Goal: Communication & Community: Answer question/provide support

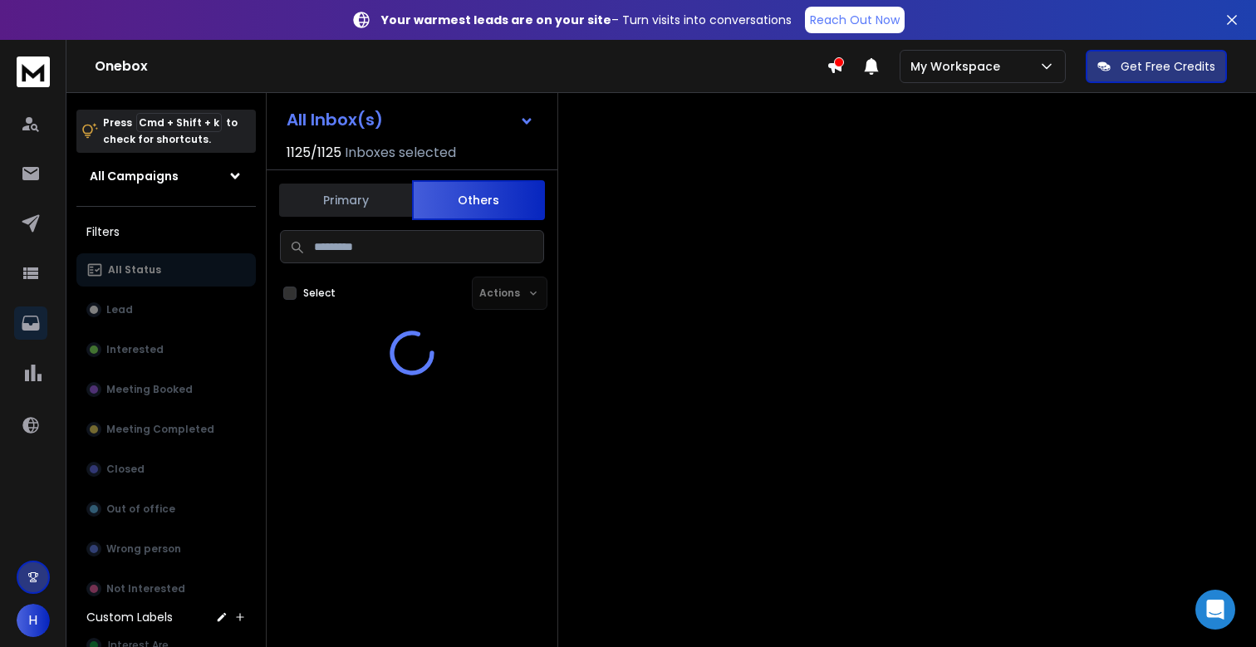
click at [508, 201] on button "Others" at bounding box center [478, 200] width 133 height 40
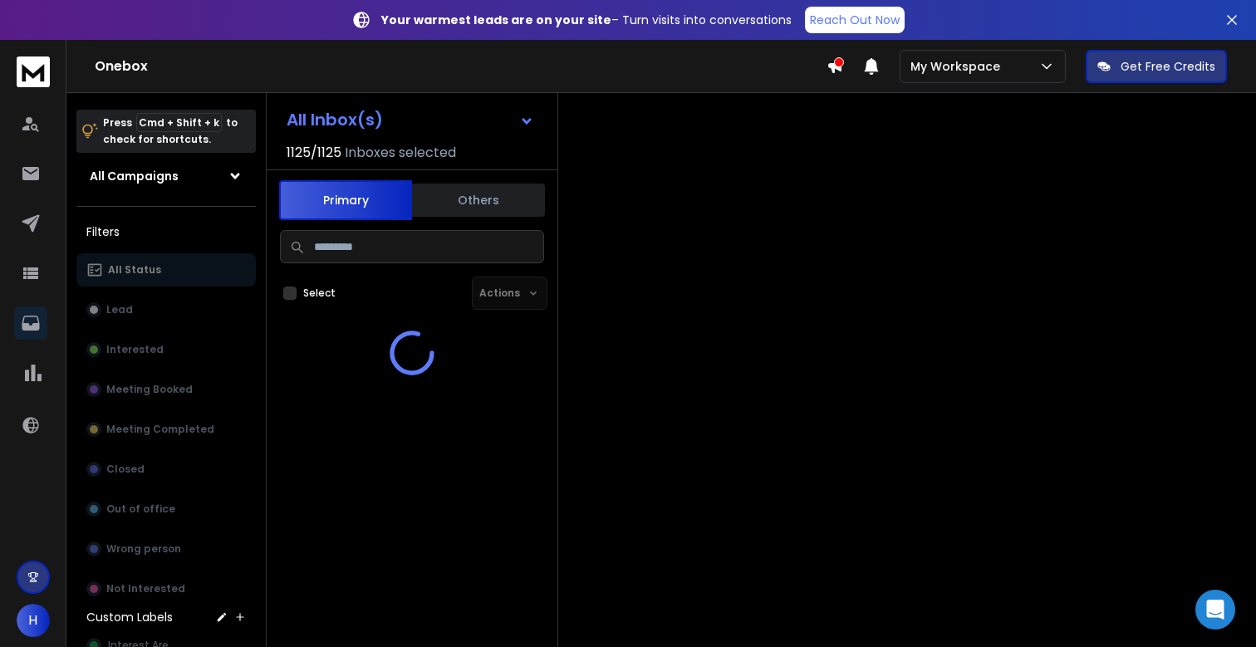
click at [333, 214] on button "Primary" at bounding box center [345, 200] width 133 height 40
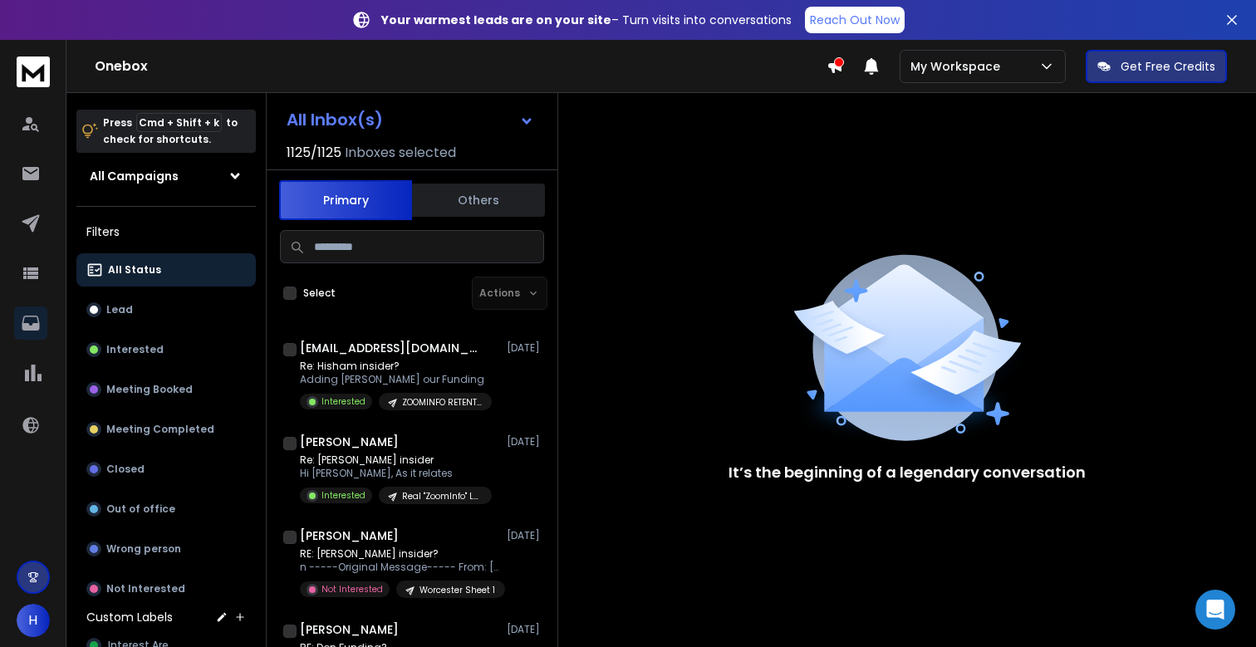
click at [464, 218] on button "Others" at bounding box center [478, 200] width 133 height 37
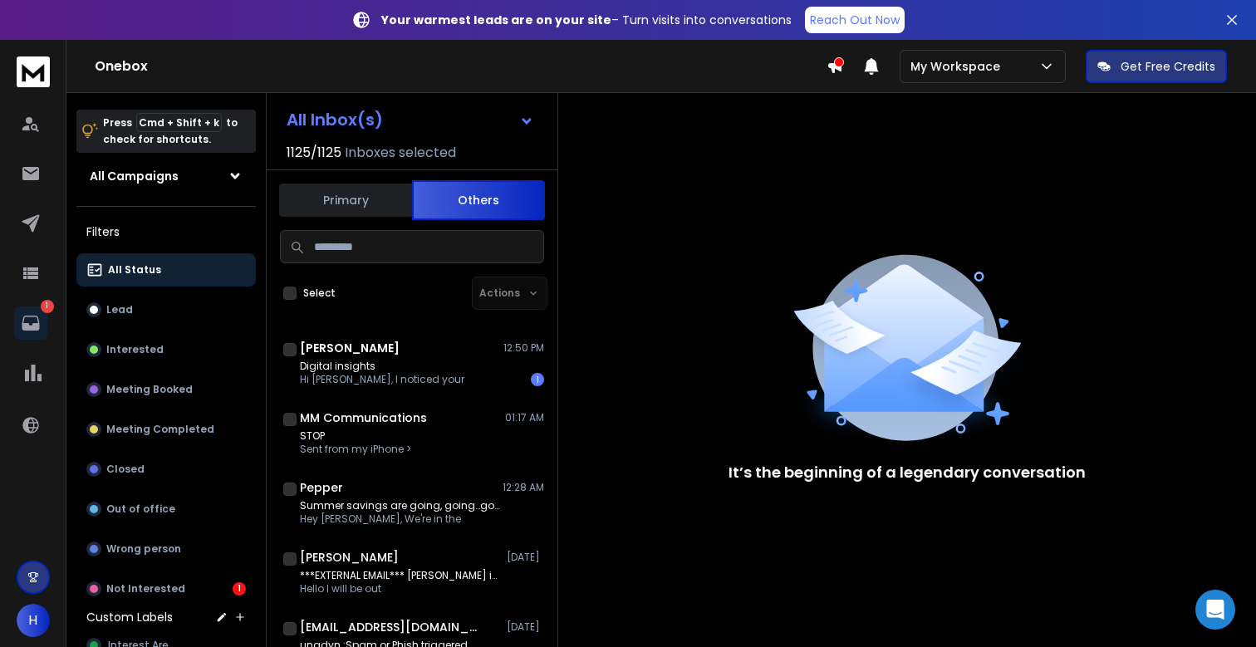
click at [365, 211] on button "Primary" at bounding box center [345, 200] width 133 height 37
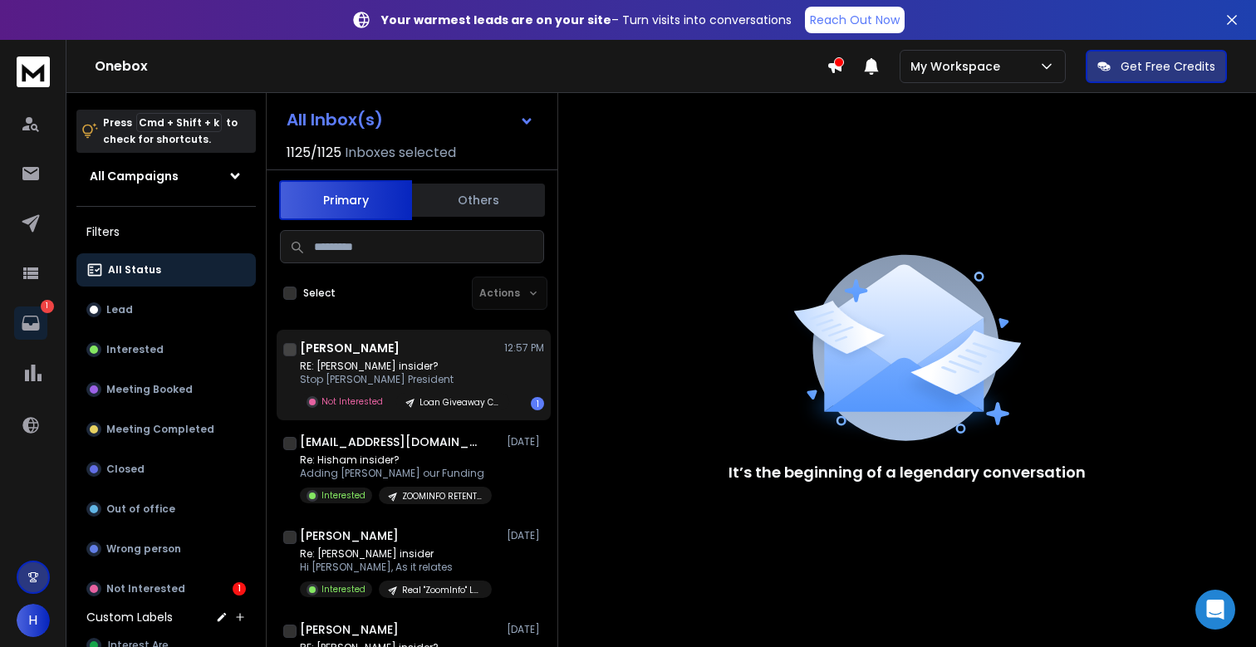
click at [510, 356] on div "[PERSON_NAME] 12:57 PM RE: [PERSON_NAME] insider? Stop [PERSON_NAME] President …" at bounding box center [422, 375] width 244 height 71
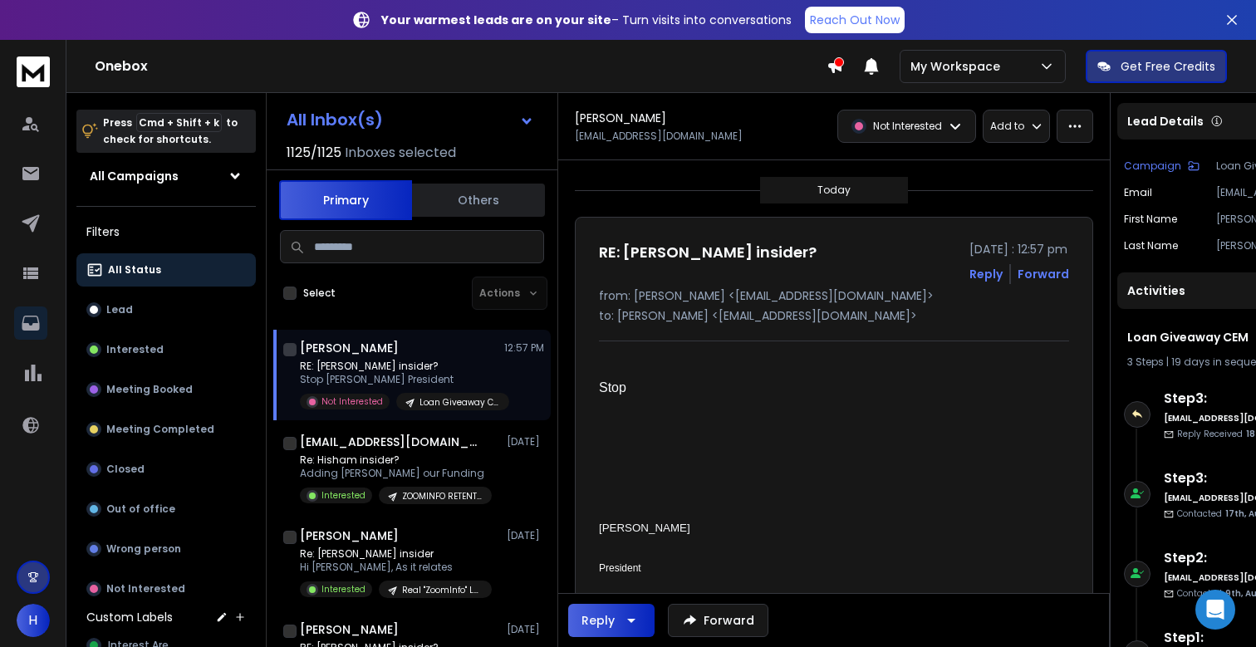
click at [434, 189] on button "Others" at bounding box center [478, 200] width 133 height 37
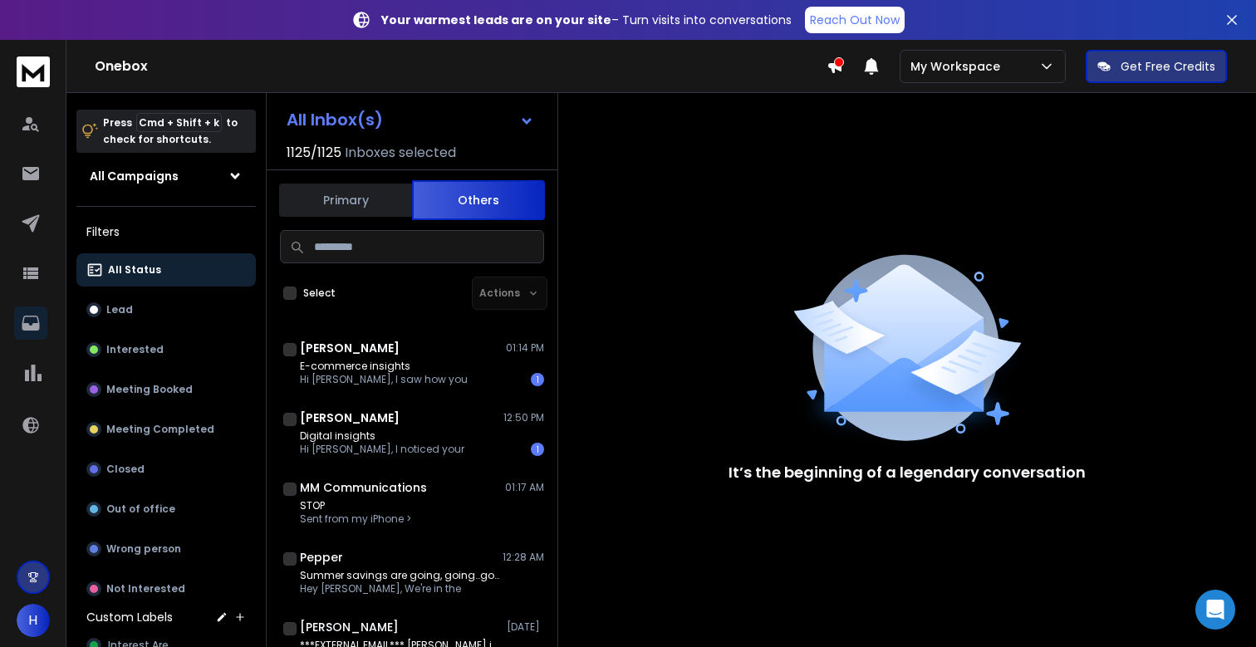
click at [365, 194] on button "Primary" at bounding box center [345, 200] width 133 height 37
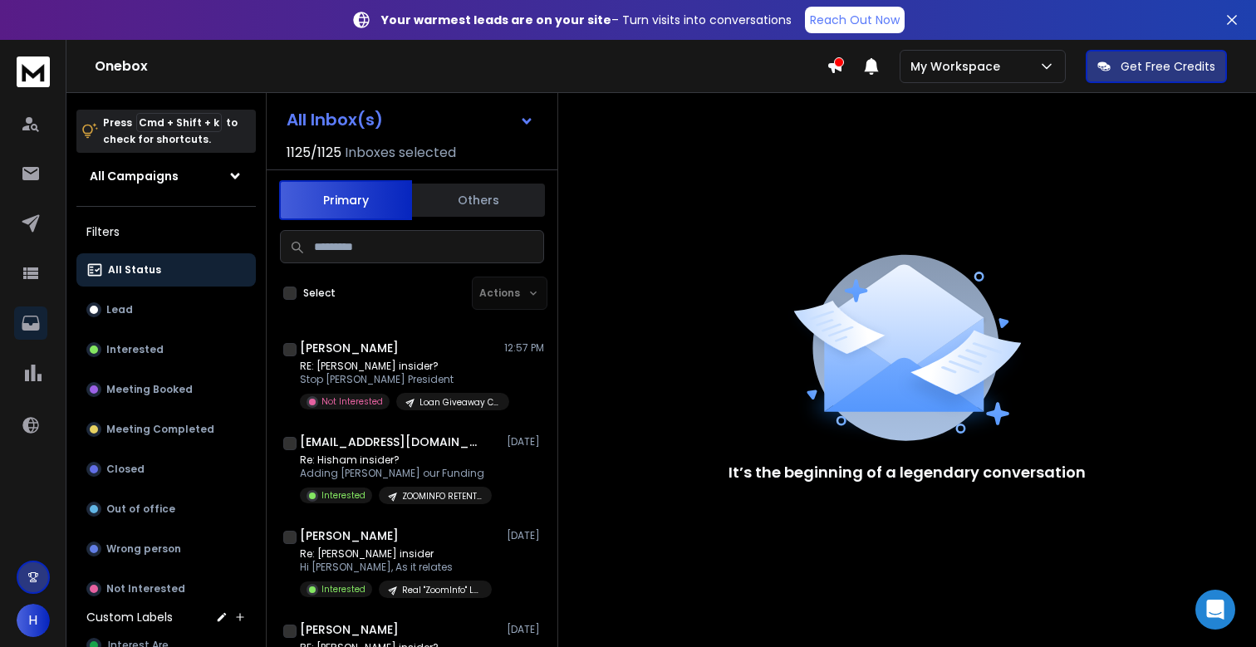
click at [474, 211] on button "Others" at bounding box center [478, 200] width 133 height 37
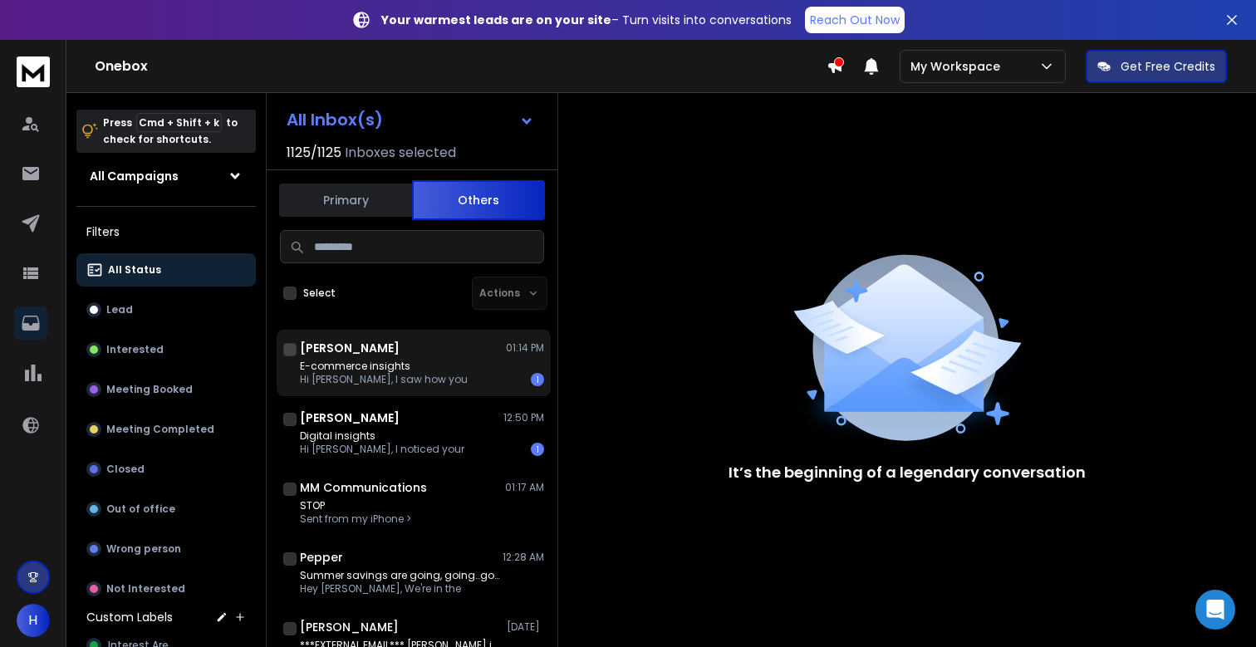
click at [378, 370] on p "E-commerce insights" at bounding box center [384, 366] width 168 height 13
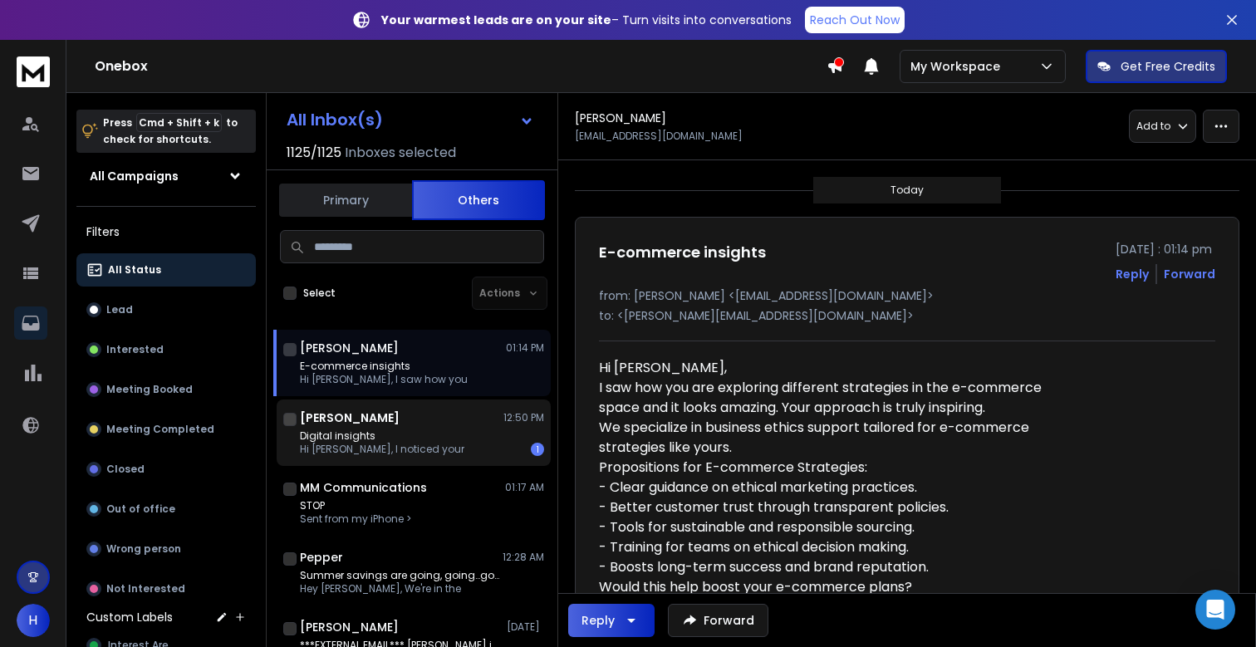
click at [383, 424] on h1 "[PERSON_NAME]" at bounding box center [350, 417] width 100 height 17
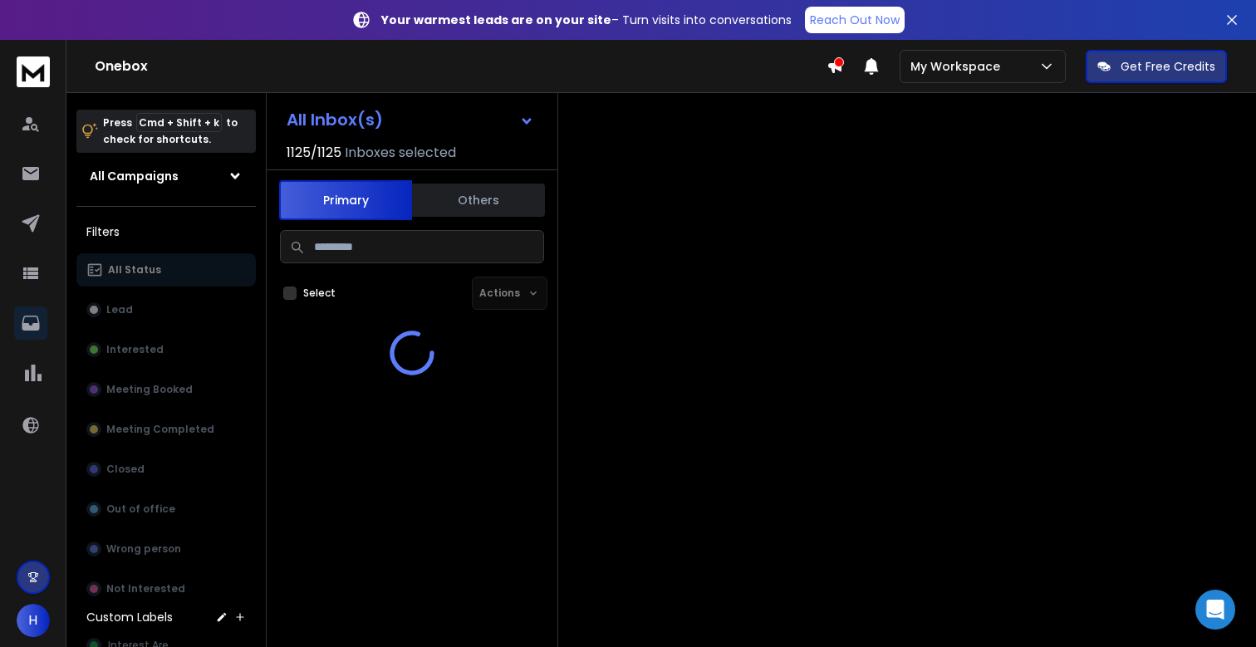
click at [339, 193] on button "Primary" at bounding box center [345, 200] width 133 height 40
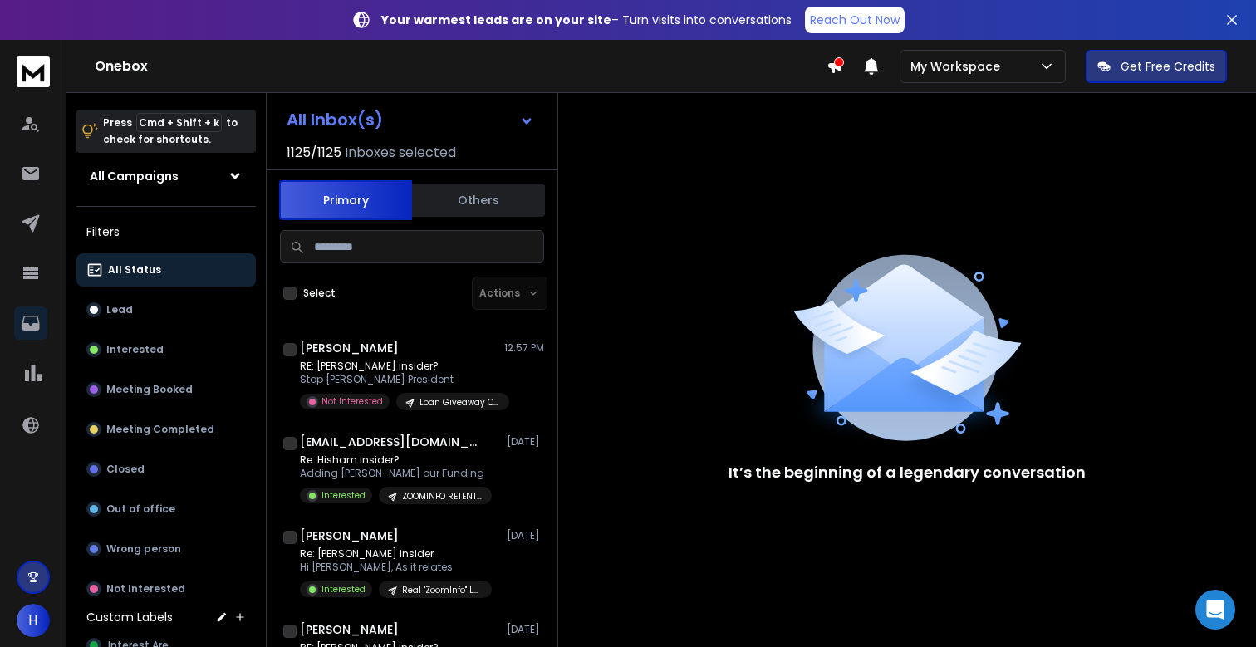
click at [468, 216] on button "Others" at bounding box center [478, 200] width 133 height 37
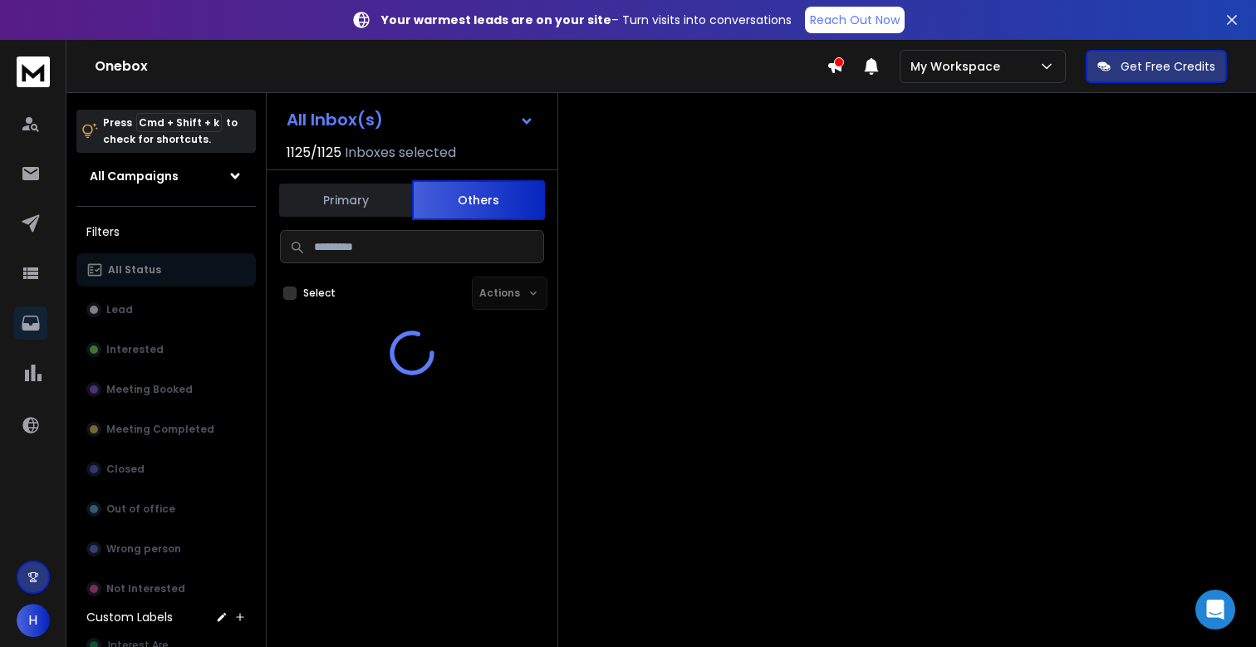
click at [466, 213] on button "Others" at bounding box center [478, 200] width 133 height 40
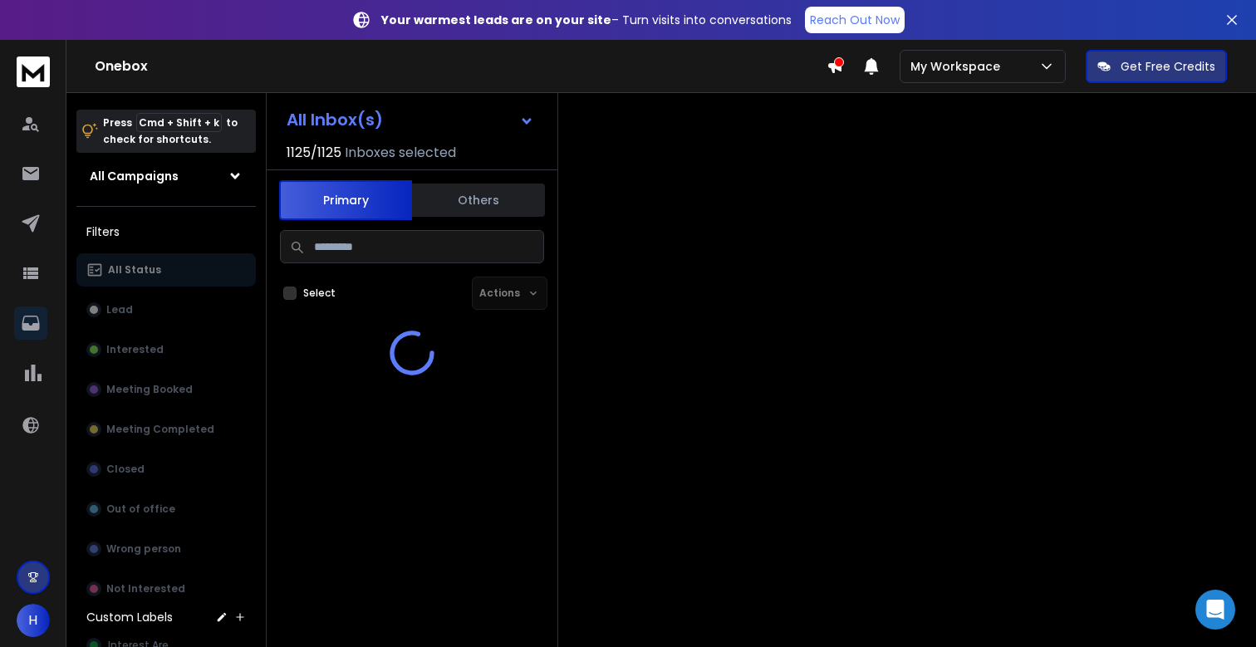
click at [314, 210] on button "Primary" at bounding box center [345, 200] width 133 height 40
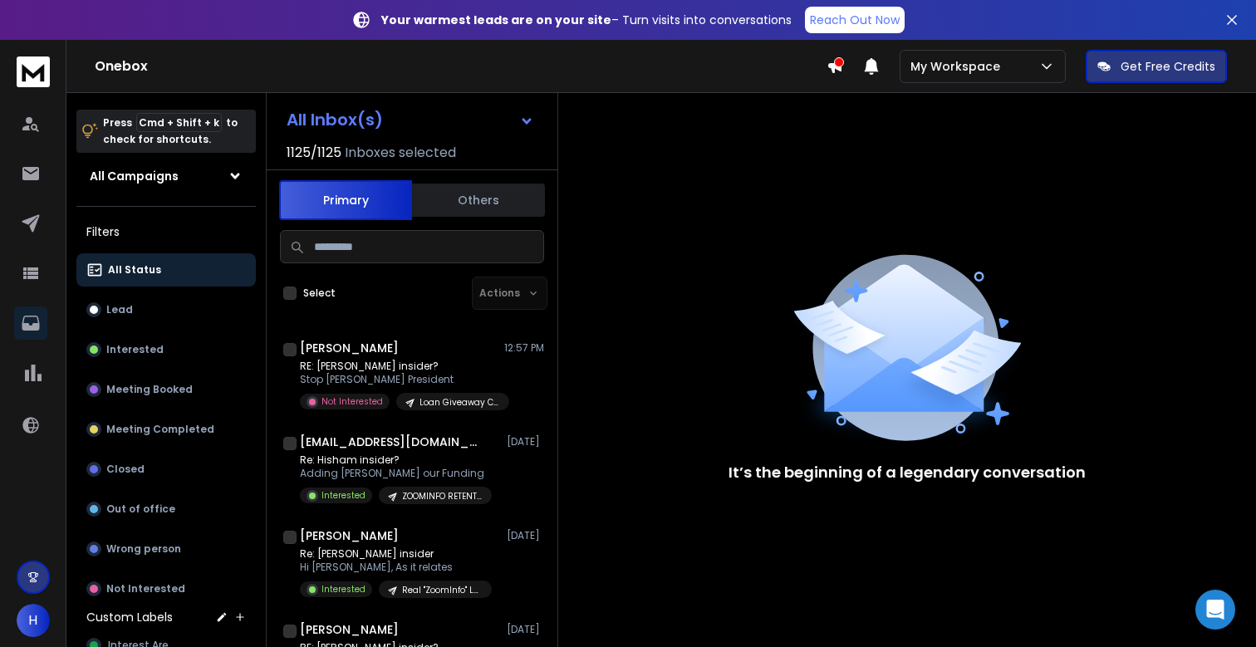
click at [492, 199] on button "Others" at bounding box center [478, 200] width 133 height 37
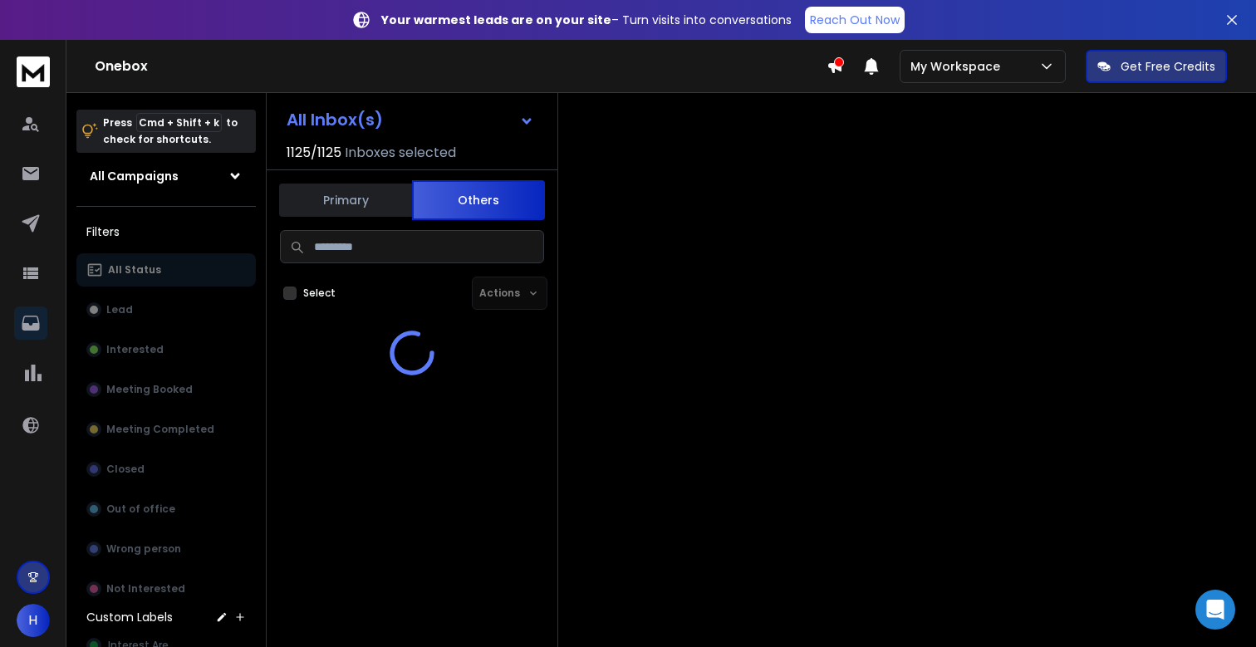
click at [492, 199] on button "Others" at bounding box center [478, 200] width 133 height 40
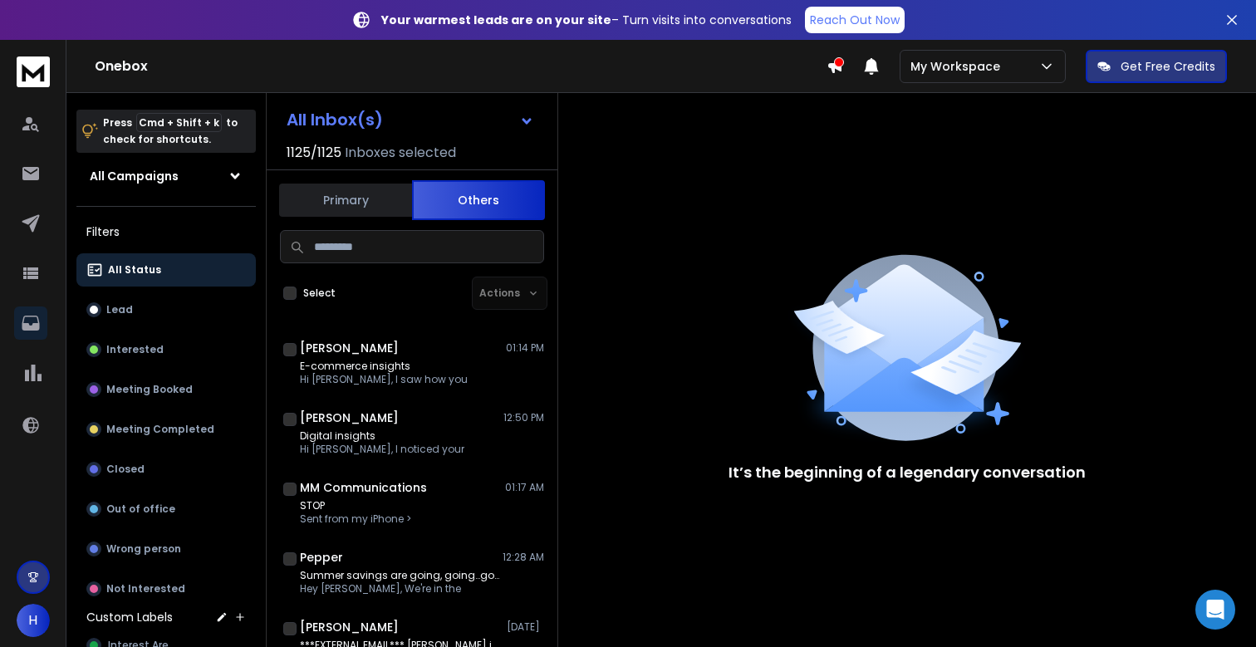
click at [373, 204] on button "Primary" at bounding box center [345, 200] width 133 height 37
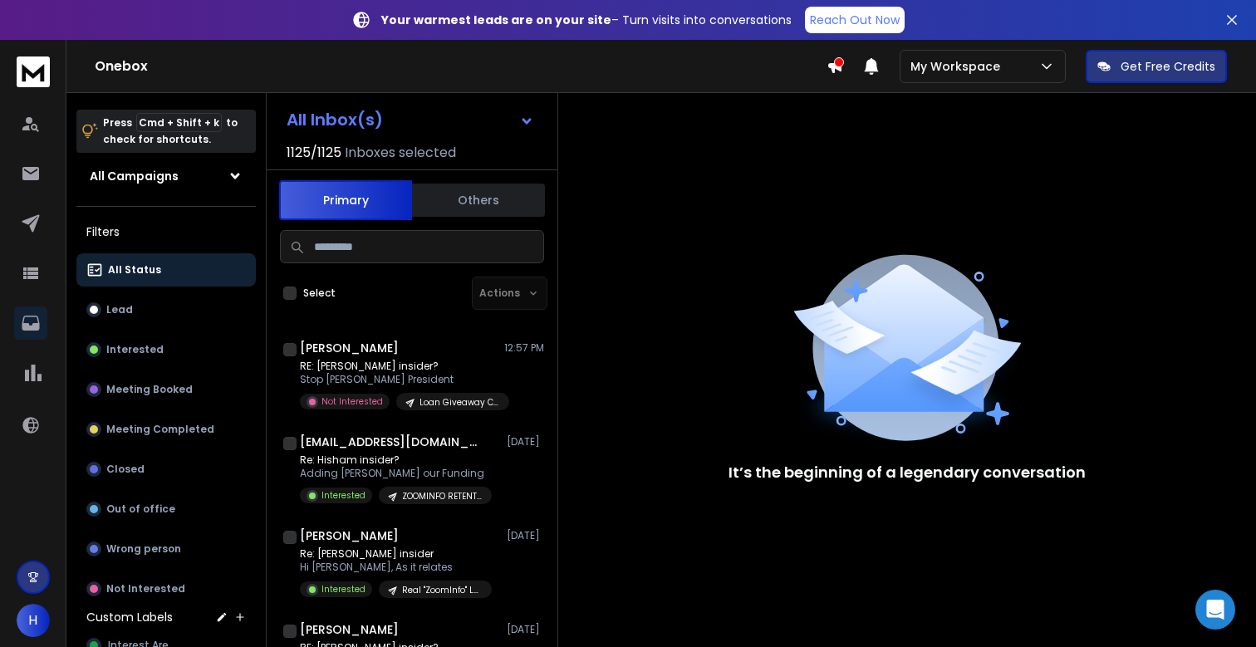
click at [473, 207] on button "Others" at bounding box center [478, 200] width 133 height 37
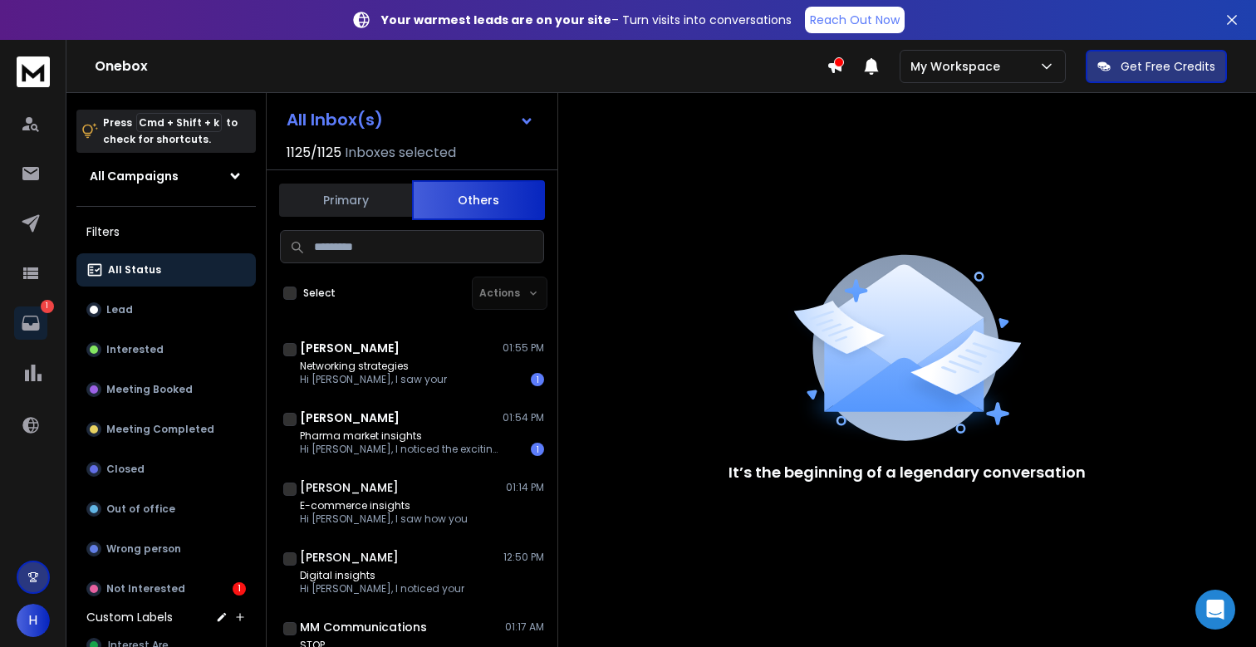
click at [380, 203] on button "Primary" at bounding box center [345, 200] width 133 height 37
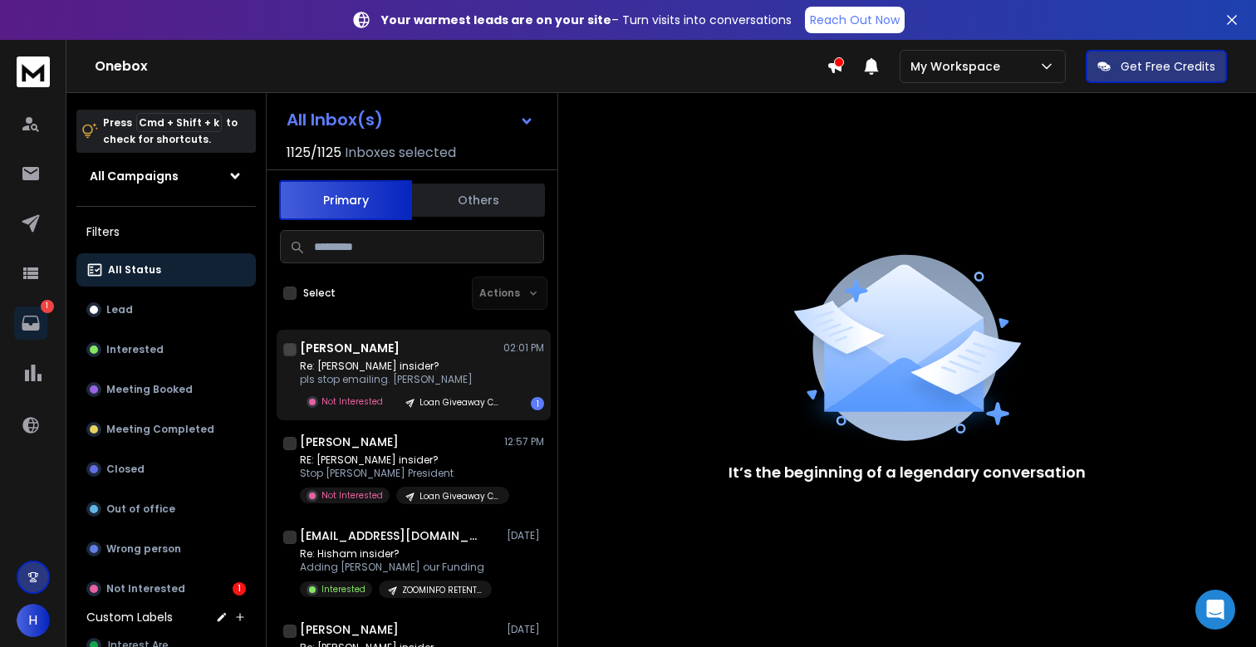
click at [419, 333] on div "[PERSON_NAME] 02:01 PM Re: [PERSON_NAME] insider? pls stop emailing. Best, [PER…" at bounding box center [414, 375] width 274 height 91
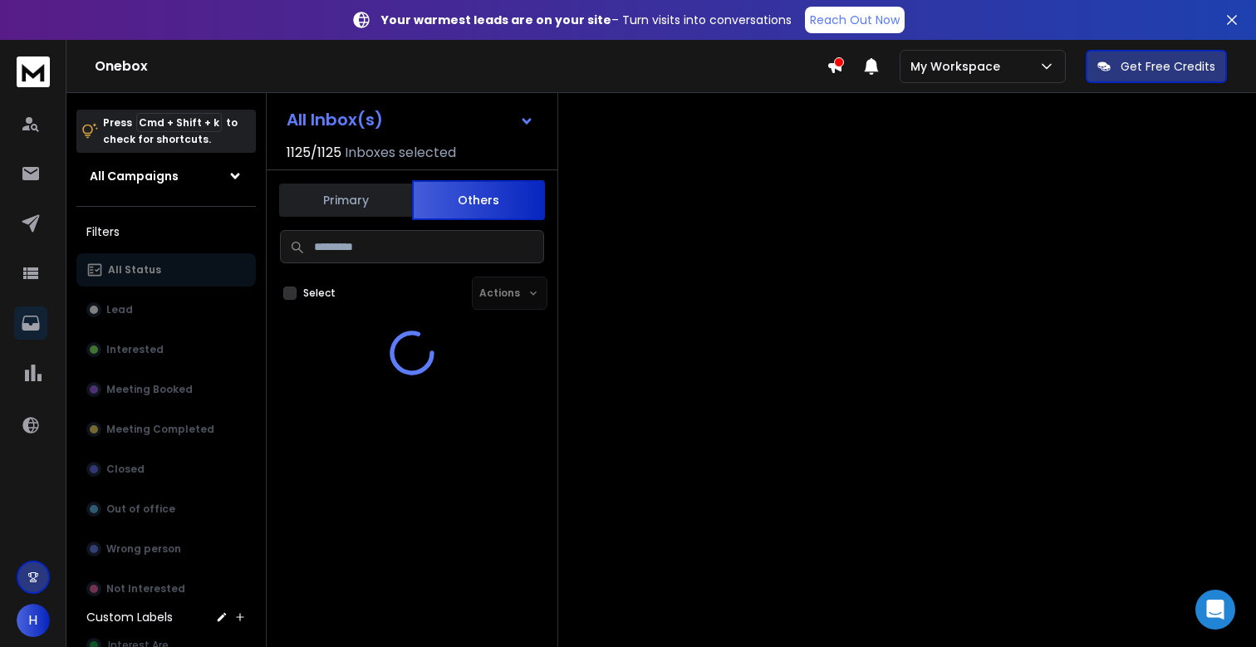
click at [460, 184] on button "Others" at bounding box center [478, 200] width 133 height 40
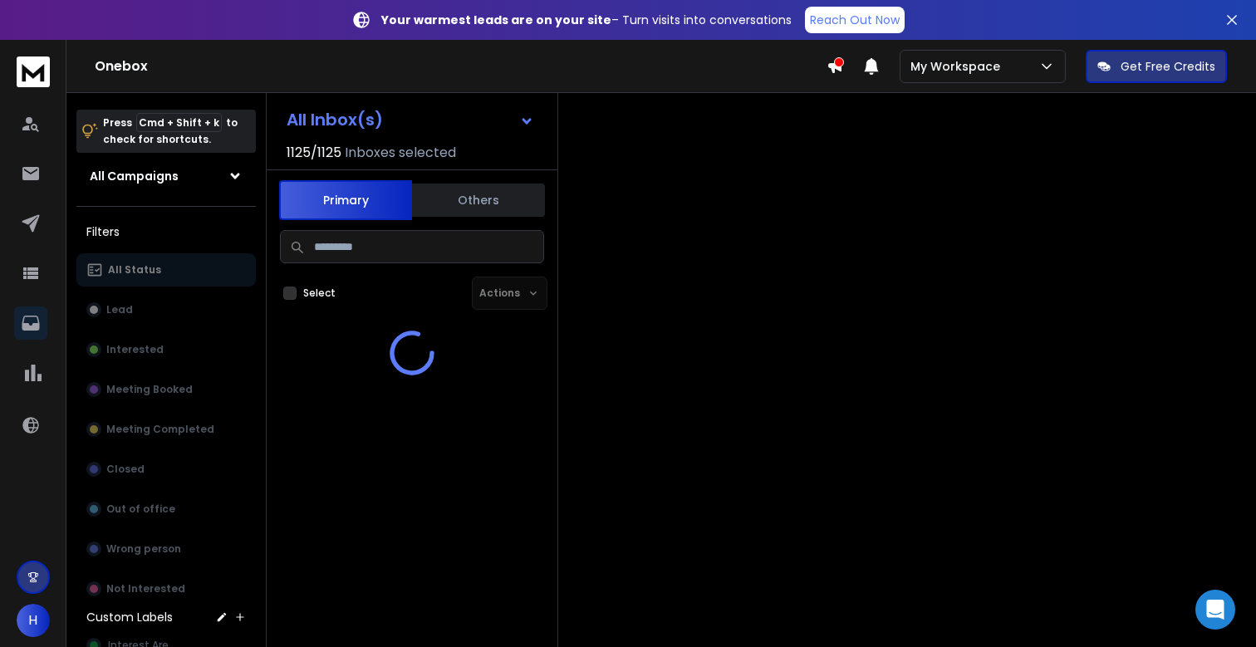
click at [365, 197] on button "Primary" at bounding box center [345, 200] width 133 height 40
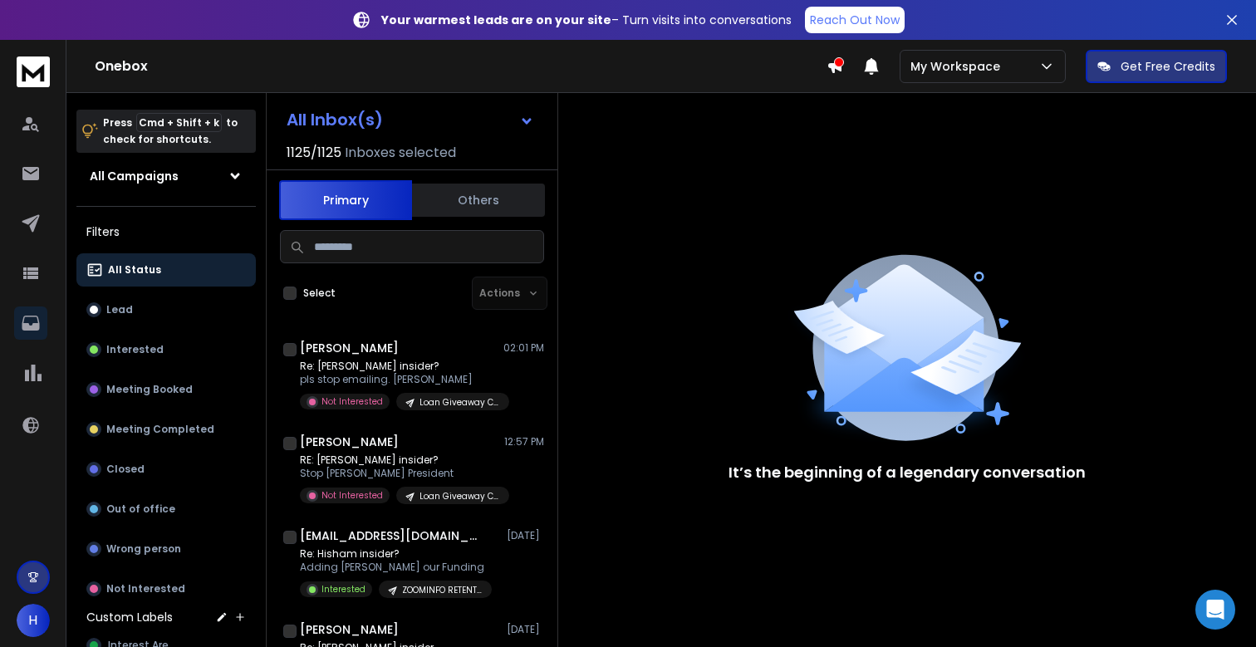
click at [494, 213] on button "Others" at bounding box center [478, 200] width 133 height 37
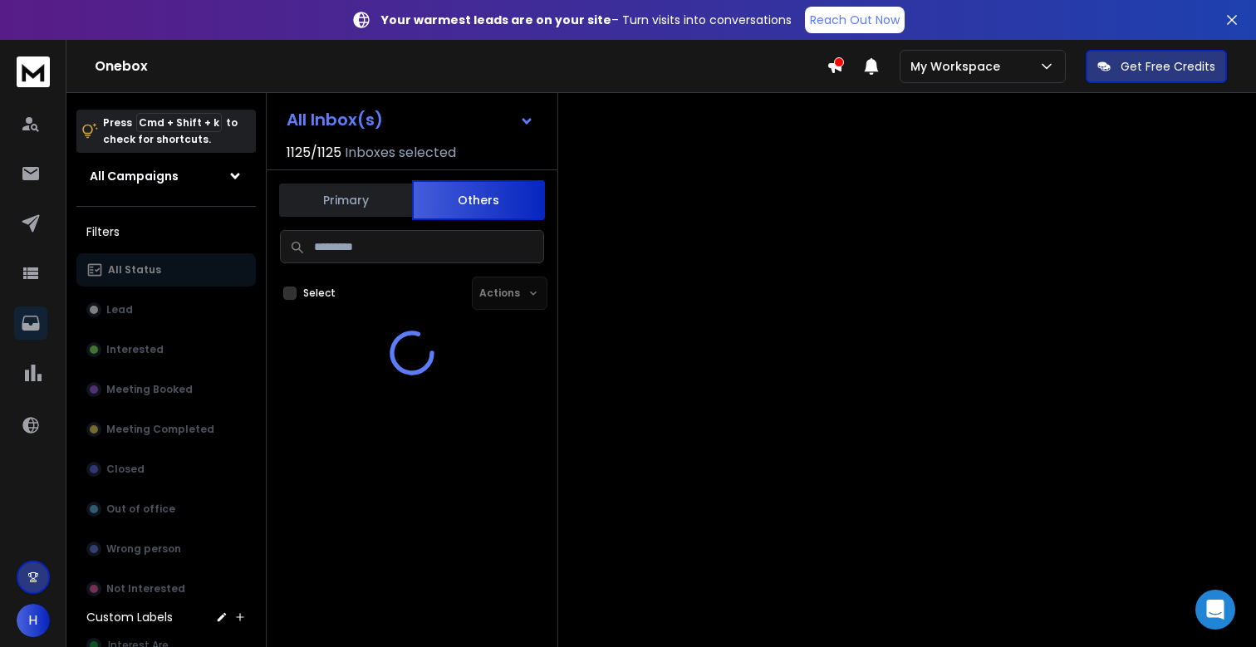
click at [494, 213] on button "Others" at bounding box center [478, 200] width 133 height 40
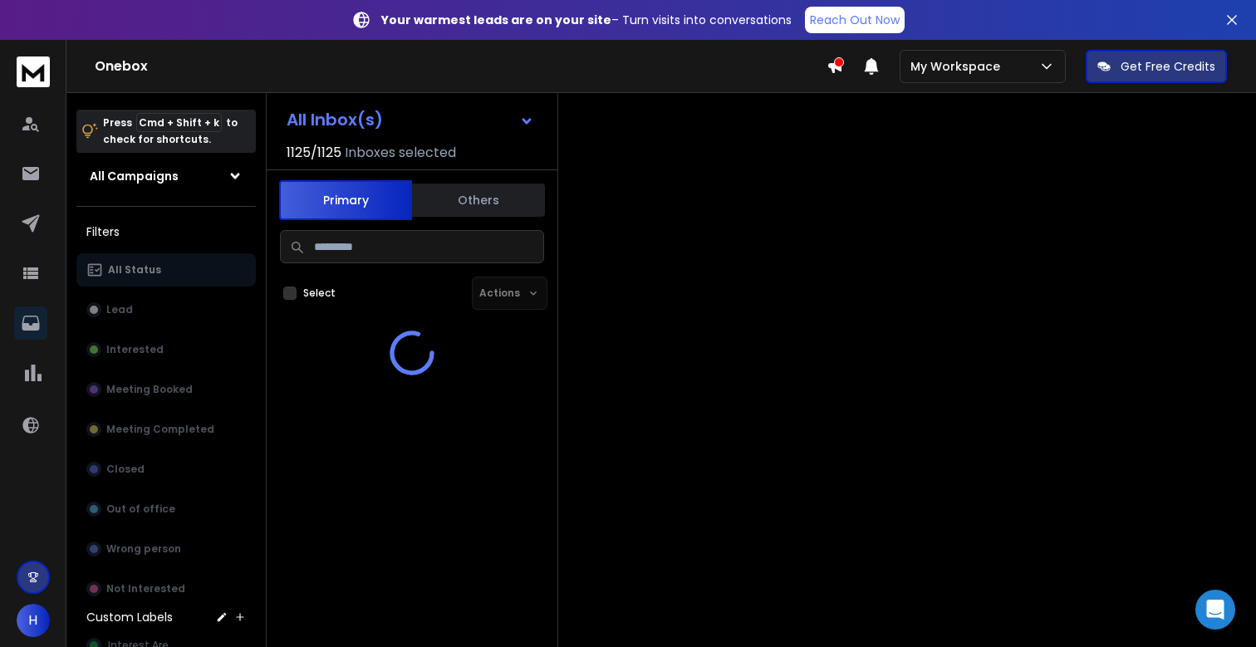
click at [352, 195] on button "Primary" at bounding box center [345, 200] width 133 height 40
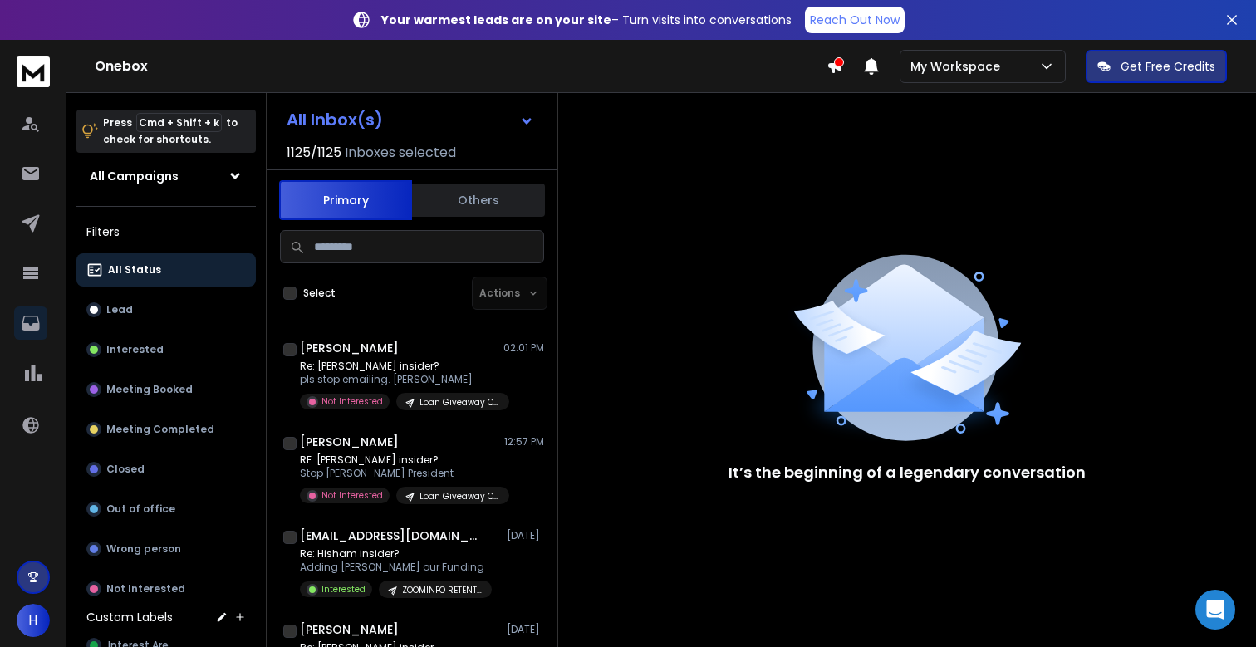
click at [495, 202] on button "Others" at bounding box center [478, 200] width 133 height 37
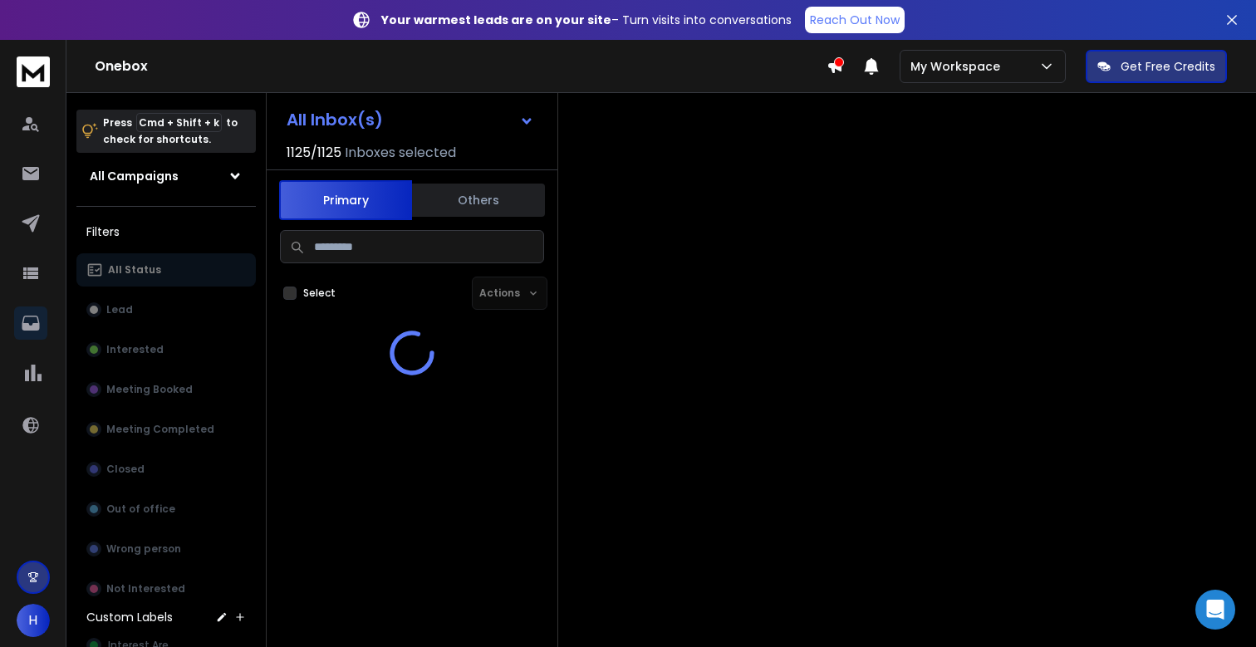
click at [380, 201] on button "Primary" at bounding box center [345, 200] width 133 height 40
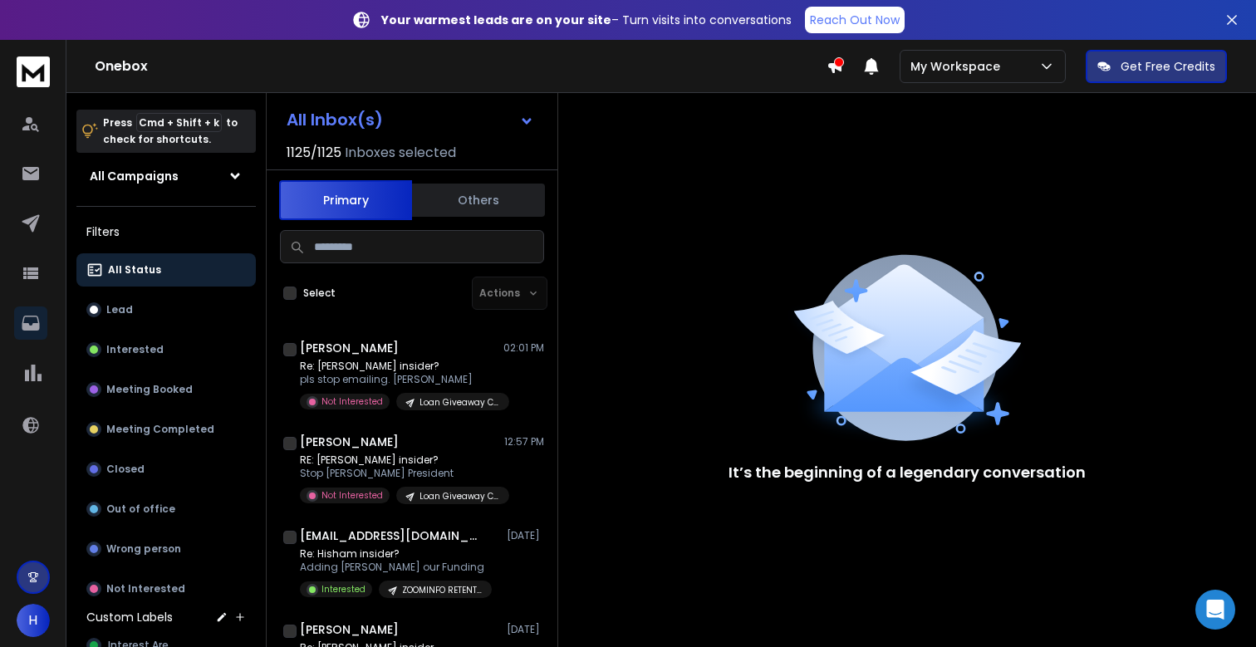
click at [497, 198] on button "Others" at bounding box center [478, 200] width 133 height 37
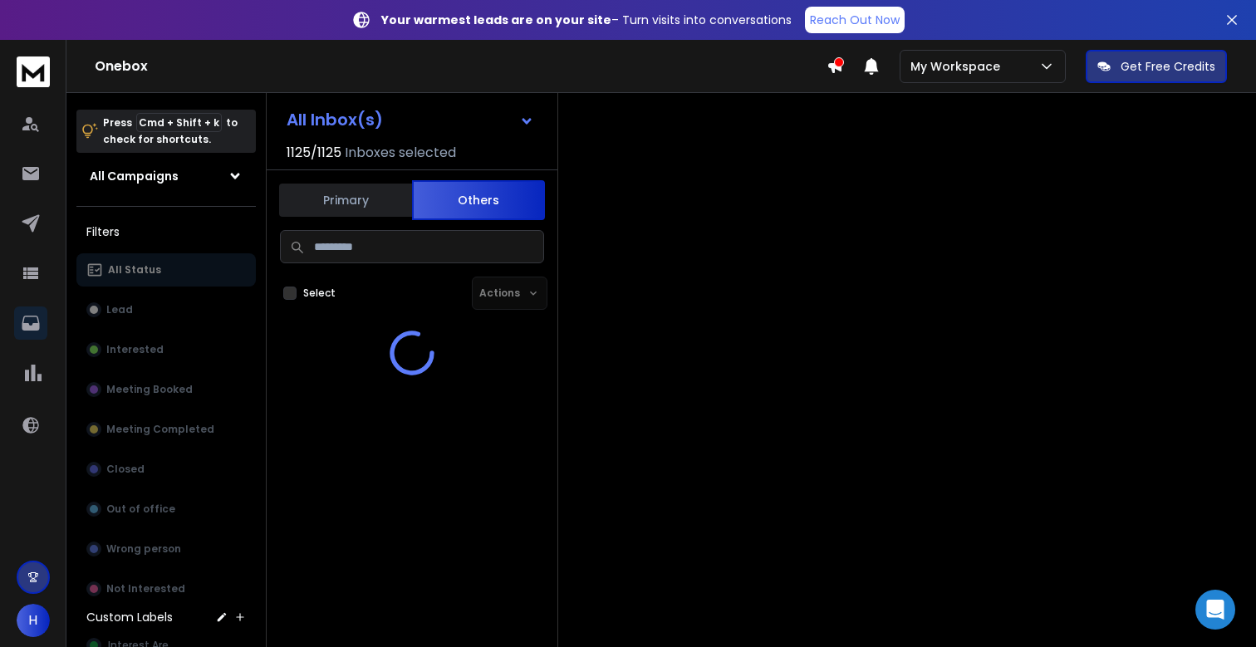
click at [497, 198] on button "Others" at bounding box center [478, 200] width 133 height 40
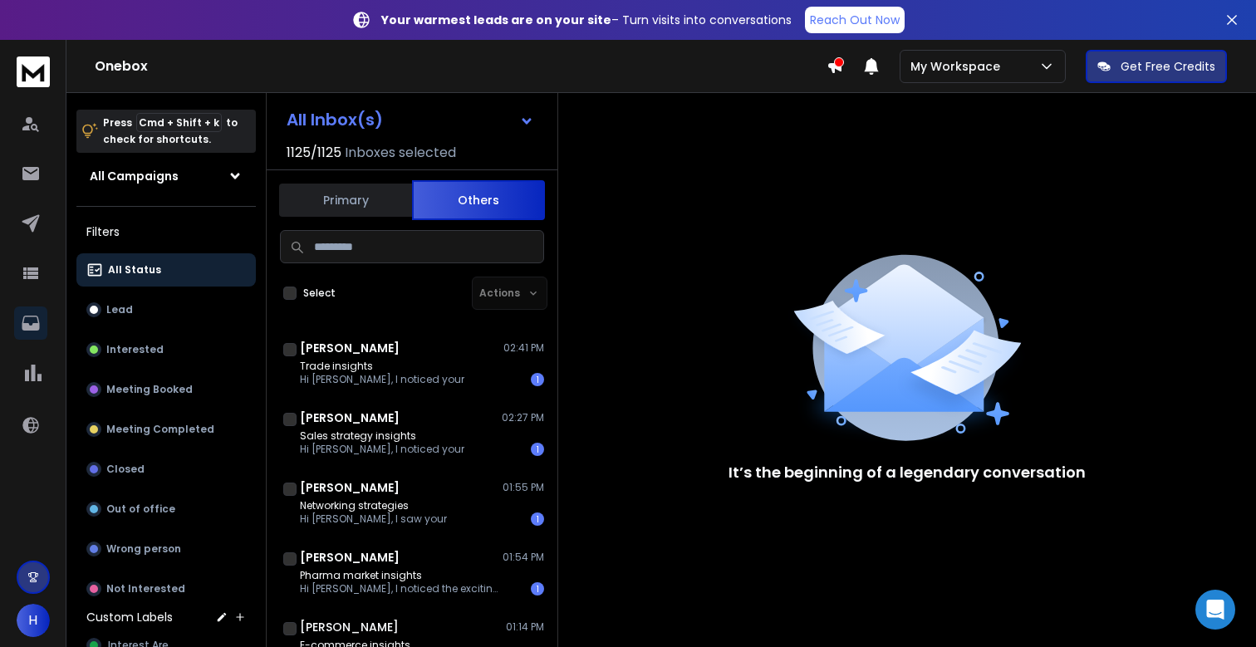
click at [362, 202] on button "Primary" at bounding box center [345, 200] width 133 height 37
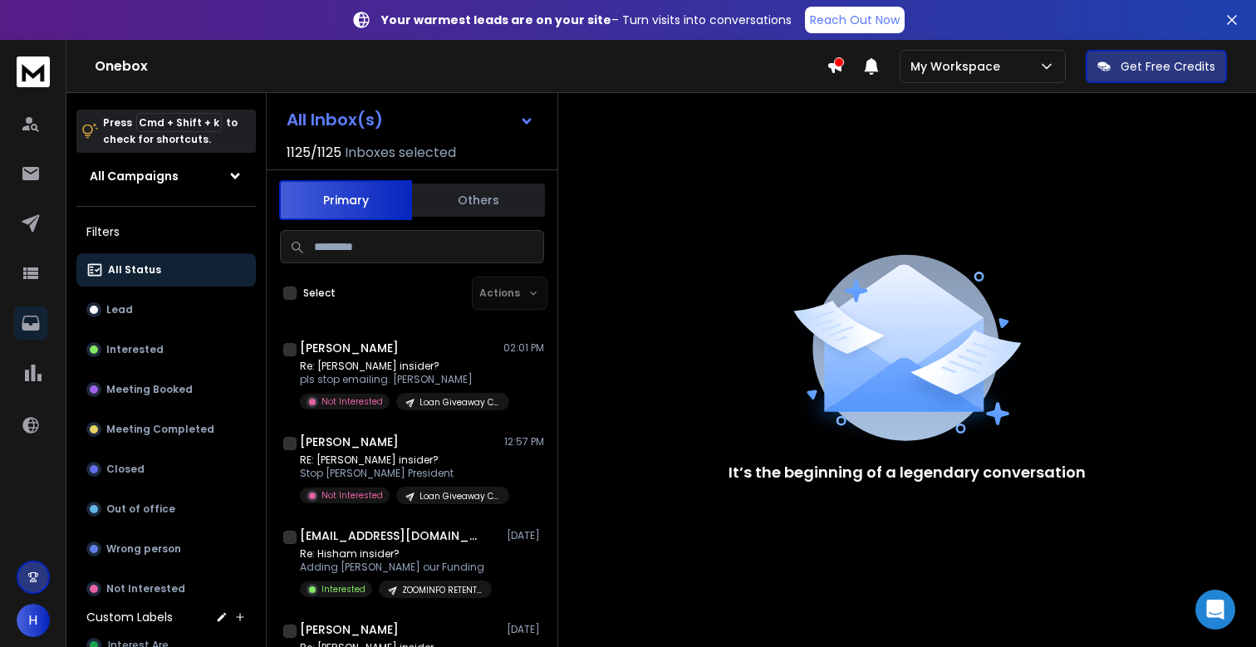
click at [477, 213] on button "Others" at bounding box center [478, 200] width 133 height 37
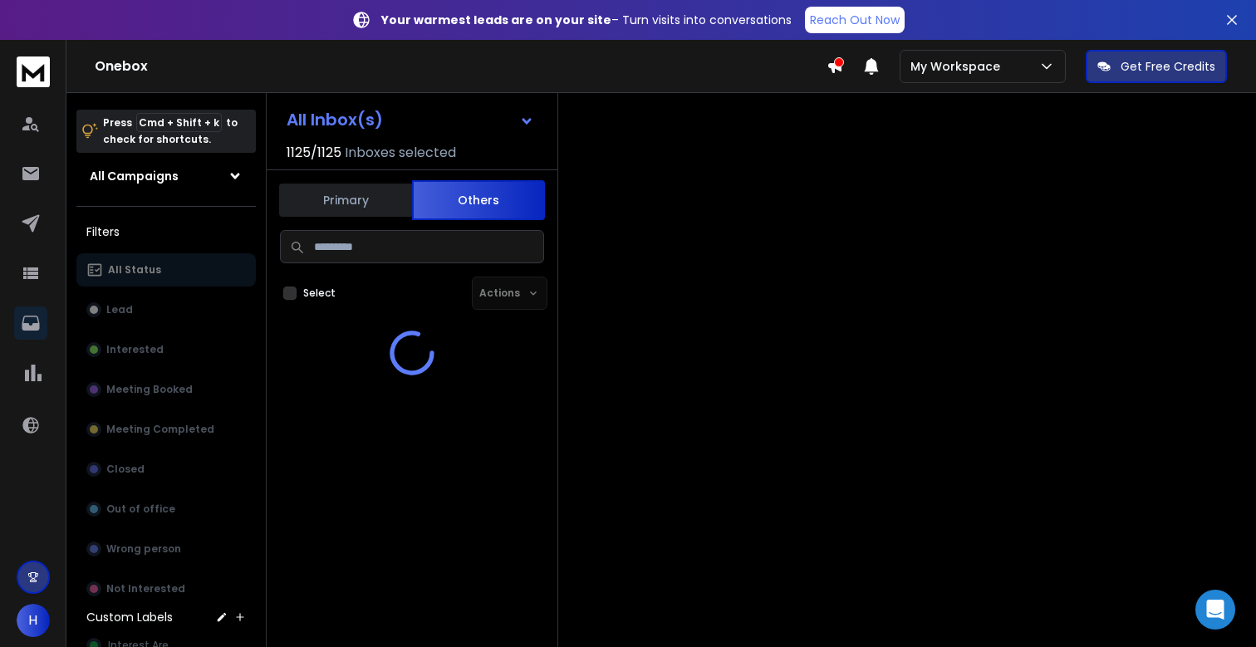
click at [477, 213] on button "Others" at bounding box center [478, 200] width 133 height 40
click at [477, 212] on button "Others" at bounding box center [478, 200] width 133 height 40
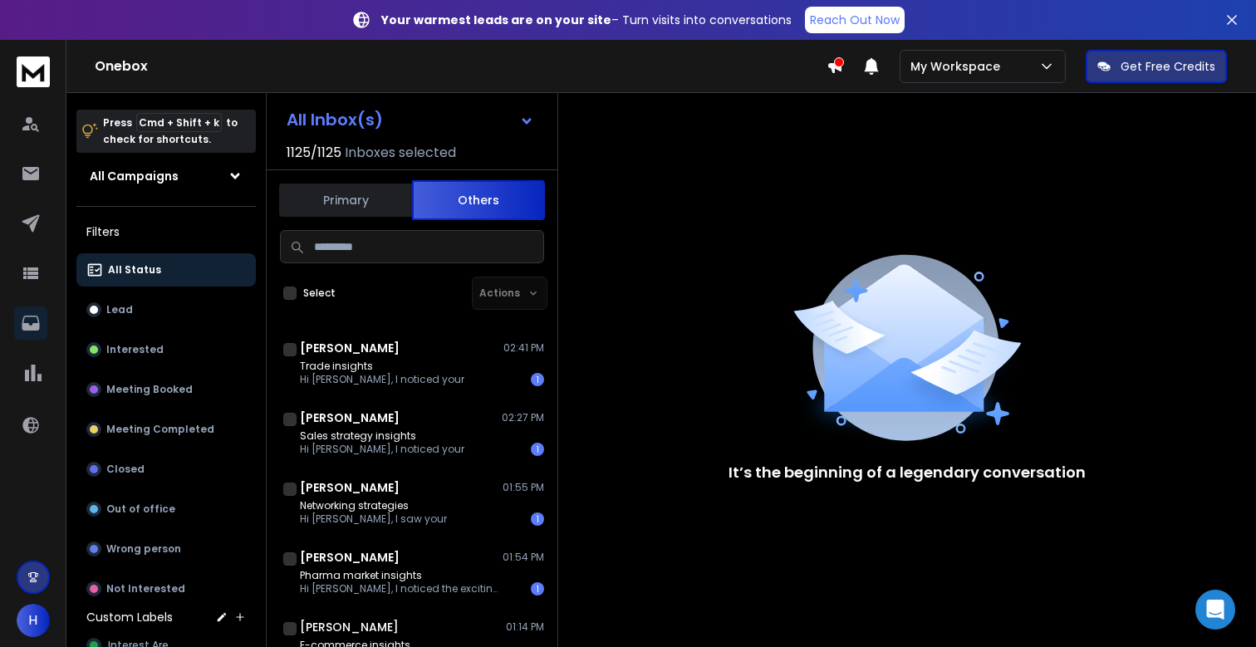
click at [362, 200] on button "Primary" at bounding box center [345, 200] width 133 height 37
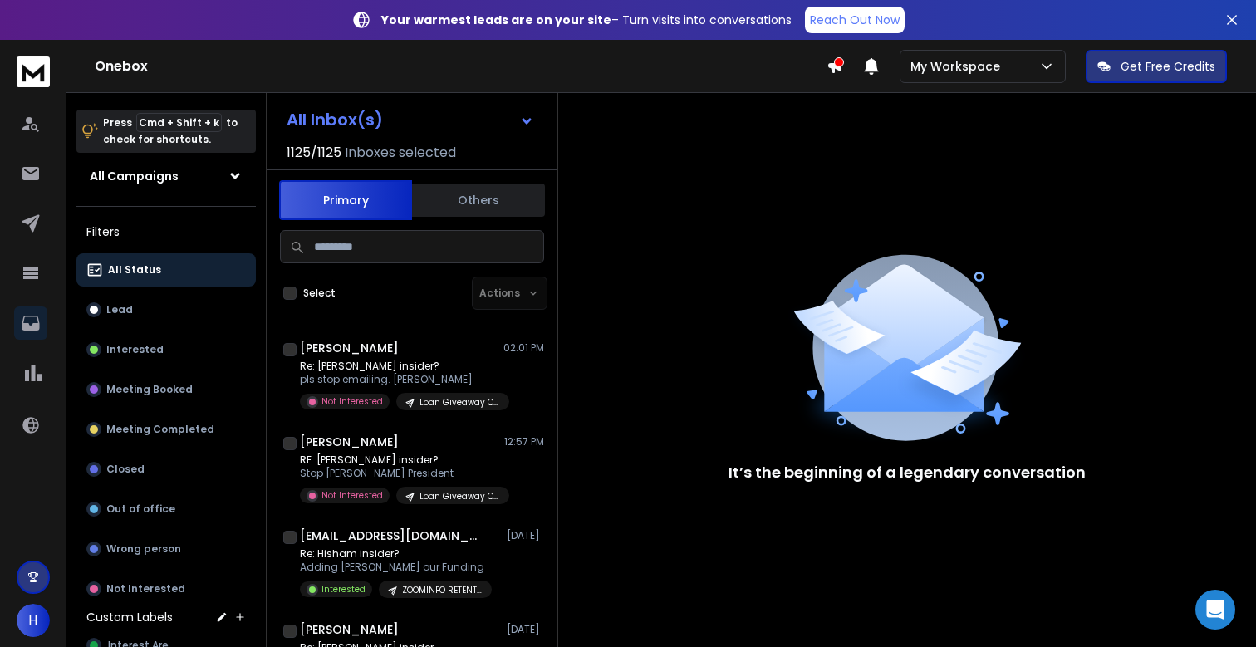
click at [450, 189] on button "Others" at bounding box center [478, 200] width 133 height 37
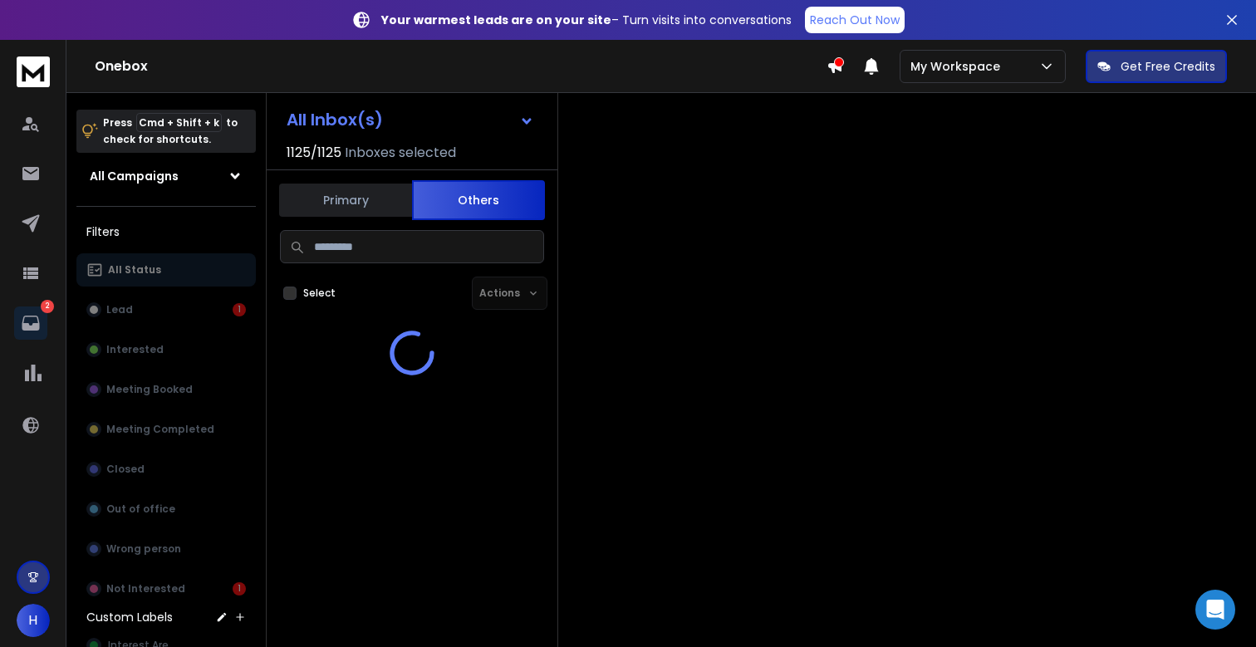
click at [365, 192] on button "Primary" at bounding box center [345, 200] width 133 height 37
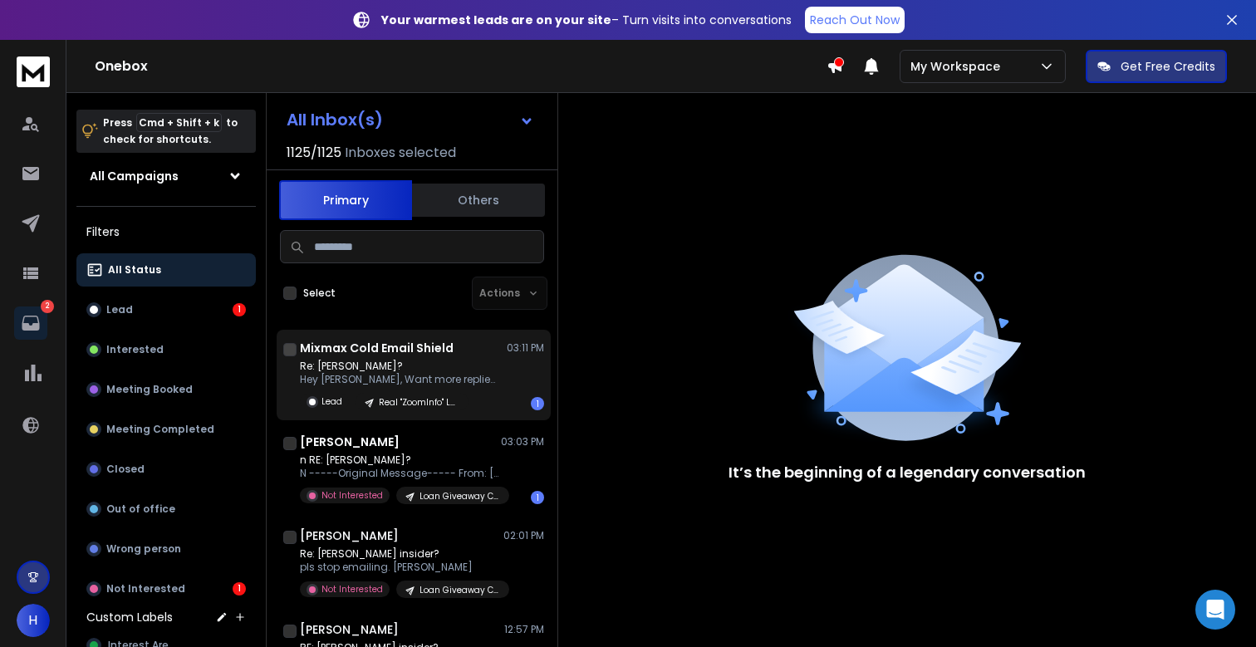
click at [394, 362] on p "Re: [PERSON_NAME]?" at bounding box center [399, 366] width 199 height 13
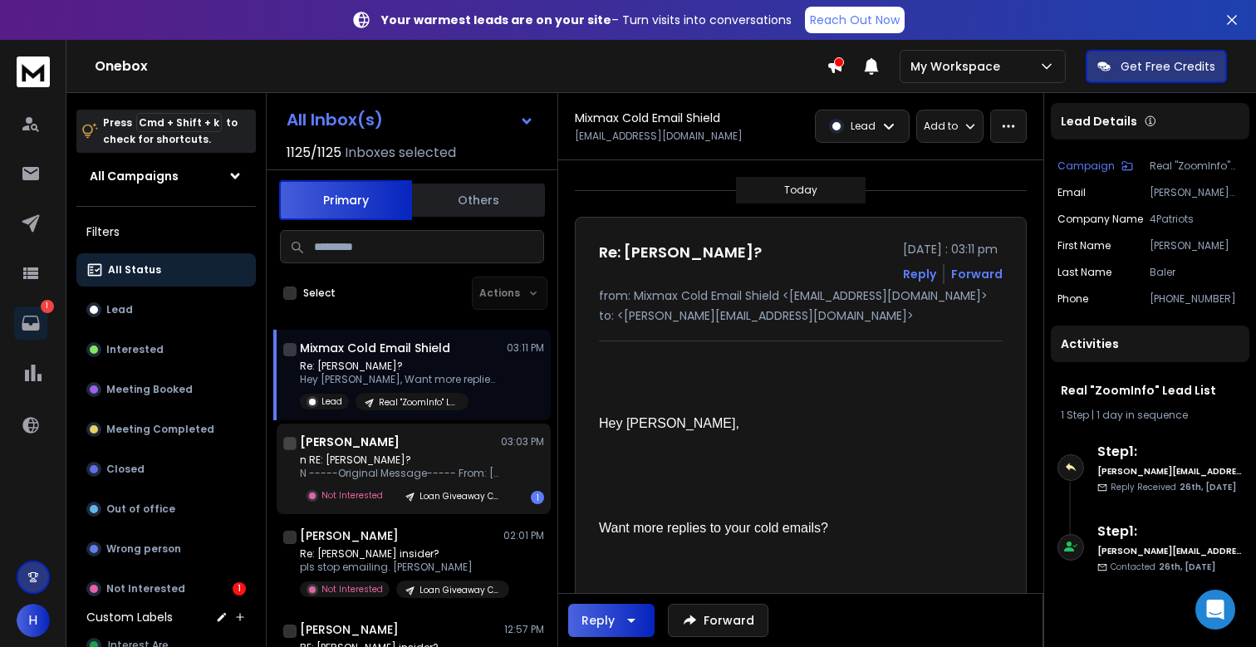
click at [398, 465] on p "n RE: [PERSON_NAME]?" at bounding box center [399, 460] width 199 height 13
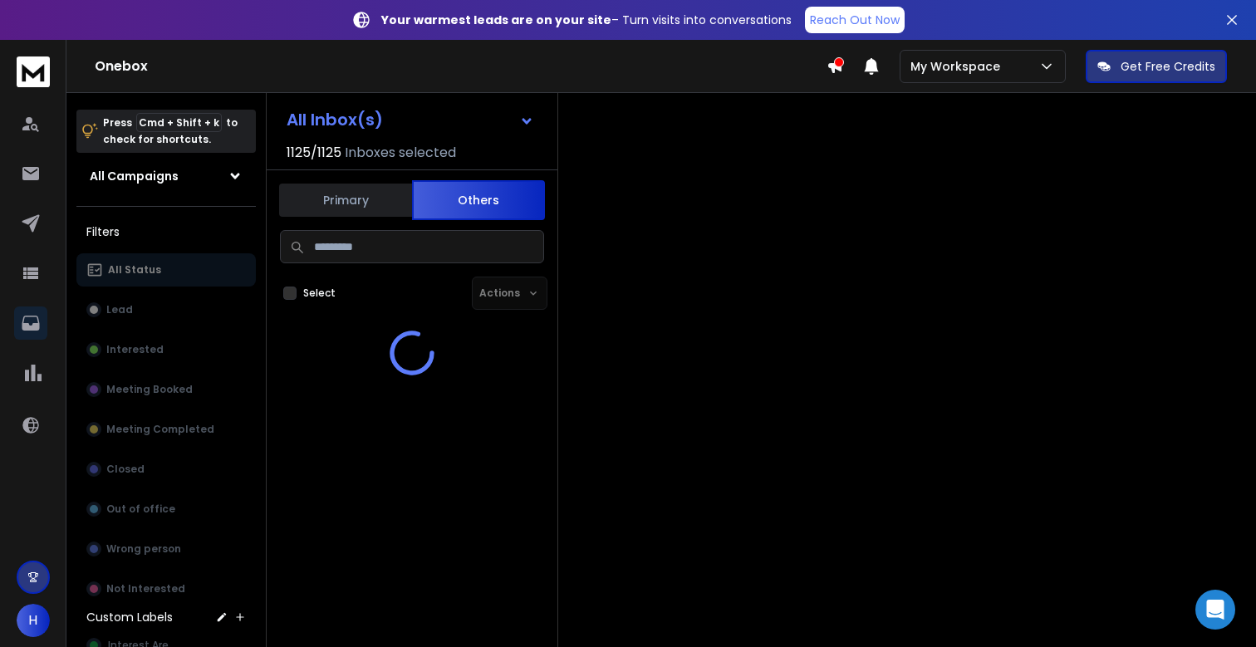
click at [438, 194] on button "Others" at bounding box center [478, 200] width 133 height 40
click at [438, 208] on button "Others" at bounding box center [478, 200] width 133 height 40
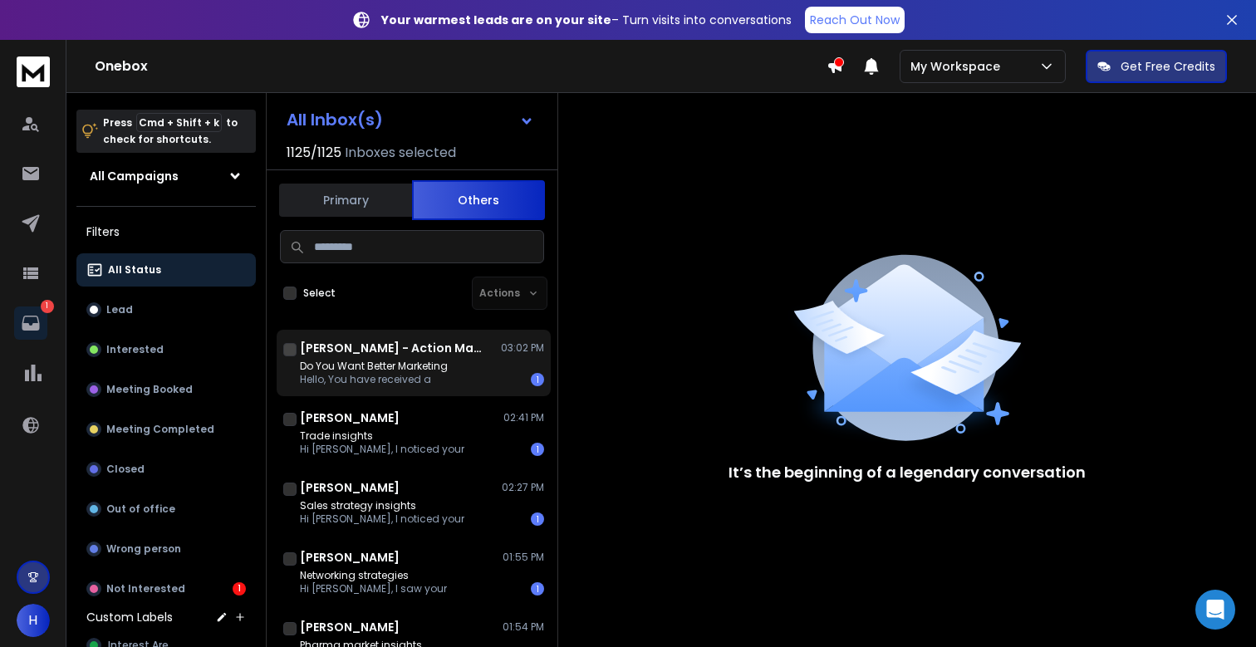
click at [400, 351] on h1 "[PERSON_NAME] - Action Management Pros" at bounding box center [391, 348] width 183 height 17
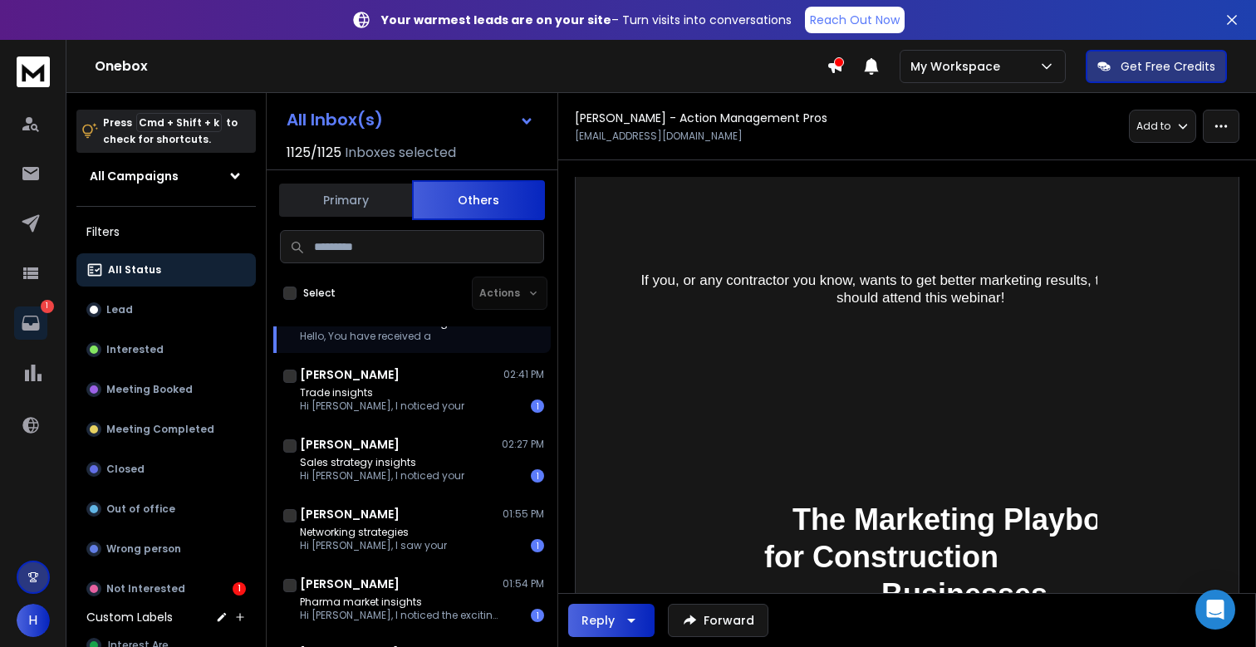
scroll to position [373, 0]
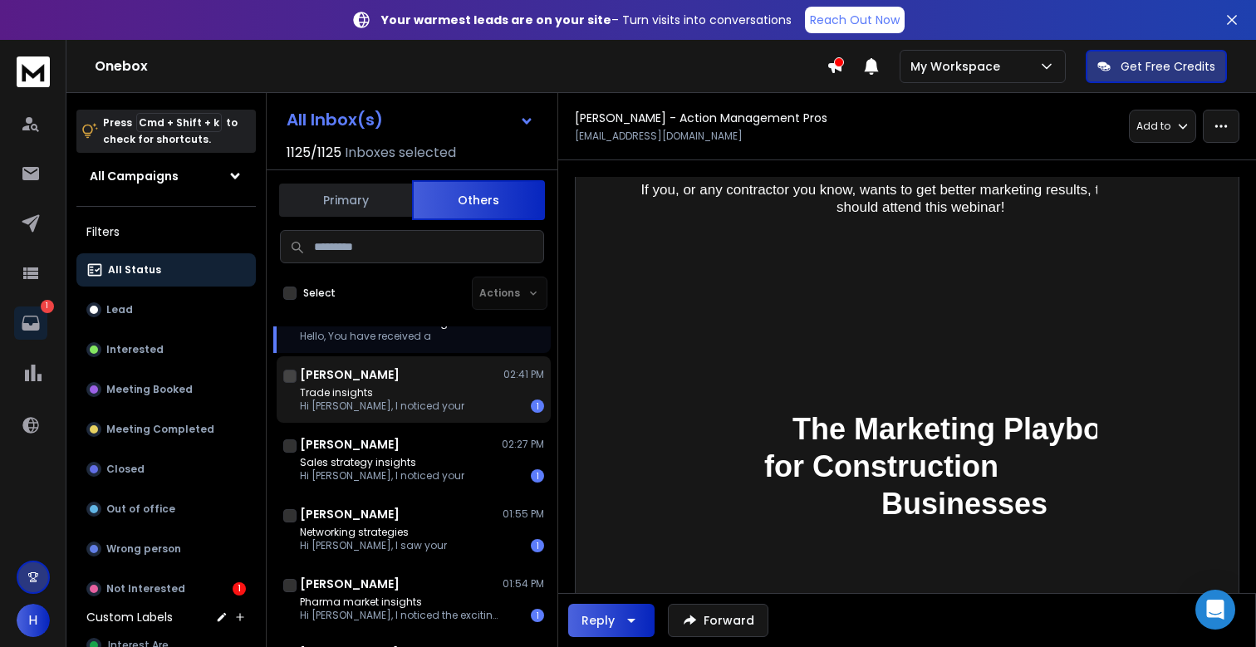
click at [488, 396] on div "Trade insights Hi [PERSON_NAME], I noticed your 1" at bounding box center [422, 399] width 244 height 27
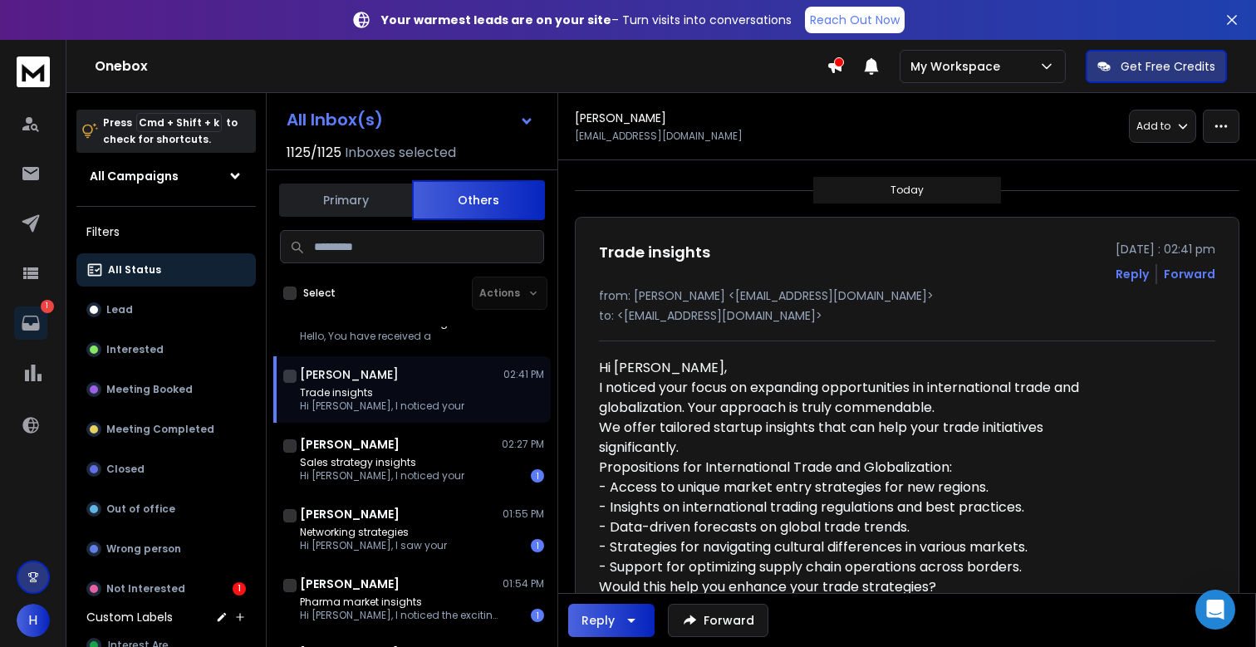
click at [376, 203] on button "Primary" at bounding box center [345, 200] width 133 height 37
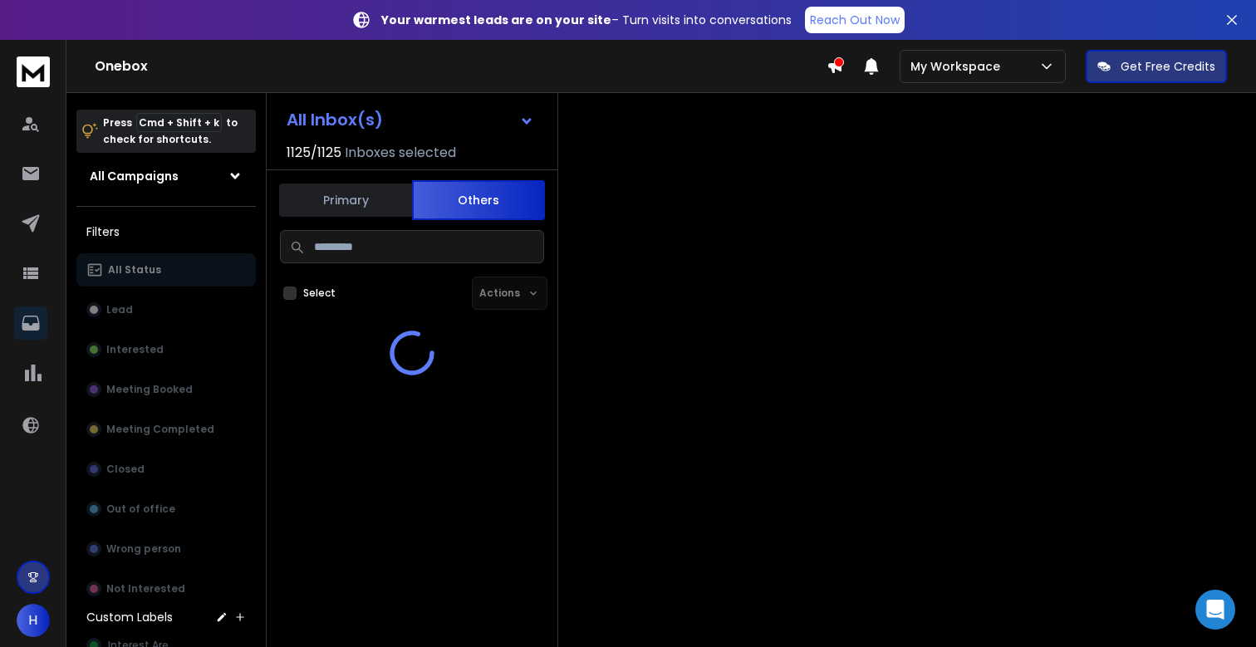
click at [446, 204] on button "Others" at bounding box center [478, 200] width 133 height 40
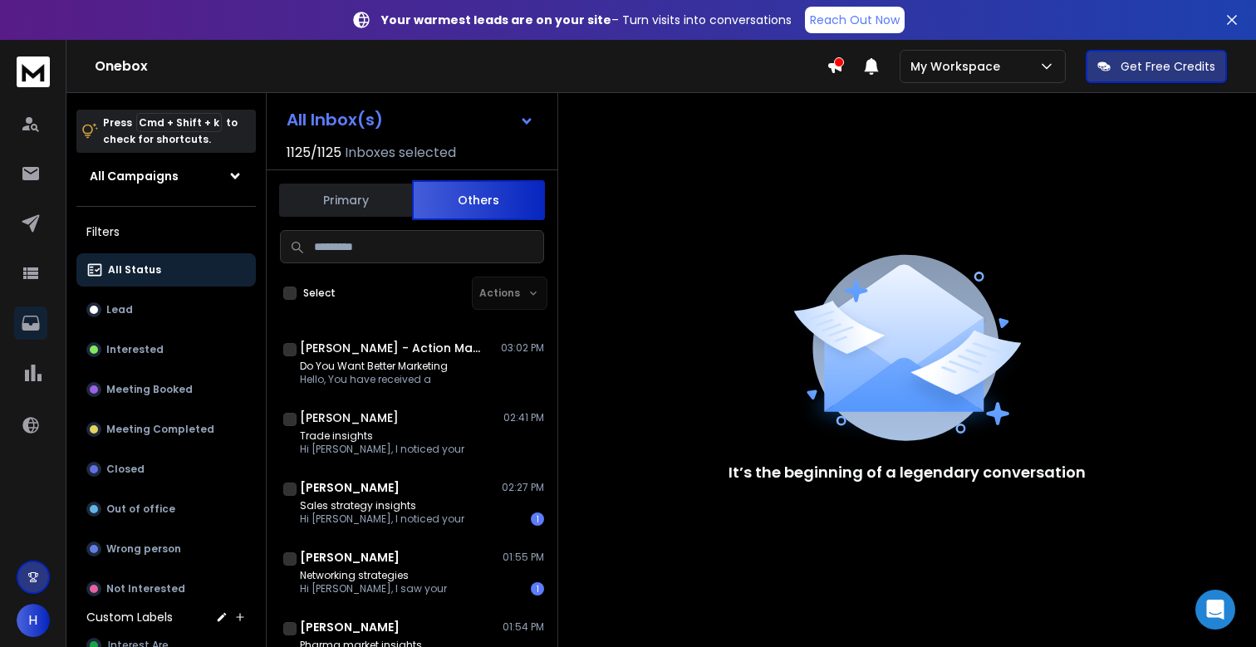
click at [310, 213] on button "Primary" at bounding box center [345, 200] width 133 height 37
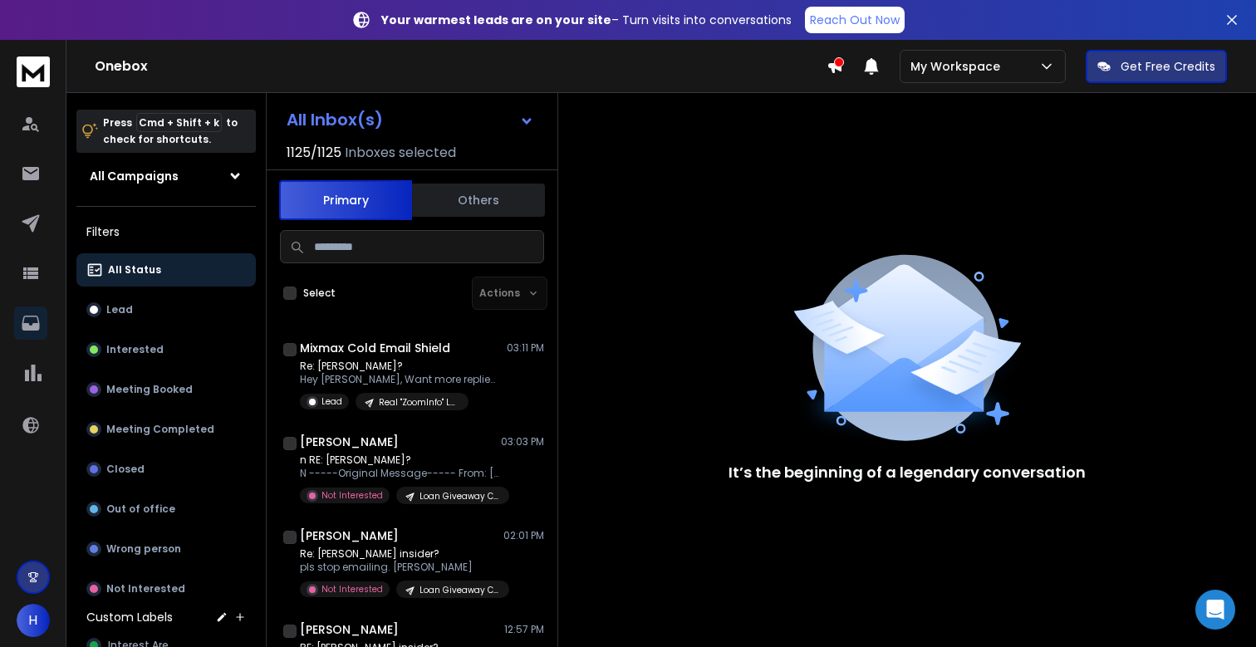
click at [484, 222] on div "Primary Others Select Actions Mixmax Cold Email Shield 03:11 PM Re: [PERSON_NAM…" at bounding box center [412, 494] width 291 height 621
click at [450, 220] on div "Primary Others Select Actions Mixmax Cold Email Shield 03:11 PM Re: [PERSON_NAM…" at bounding box center [412, 494] width 291 height 621
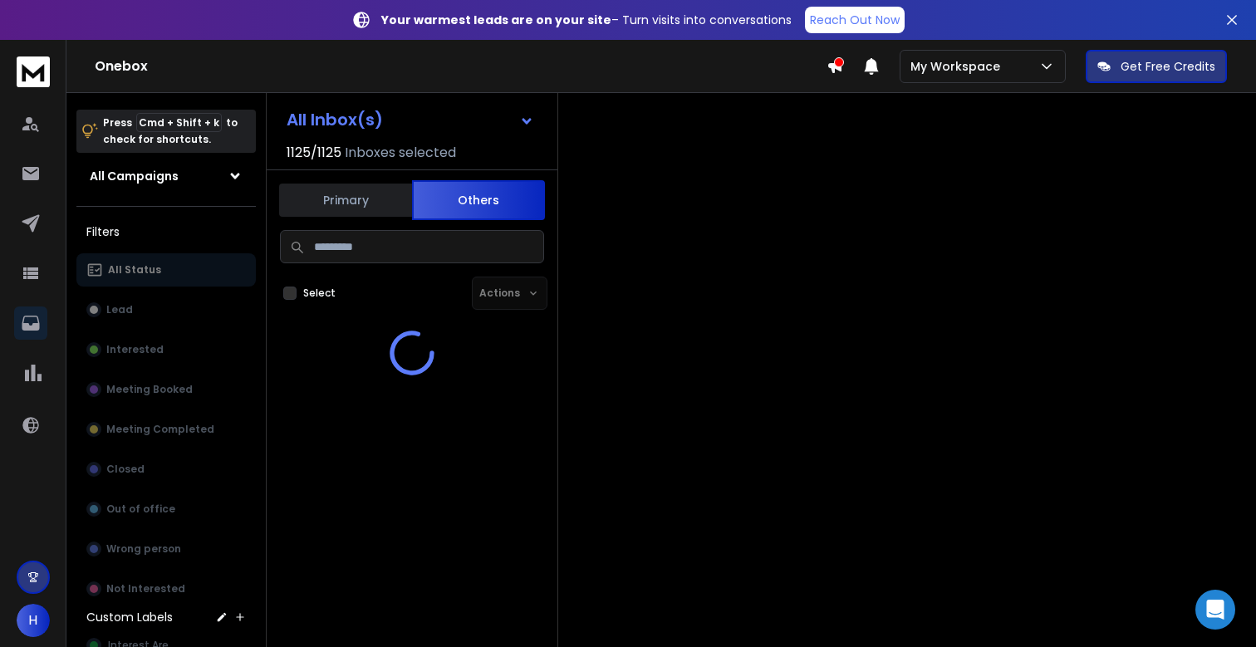
click at [446, 212] on button "Others" at bounding box center [478, 200] width 133 height 40
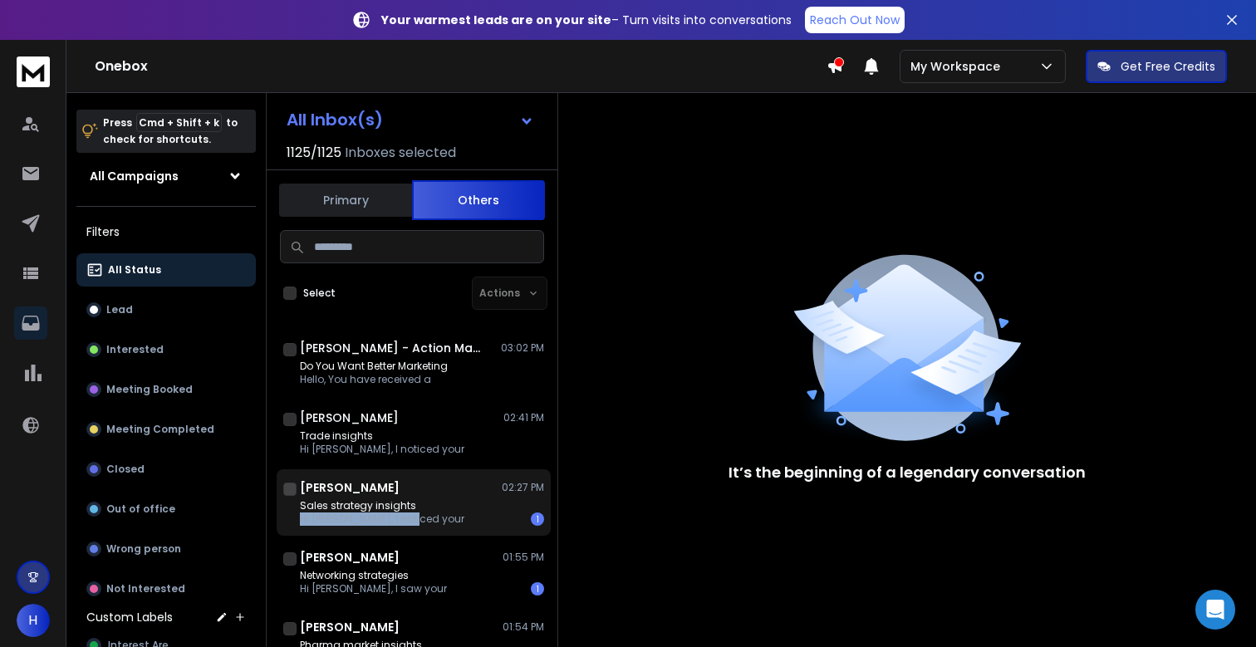
click at [450, 512] on div "Sales strategy insights Hi [PERSON_NAME], I noticed your 1" at bounding box center [422, 512] width 244 height 27
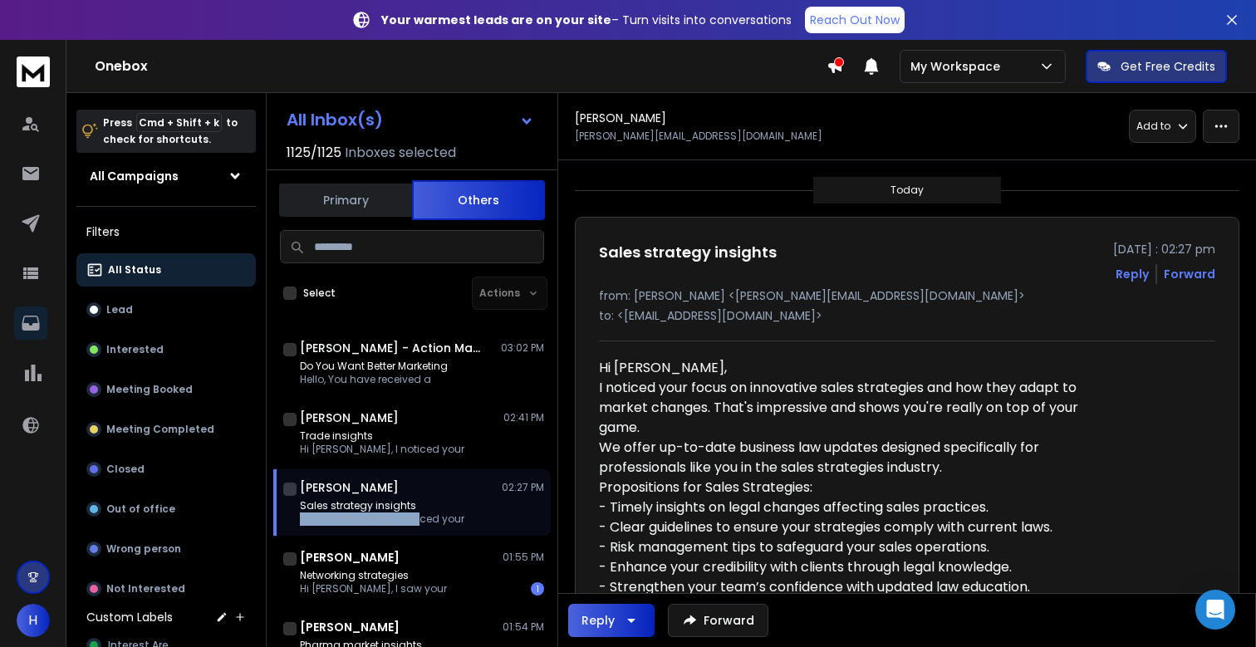
click at [376, 202] on button "Primary" at bounding box center [345, 200] width 133 height 37
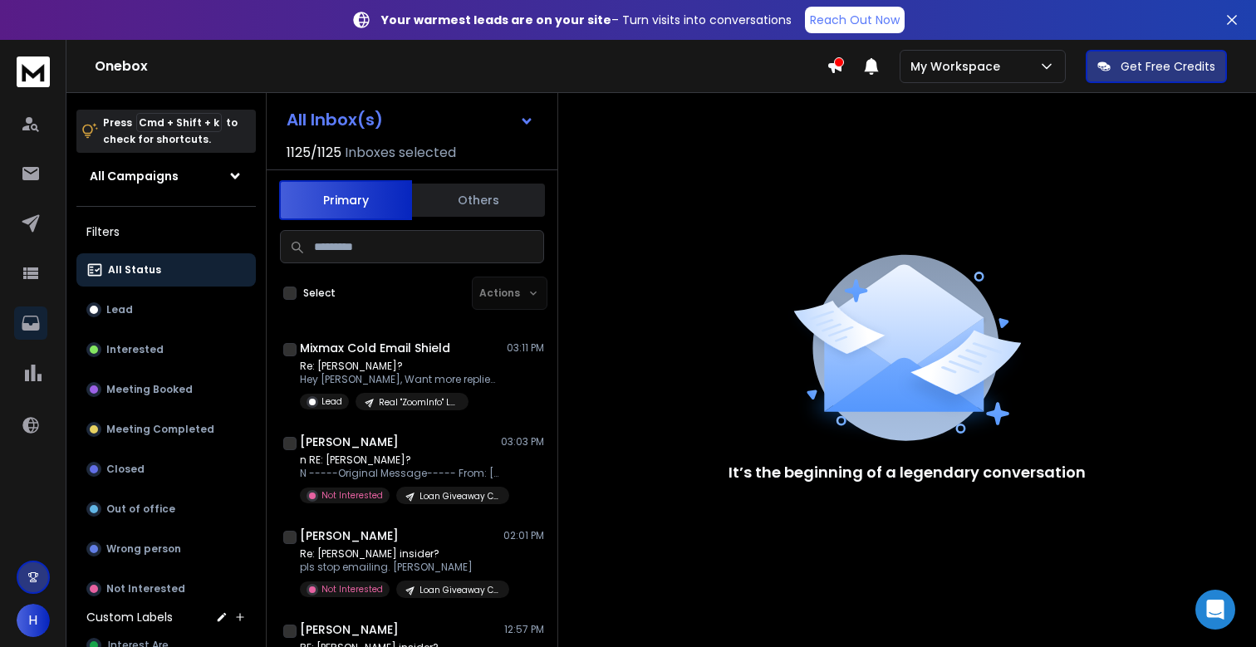
click at [498, 224] on div at bounding box center [411, 243] width 277 height 40
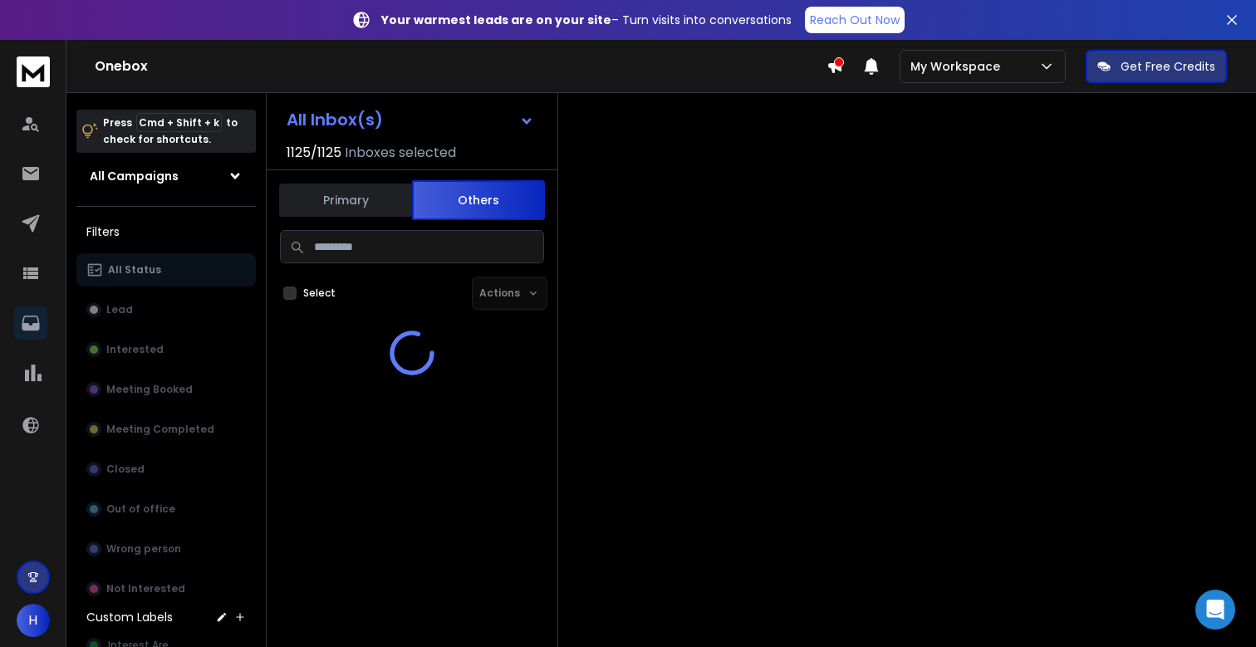
click at [459, 205] on button "Others" at bounding box center [478, 200] width 133 height 40
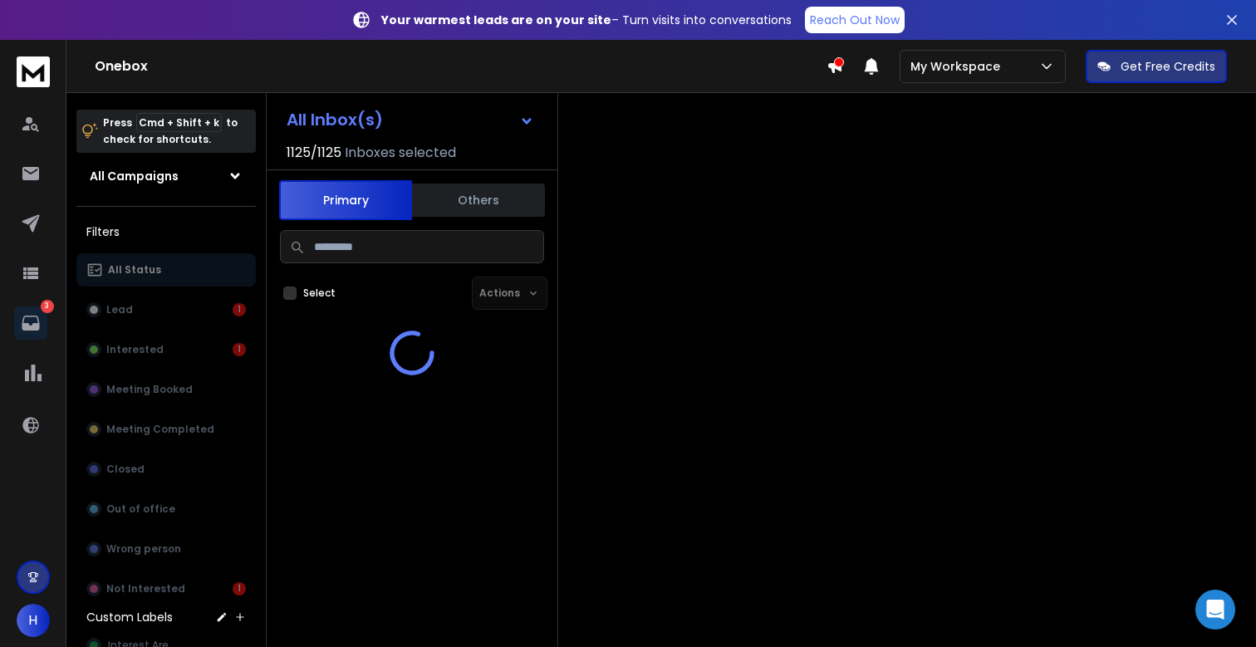
click at [365, 202] on button "Primary" at bounding box center [345, 200] width 133 height 40
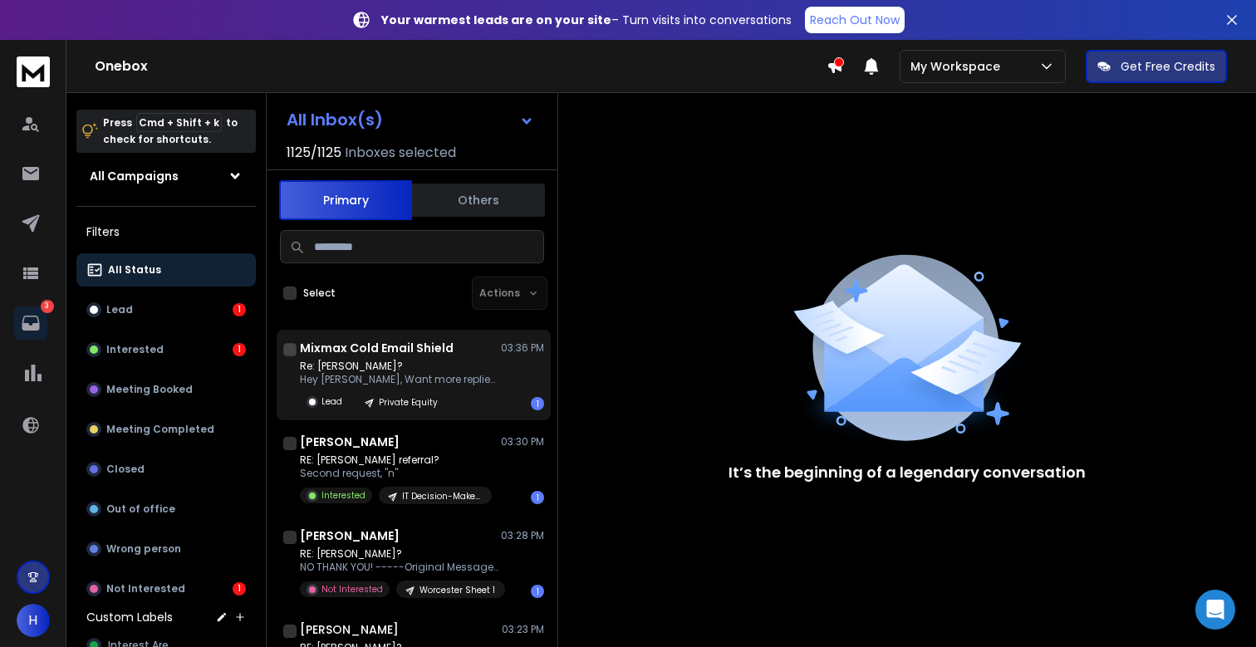
click at [426, 339] on div "Mixmax Cold Email Shield 03:36 PM Re: [PERSON_NAME]? Hey [PERSON_NAME], Want mo…" at bounding box center [414, 375] width 274 height 91
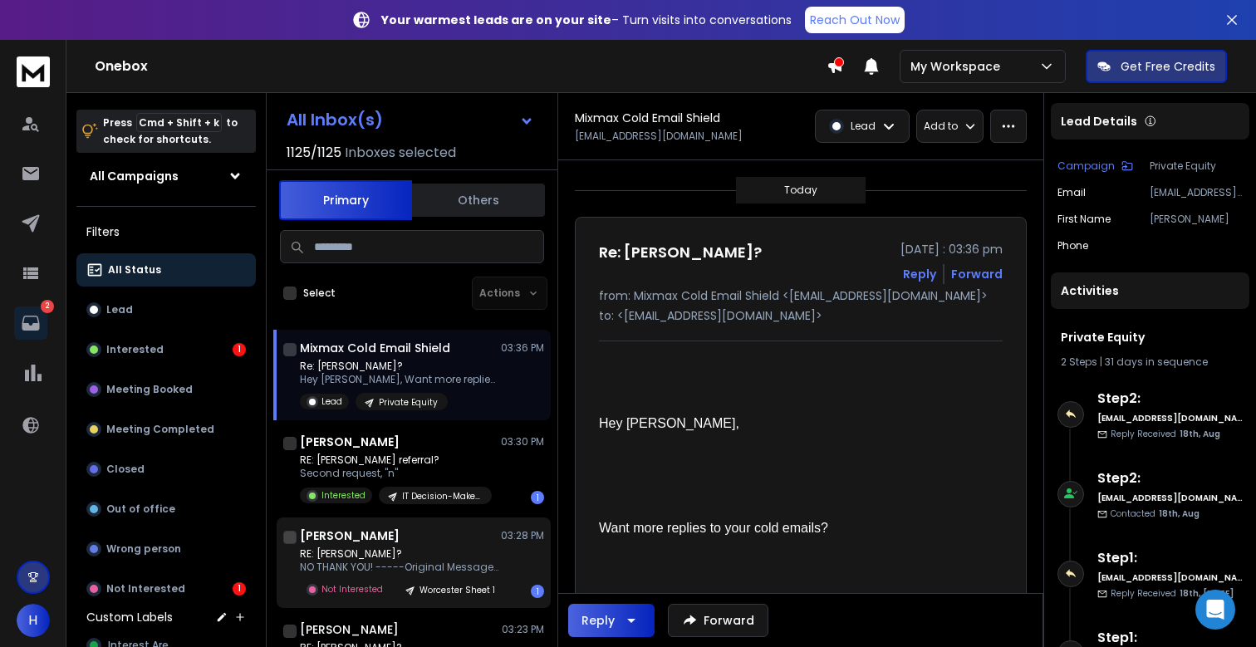
click at [459, 532] on div "[PERSON_NAME] 03:28 PM" at bounding box center [422, 535] width 244 height 17
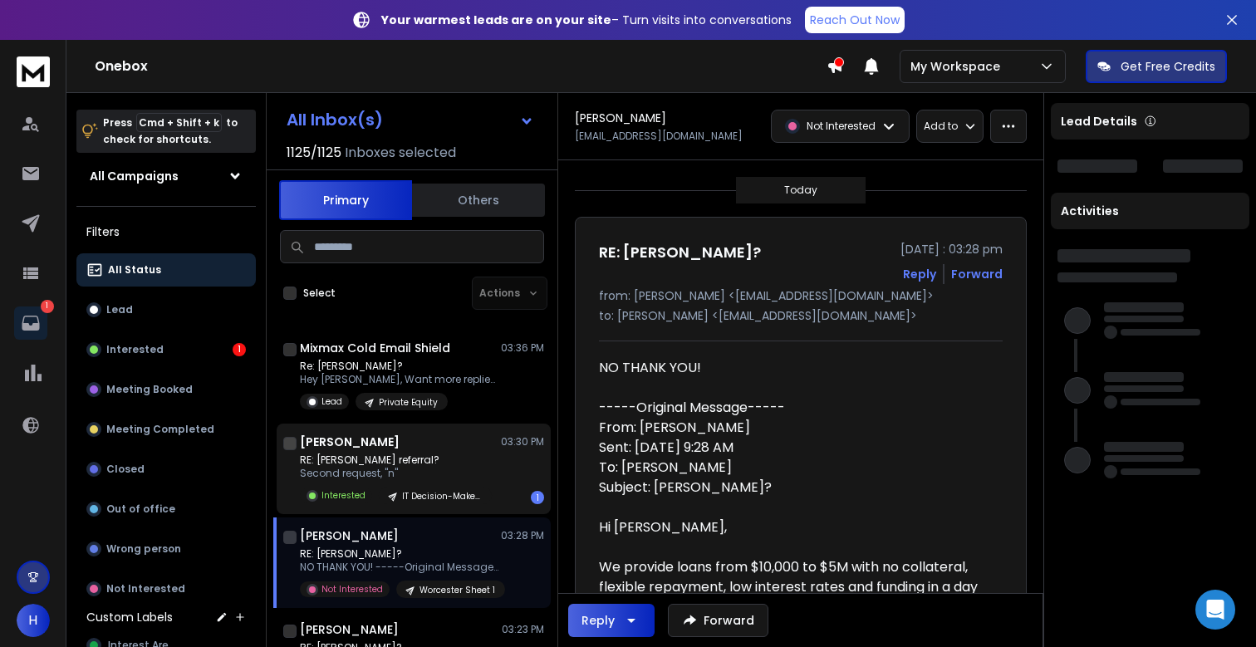
click at [457, 468] on p "Second request, "n"" at bounding box center [396, 473] width 192 height 13
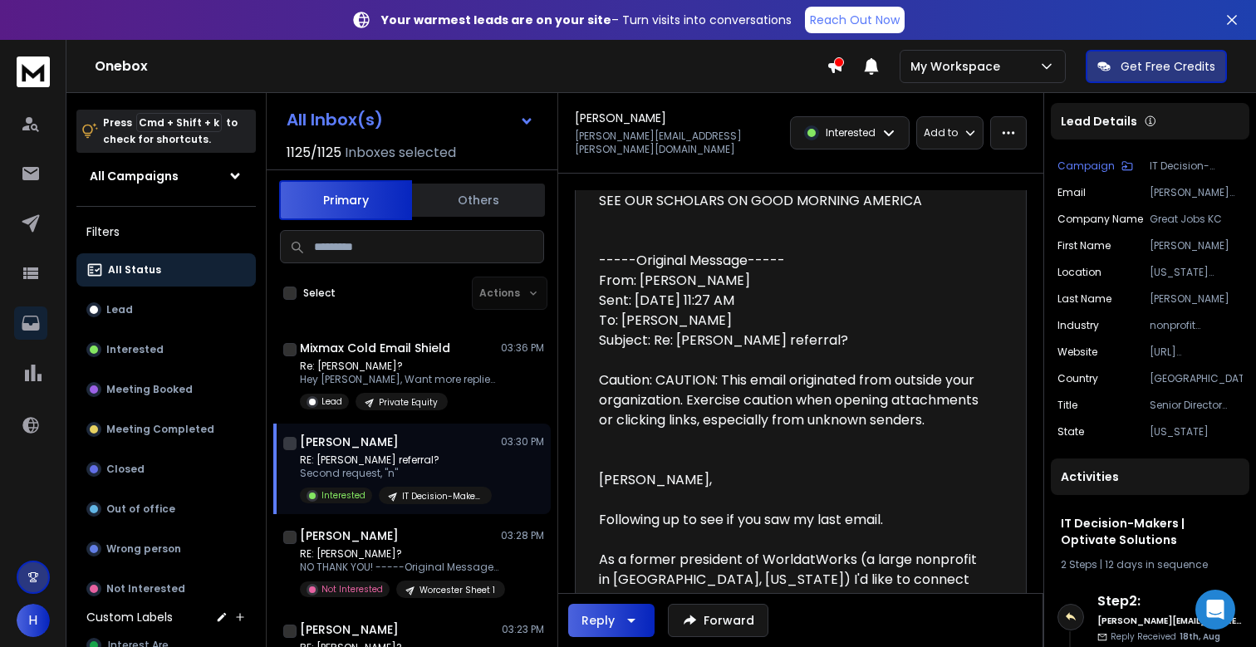
scroll to position [449, 0]
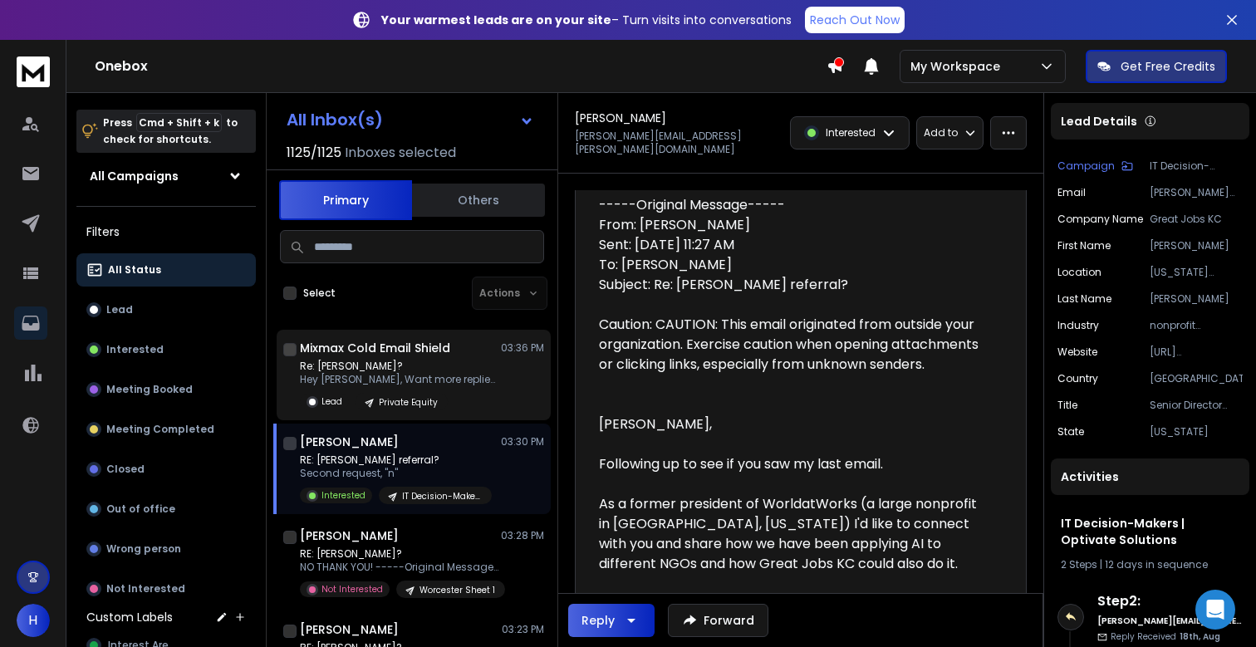
click at [468, 356] on div "Mixmax Cold Email Shield 03:36 PM Re: [PERSON_NAME]? Hey [PERSON_NAME], Want mo…" at bounding box center [422, 375] width 244 height 71
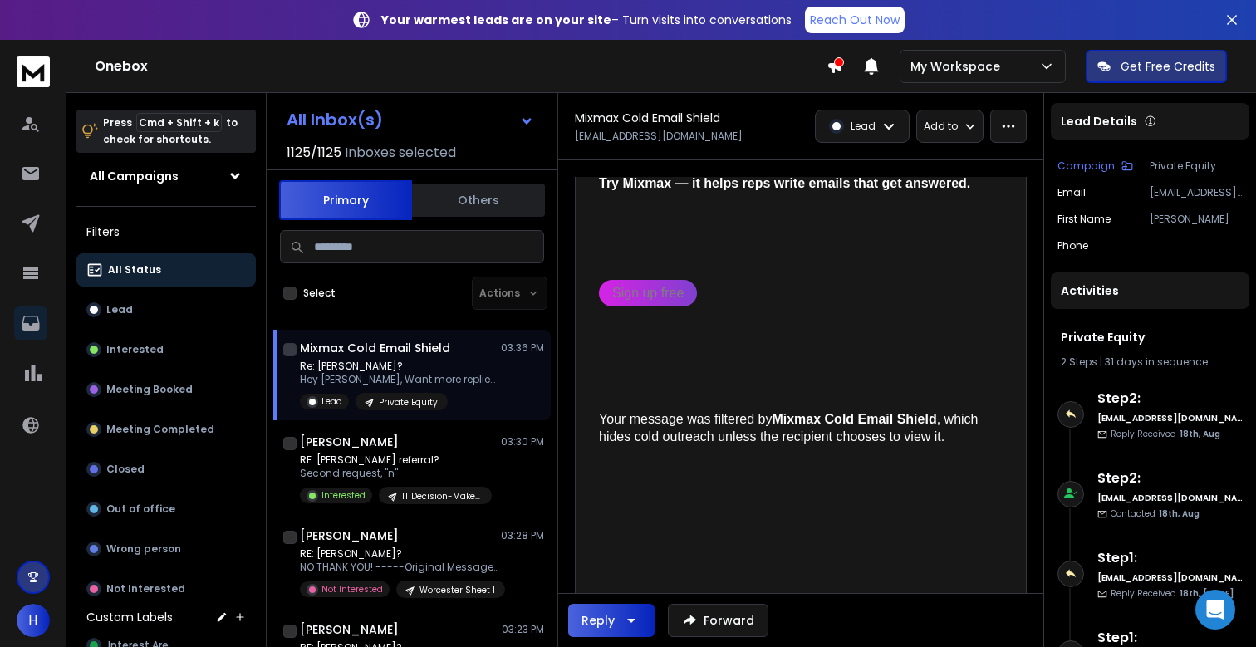
scroll to position [0, 0]
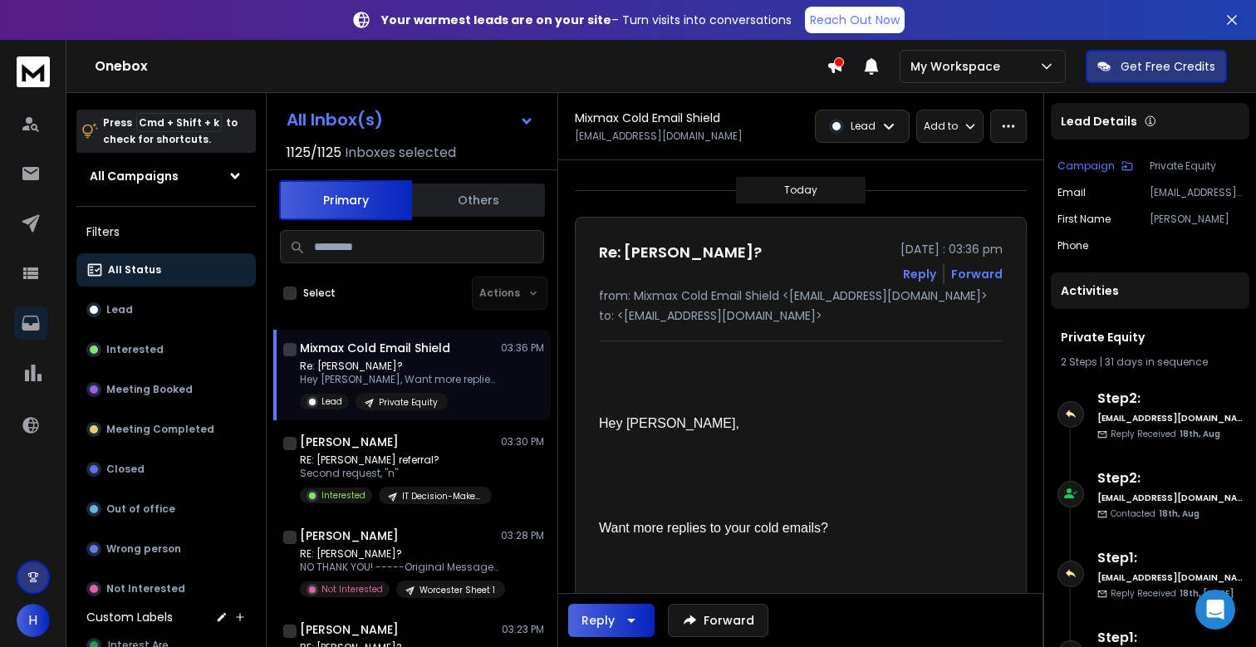
click at [448, 206] on button "Others" at bounding box center [478, 200] width 133 height 37
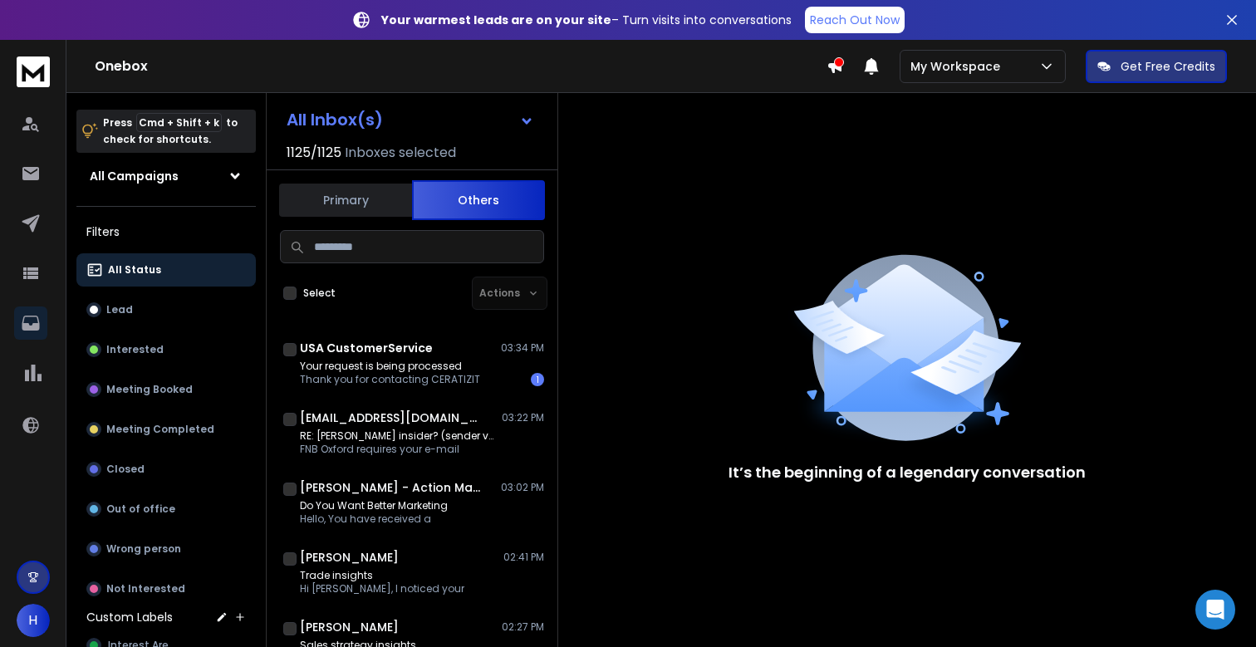
click at [371, 213] on button "Primary" at bounding box center [345, 200] width 133 height 37
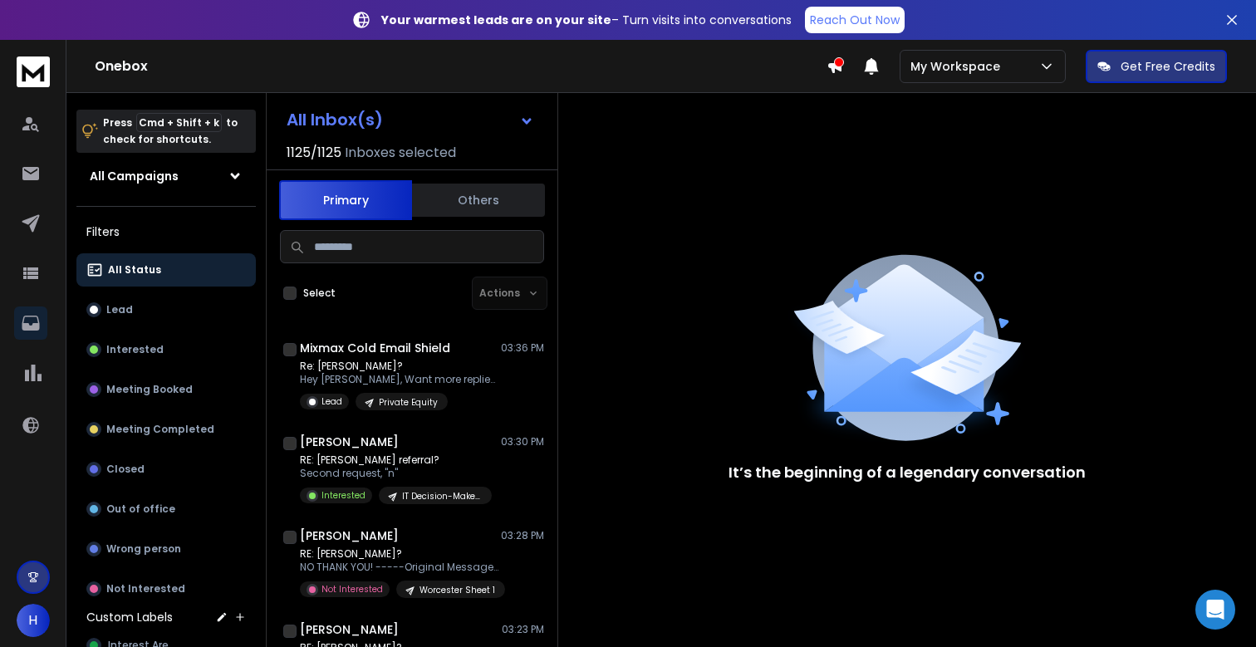
click at [491, 207] on button "Others" at bounding box center [478, 200] width 133 height 37
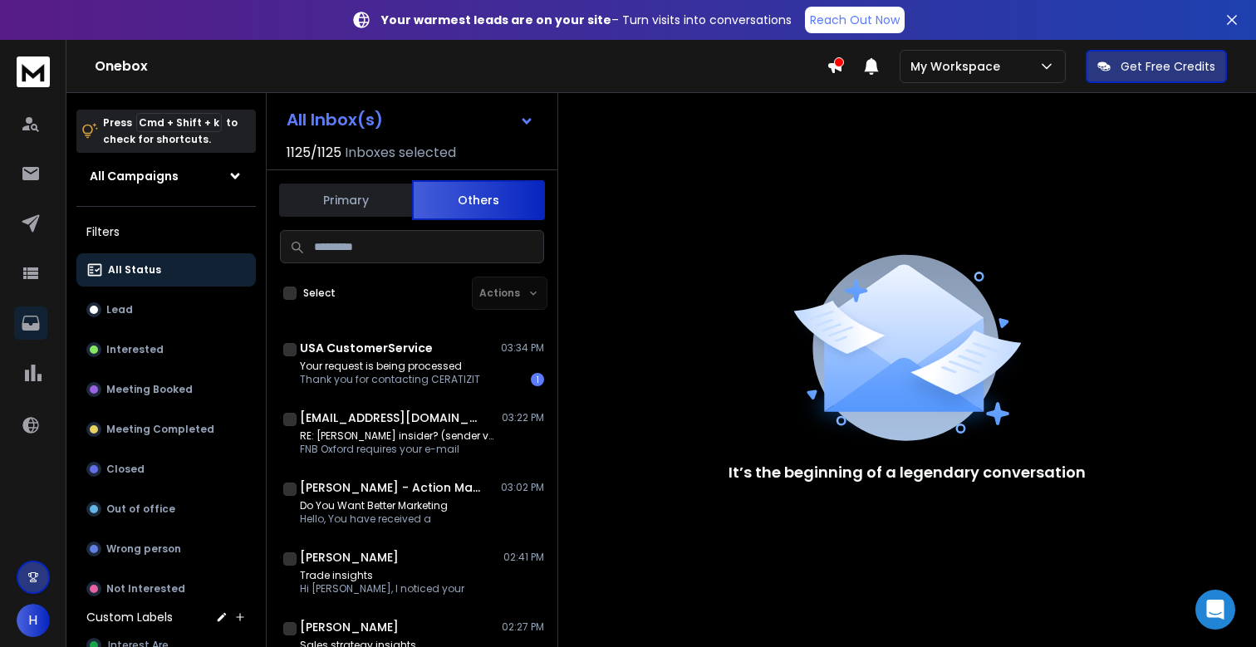
click at [355, 200] on button "Primary" at bounding box center [345, 200] width 133 height 37
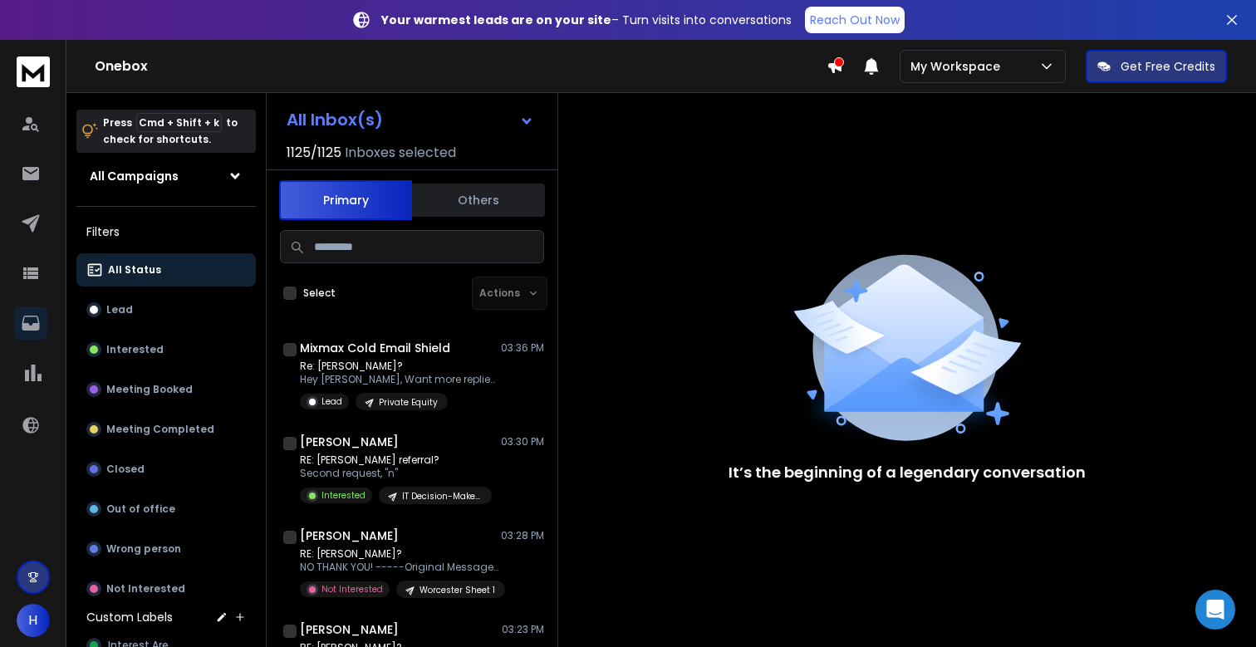
click at [474, 175] on div "All Inbox(s) 1125 / 1125 Inboxes selected Primary Others Select Actions Mixmax …" at bounding box center [412, 416] width 291 height 647
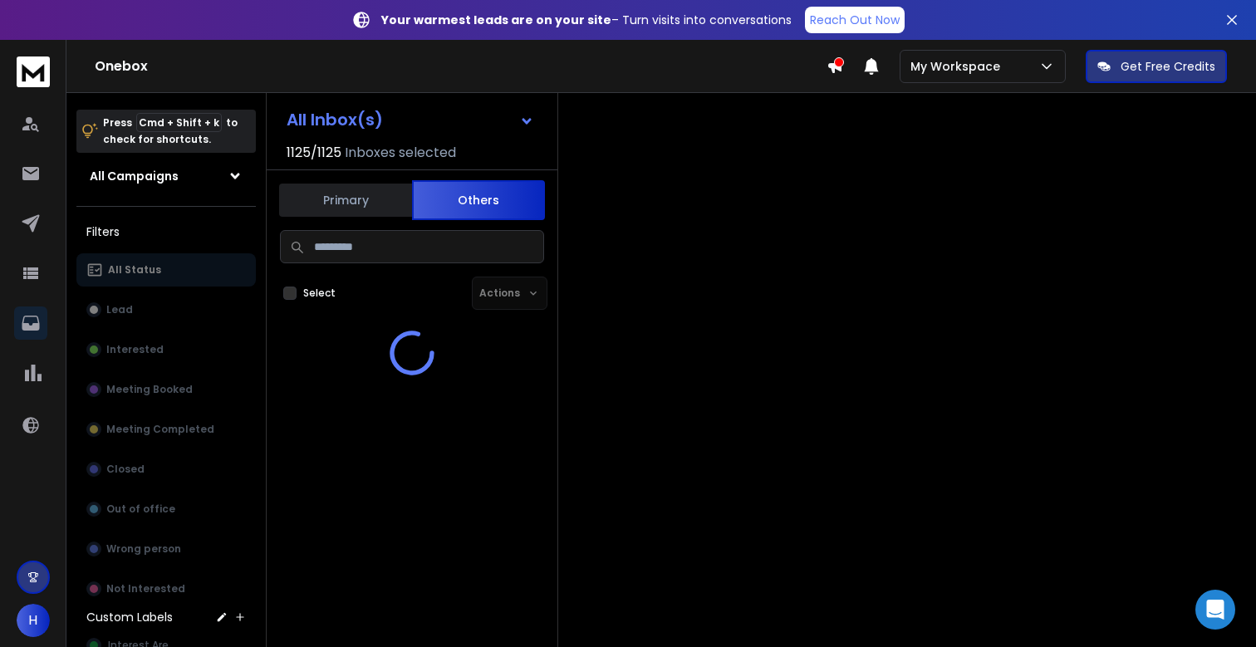
click at [470, 195] on button "Others" at bounding box center [478, 200] width 133 height 40
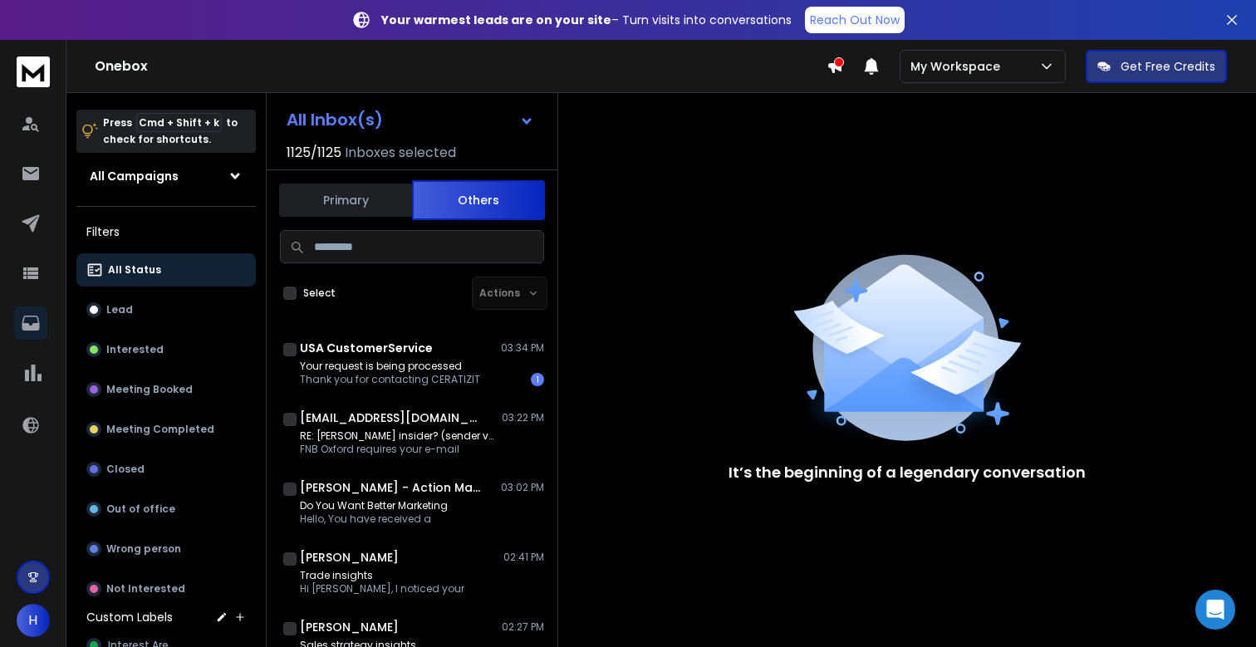
click at [344, 201] on button "Primary" at bounding box center [345, 200] width 133 height 37
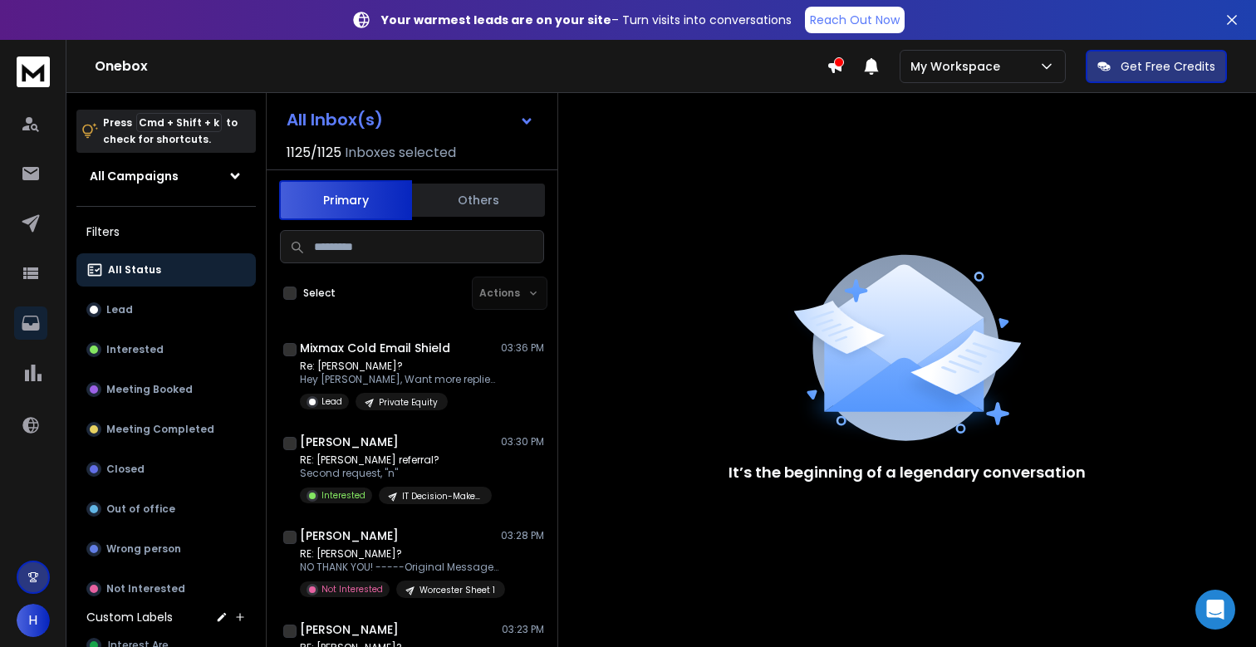
click at [486, 204] on button "Others" at bounding box center [478, 200] width 133 height 37
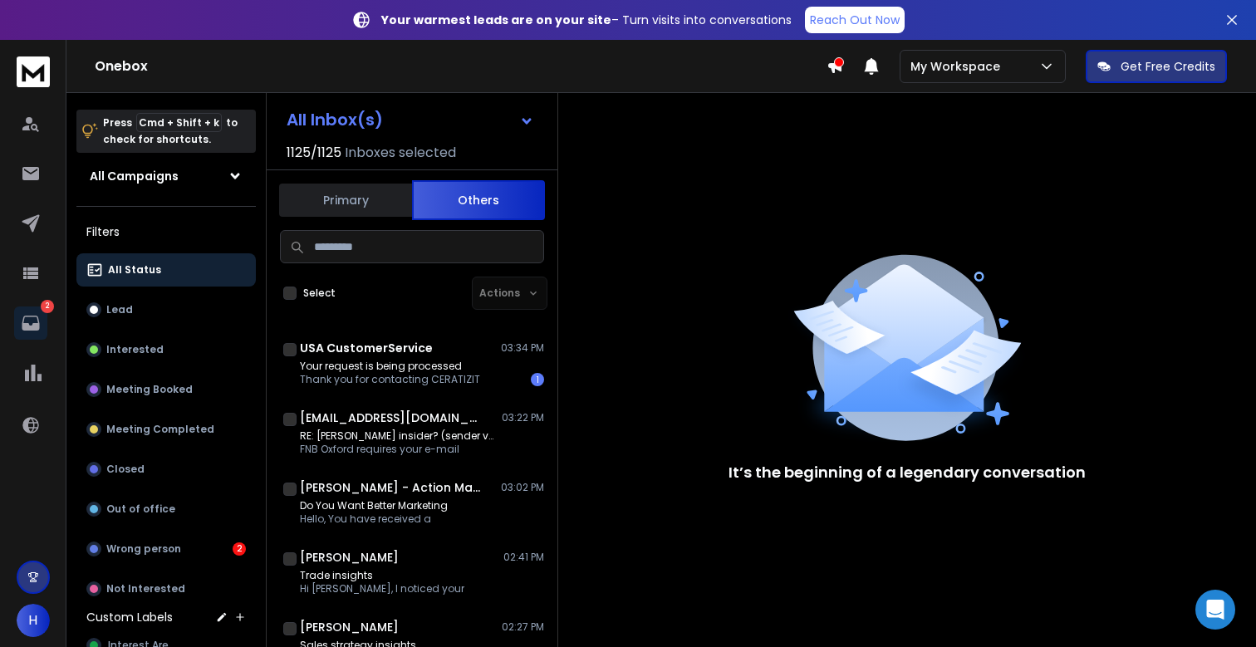
click at [331, 207] on button "Primary" at bounding box center [345, 200] width 133 height 37
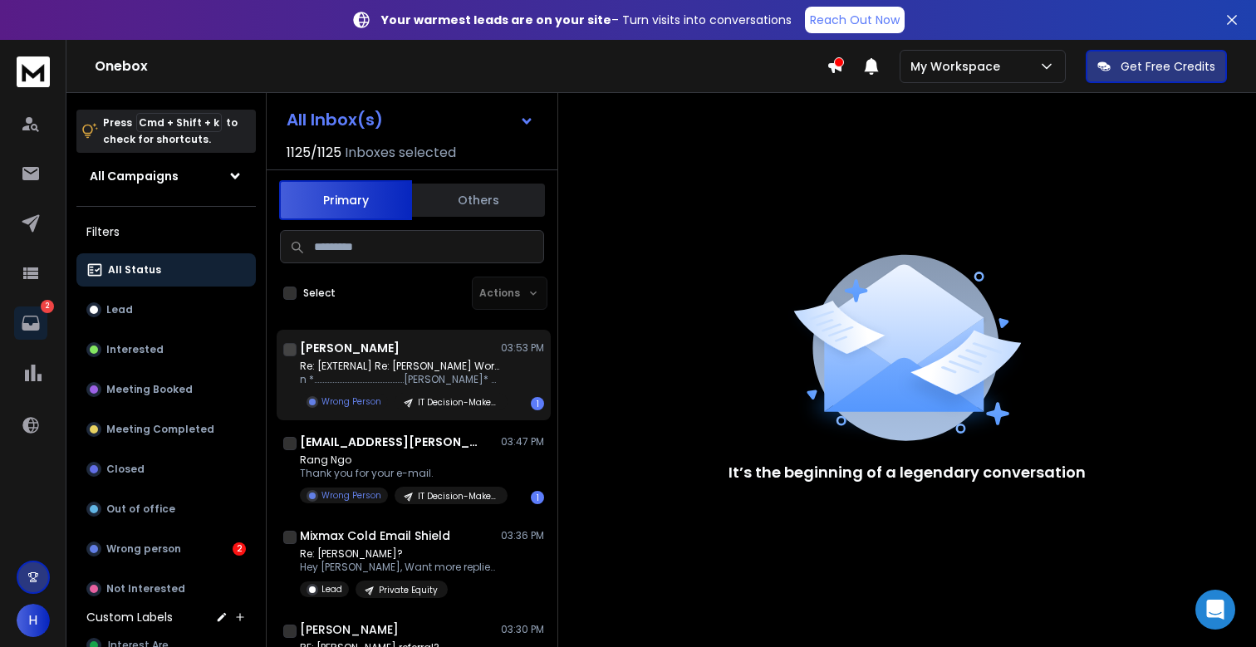
click at [381, 340] on div "[PERSON_NAME] 03:53 PM" at bounding box center [422, 348] width 244 height 17
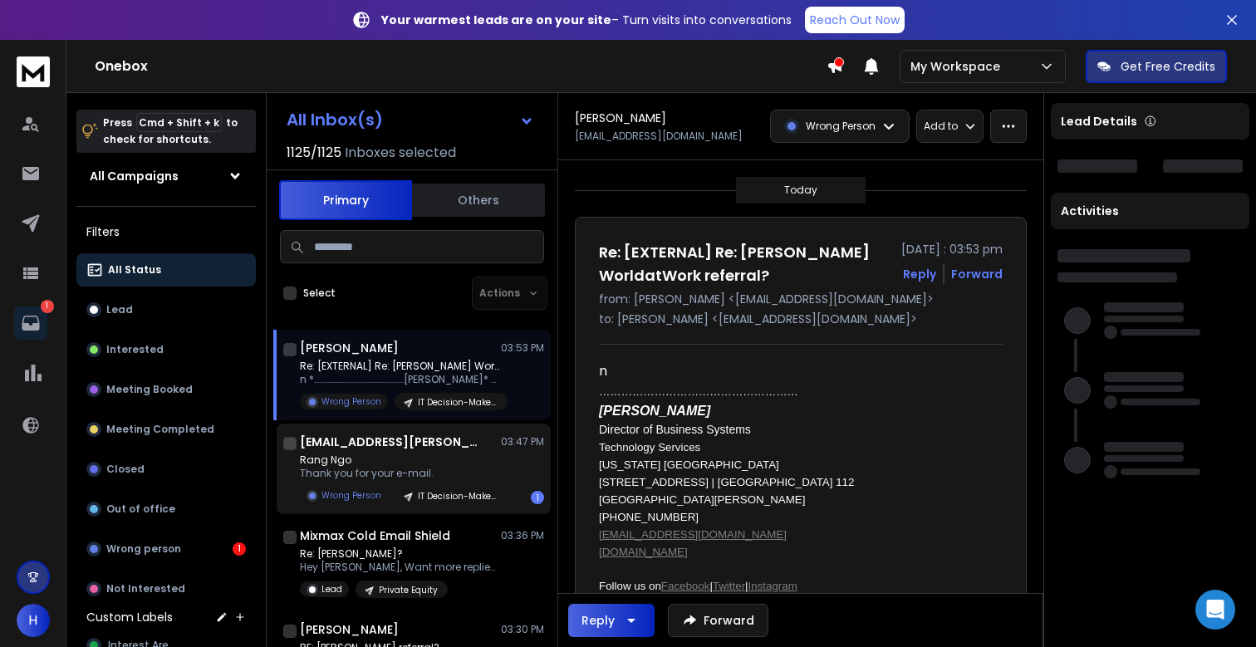
click at [394, 450] on div "[EMAIL_ADDRESS][PERSON_NAME][DOMAIN_NAME] 03:47 PM [PERSON_NAME] Thank you for …" at bounding box center [422, 469] width 244 height 71
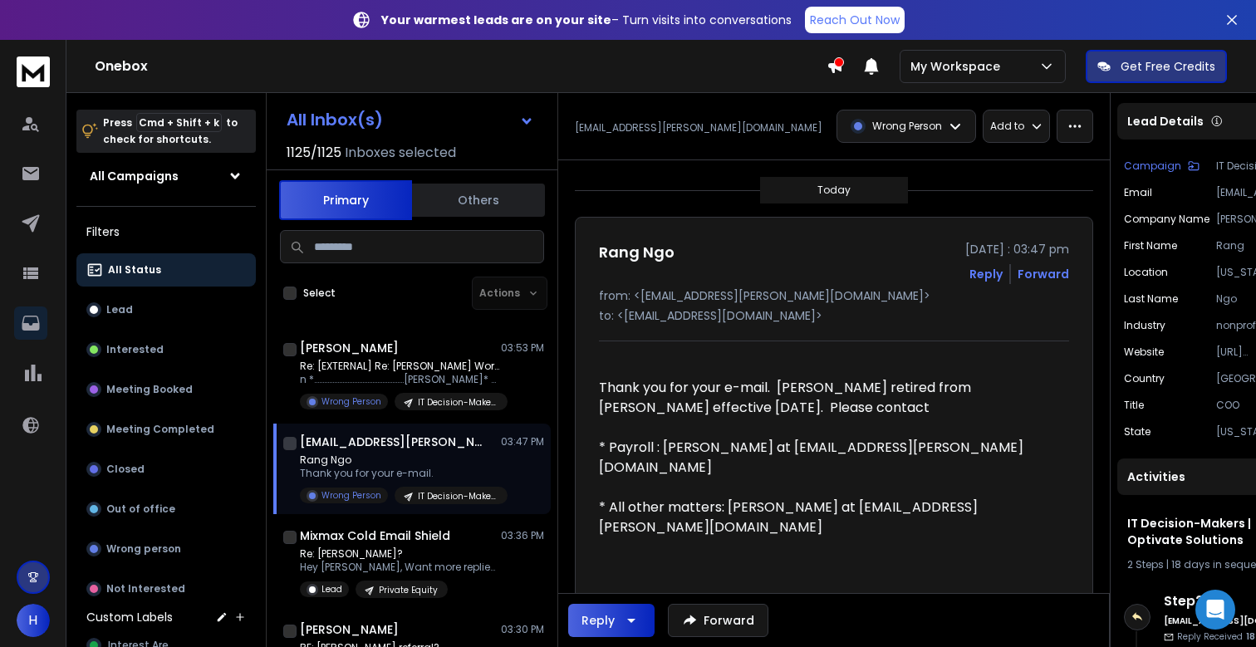
click at [497, 249] on input at bounding box center [412, 246] width 264 height 33
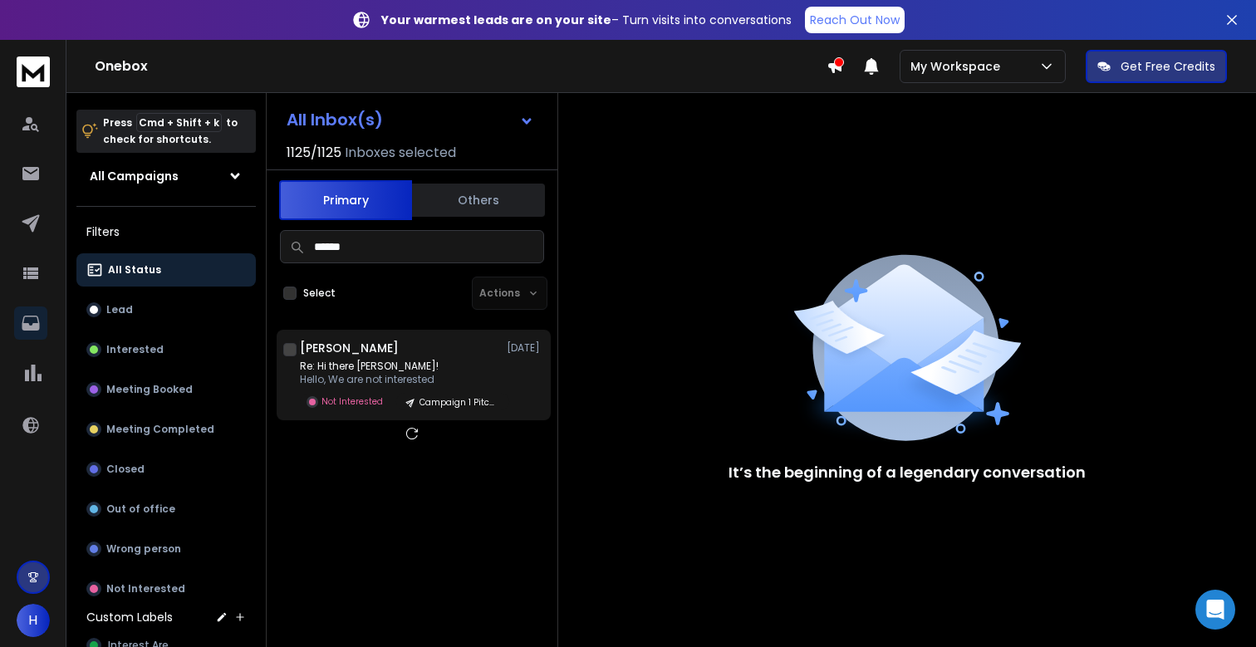
click at [490, 364] on p "Re: Hi there [PERSON_NAME]!" at bounding box center [399, 366] width 199 height 13
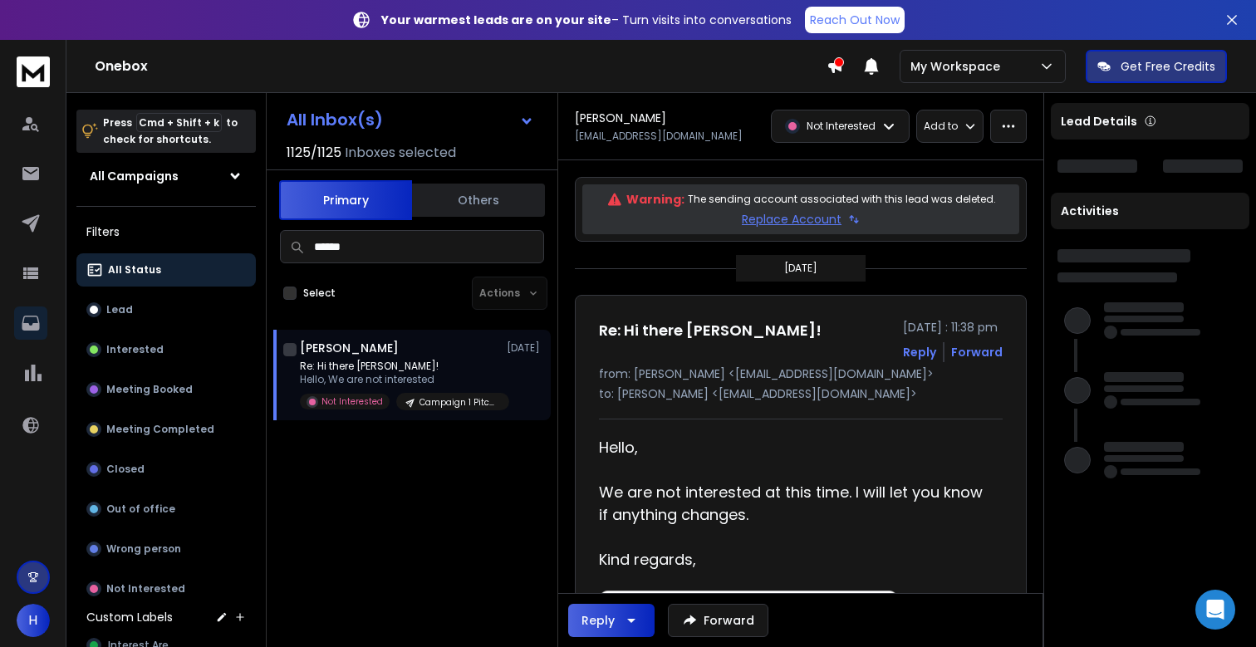
click at [436, 232] on input "******" at bounding box center [412, 246] width 264 height 33
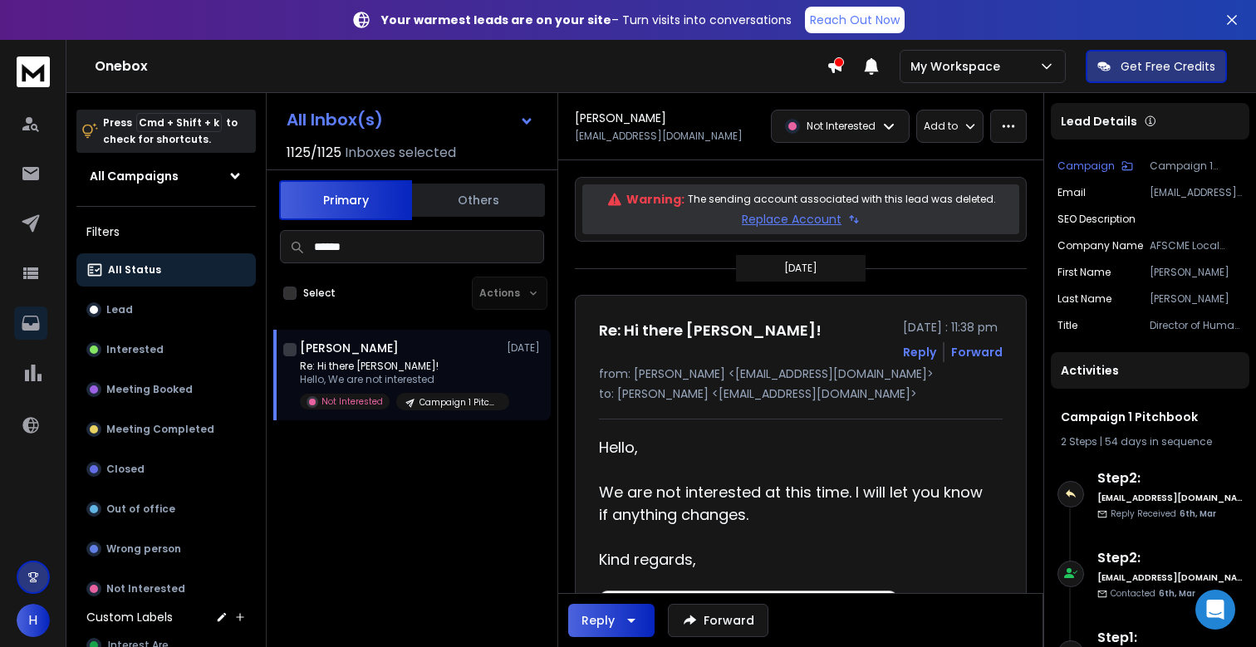
click at [436, 232] on input "******" at bounding box center [412, 246] width 264 height 33
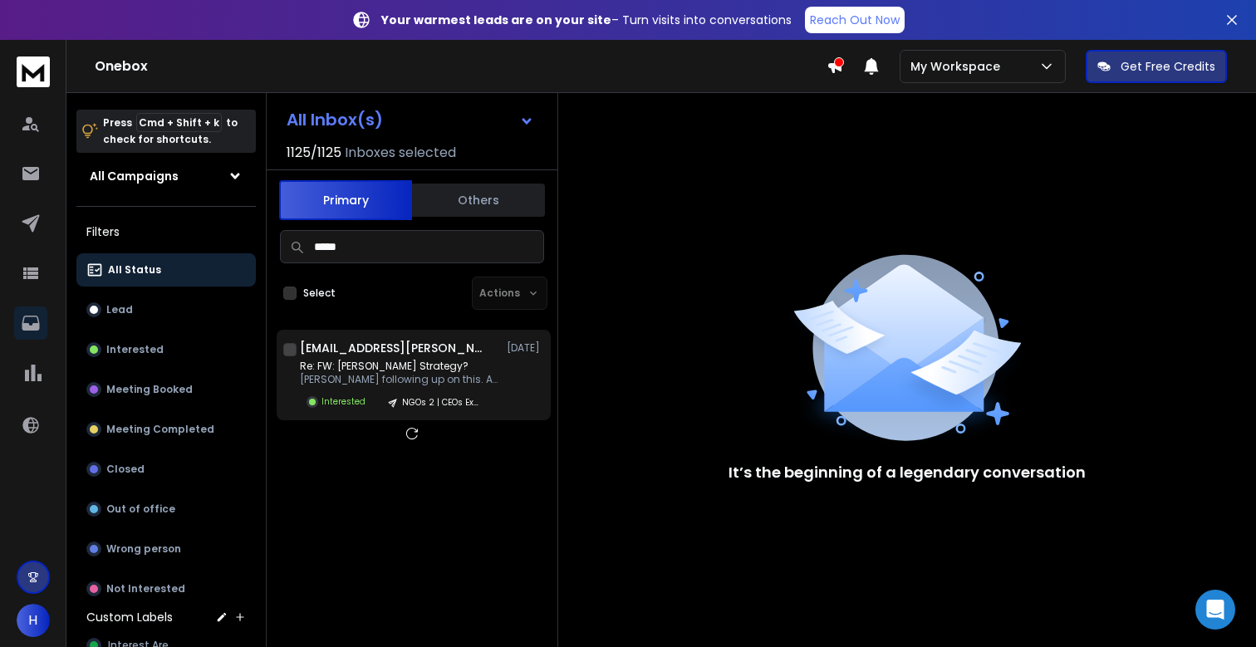
type input "*****"
click at [469, 336] on div "[EMAIL_ADDRESS][PERSON_NAME][DOMAIN_NAME] +1 [DATE] Re: FW: [PERSON_NAME] Strat…" at bounding box center [414, 375] width 274 height 91
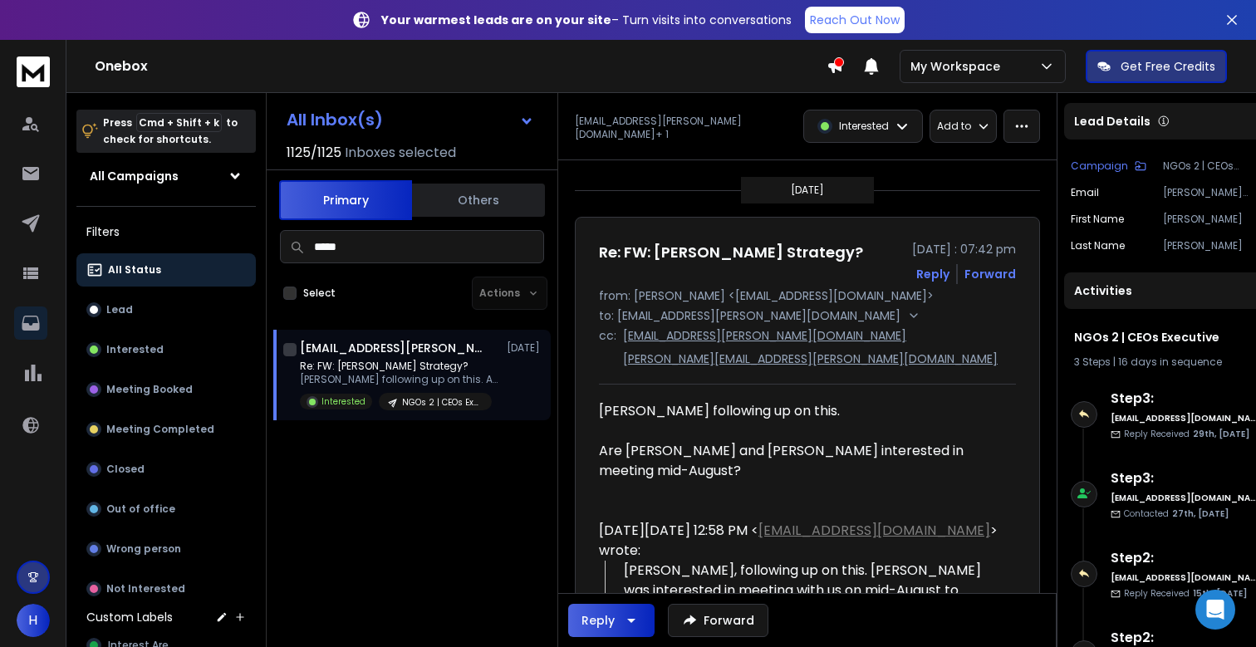
click at [601, 613] on div "Reply" at bounding box center [597, 620] width 33 height 17
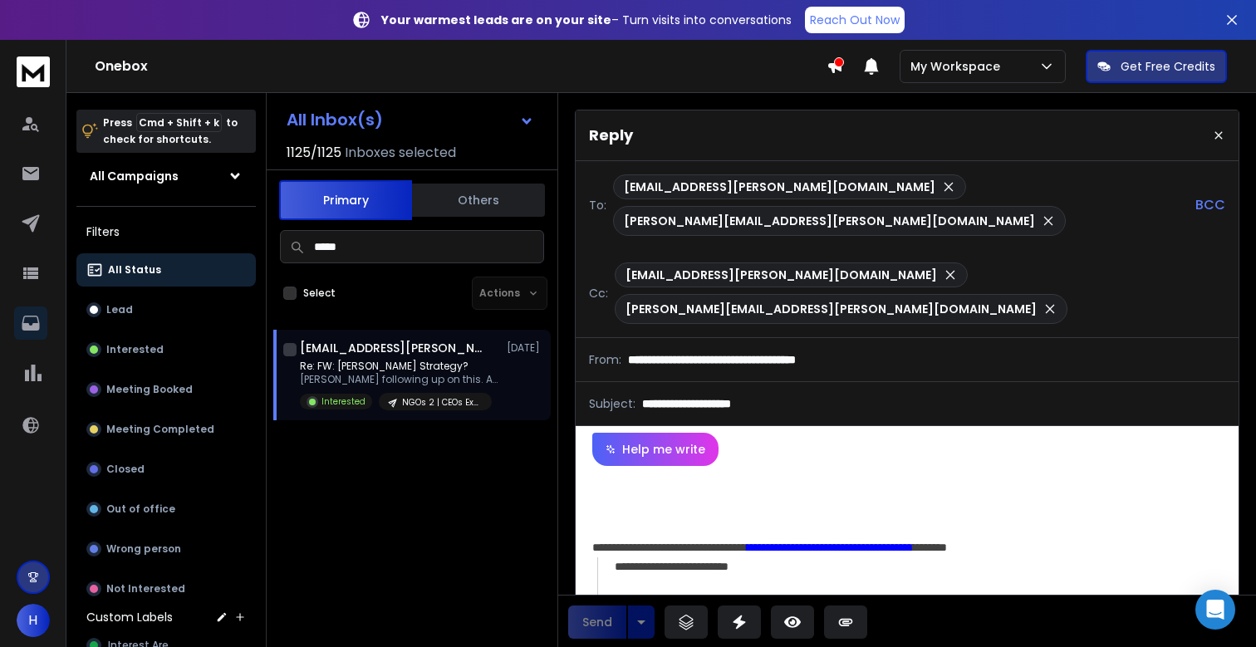
click at [771, 470] on div "**********" at bounding box center [907, 573] width 663 height 215
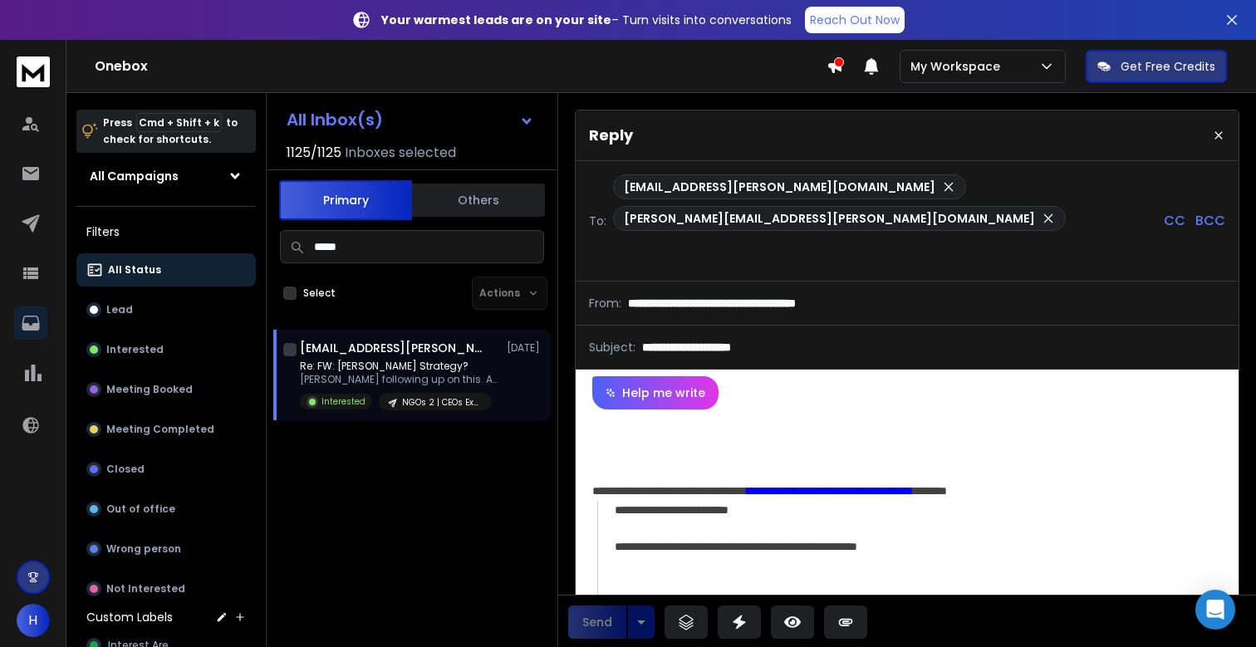
click at [709, 426] on div at bounding box center [907, 435] width 630 height 18
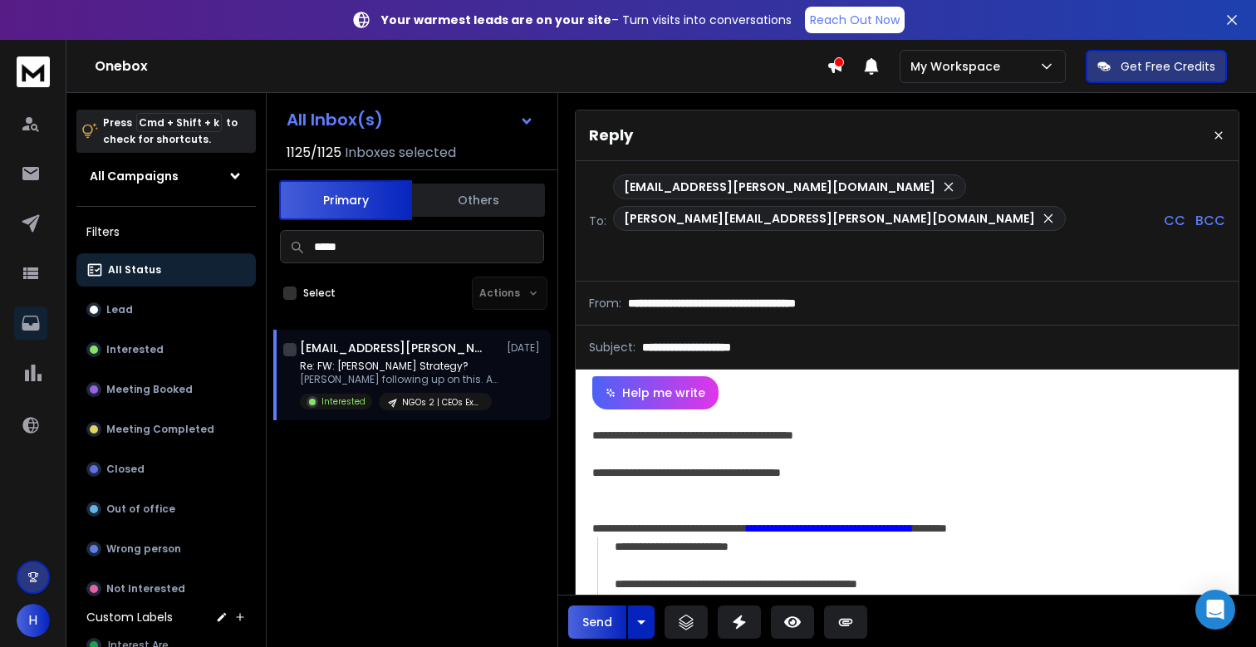
click at [599, 627] on button "Send" at bounding box center [597, 622] width 58 height 33
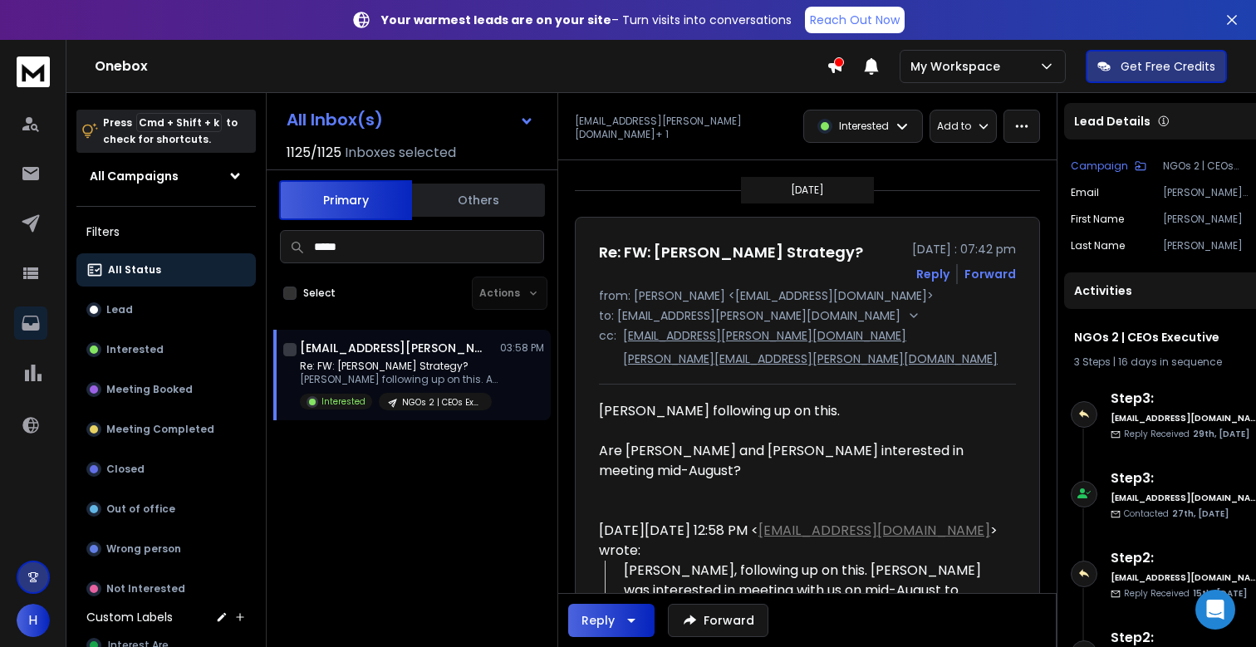
click at [500, 251] on input "*****" at bounding box center [412, 246] width 264 height 33
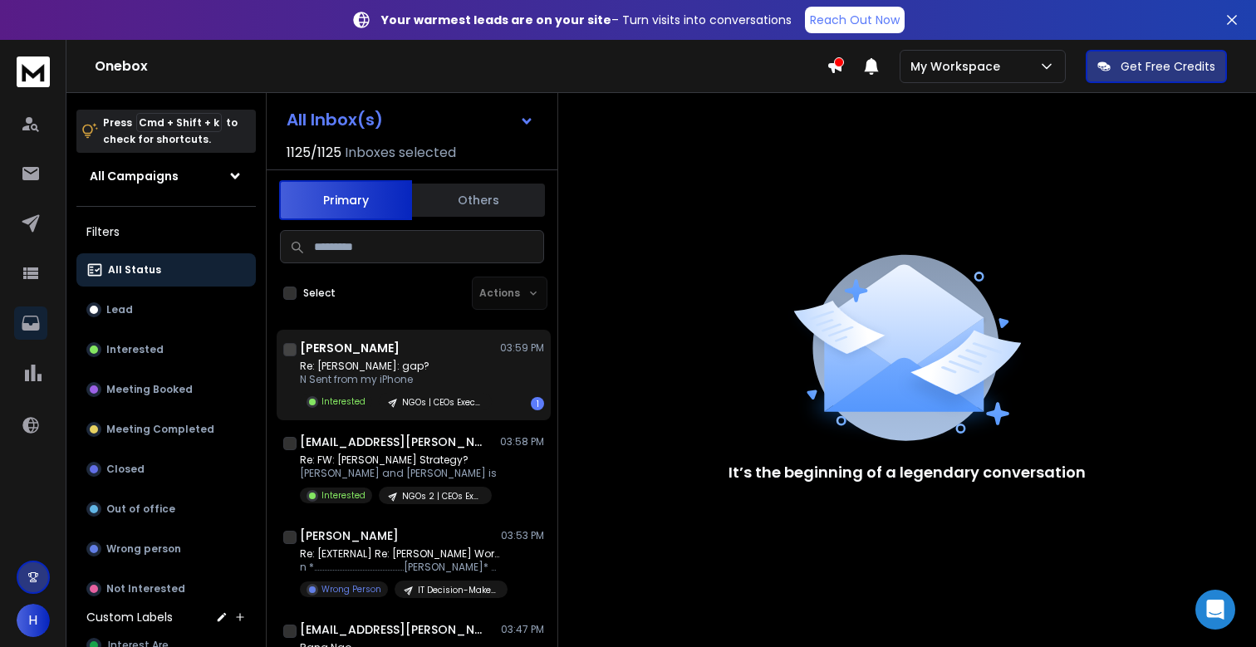
click at [425, 354] on div "[PERSON_NAME] 03:59 PM" at bounding box center [422, 348] width 244 height 17
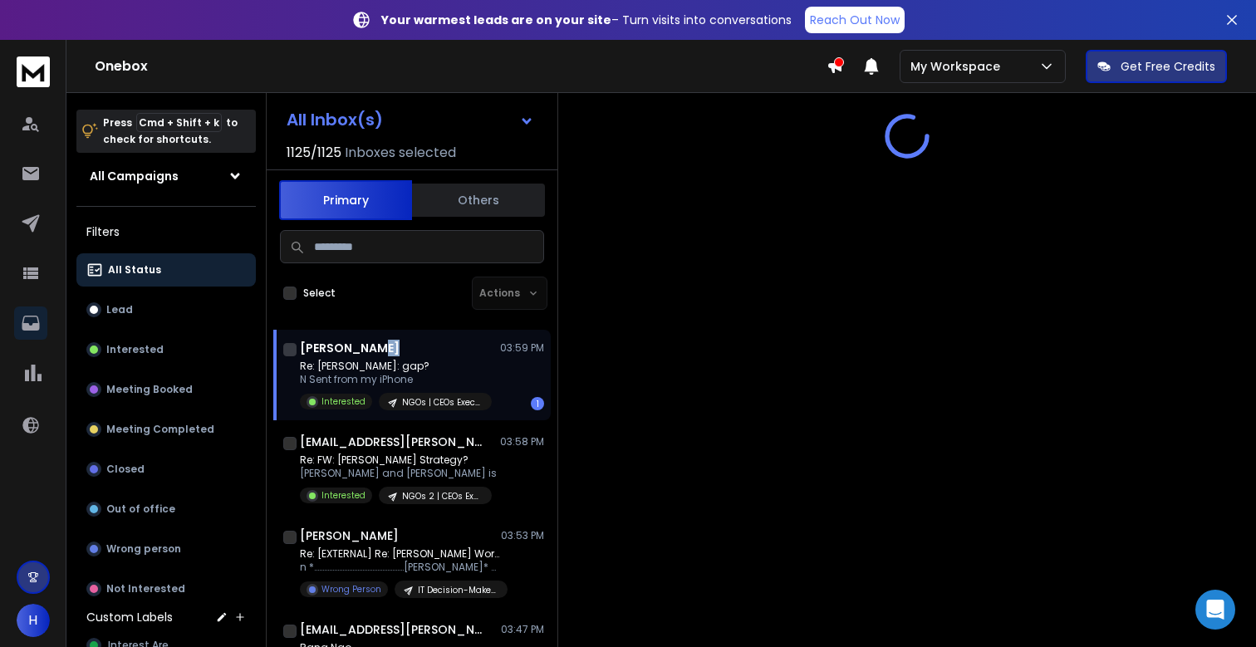
click at [425, 354] on div "[PERSON_NAME] 03:59 PM" at bounding box center [422, 348] width 244 height 17
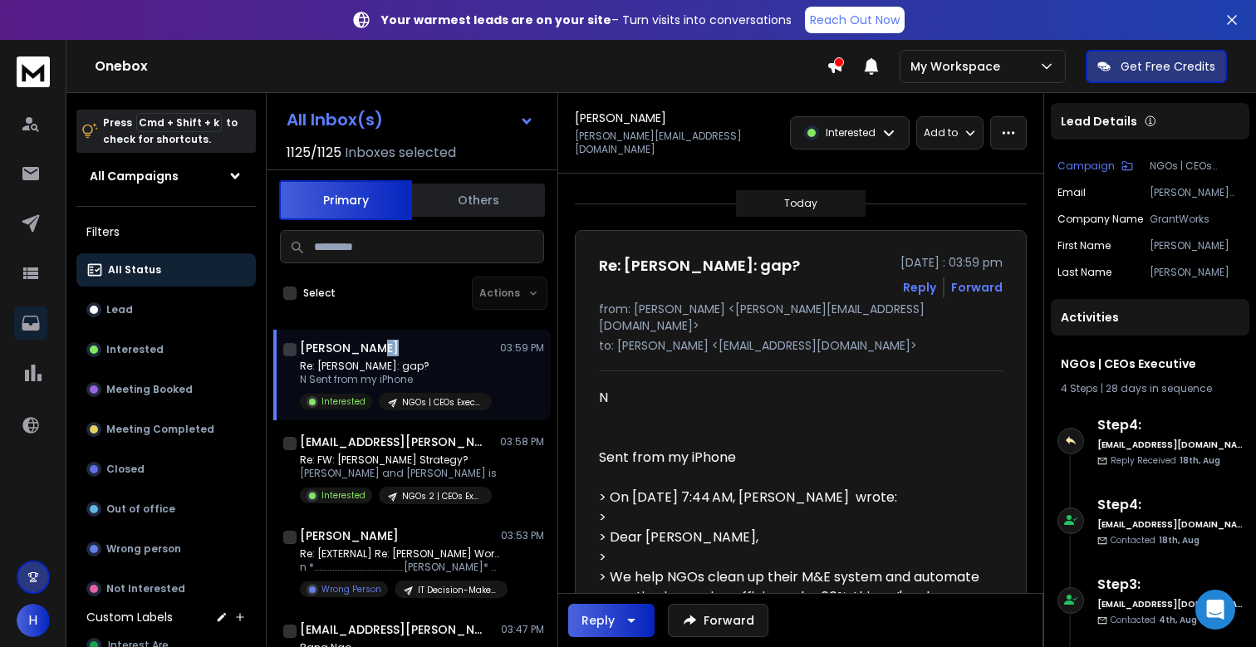
click at [486, 206] on button "Others" at bounding box center [478, 200] width 133 height 37
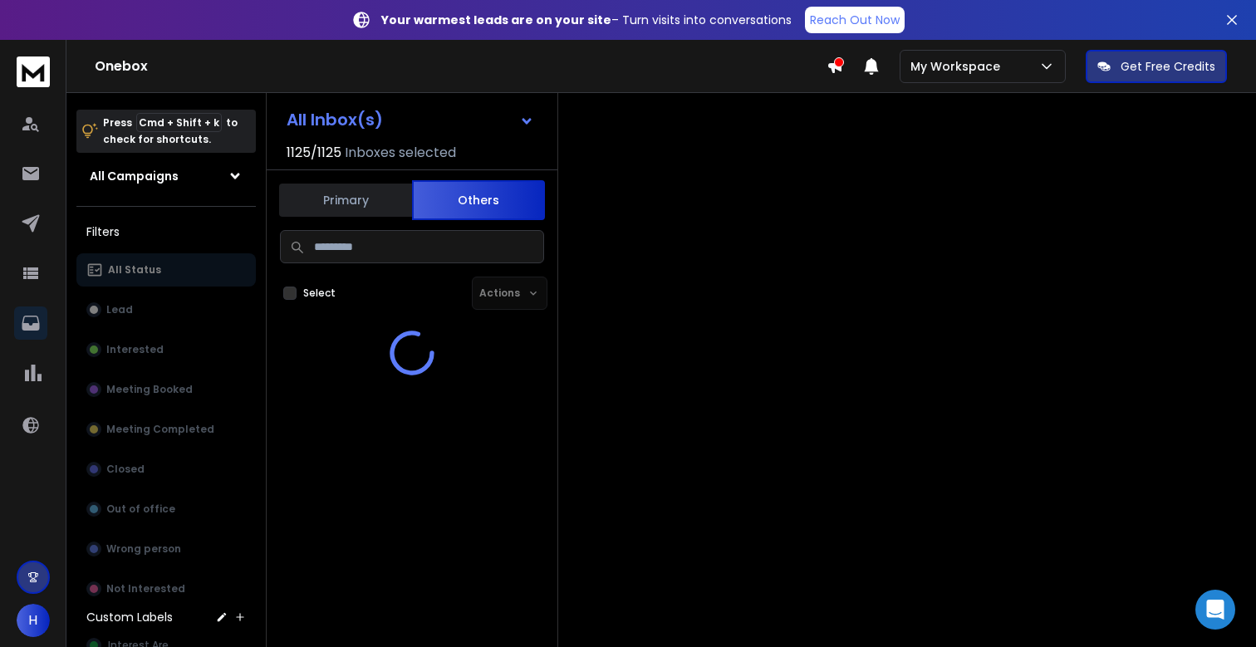
click at [486, 206] on button "Others" at bounding box center [478, 200] width 133 height 40
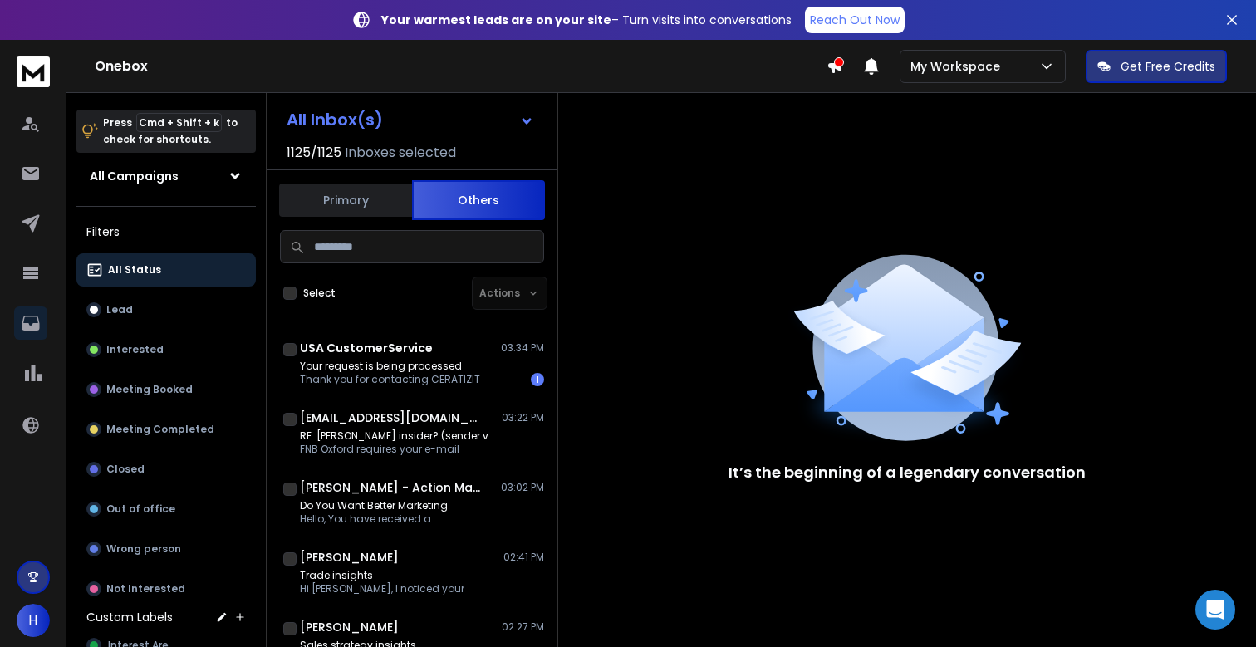
click at [406, 216] on button "Primary" at bounding box center [345, 200] width 133 height 37
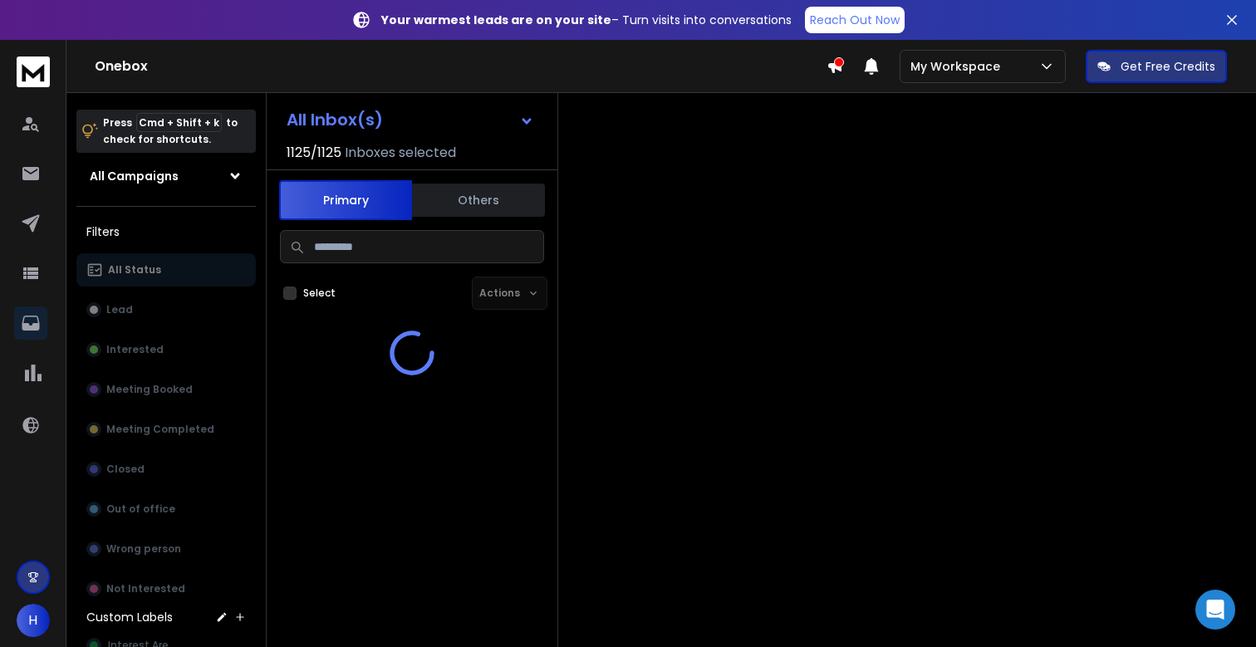
click at [406, 216] on button "Primary" at bounding box center [345, 200] width 133 height 40
click at [405, 215] on button "Primary" at bounding box center [345, 200] width 133 height 40
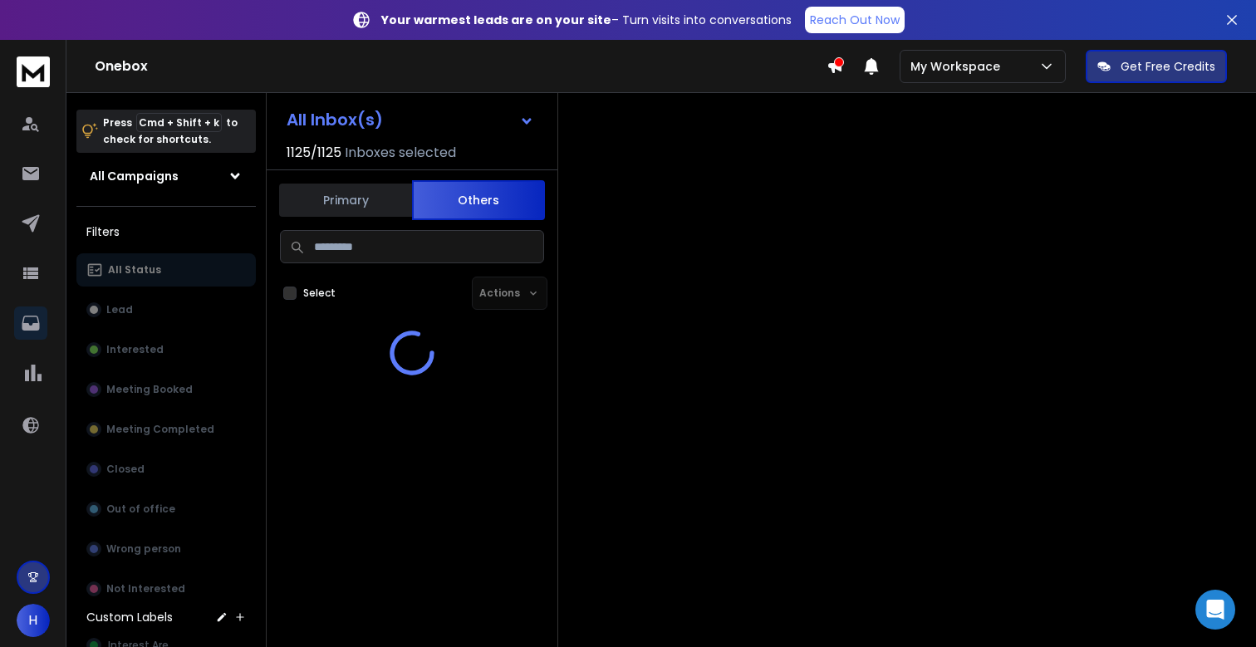
click at [481, 214] on button "Others" at bounding box center [478, 200] width 133 height 40
click at [481, 215] on button "Others" at bounding box center [478, 200] width 133 height 40
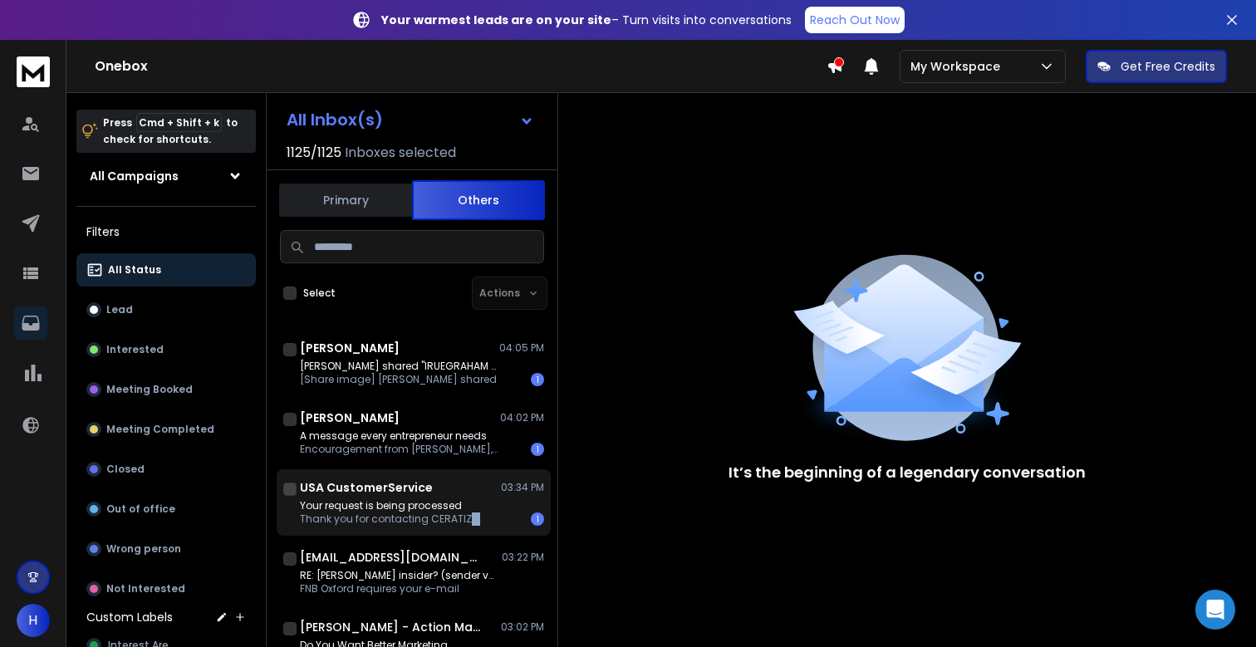
click at [465, 526] on div "USA CustomerService 03:34 PM Your request is being processed Thank you for cont…" at bounding box center [414, 502] width 274 height 66
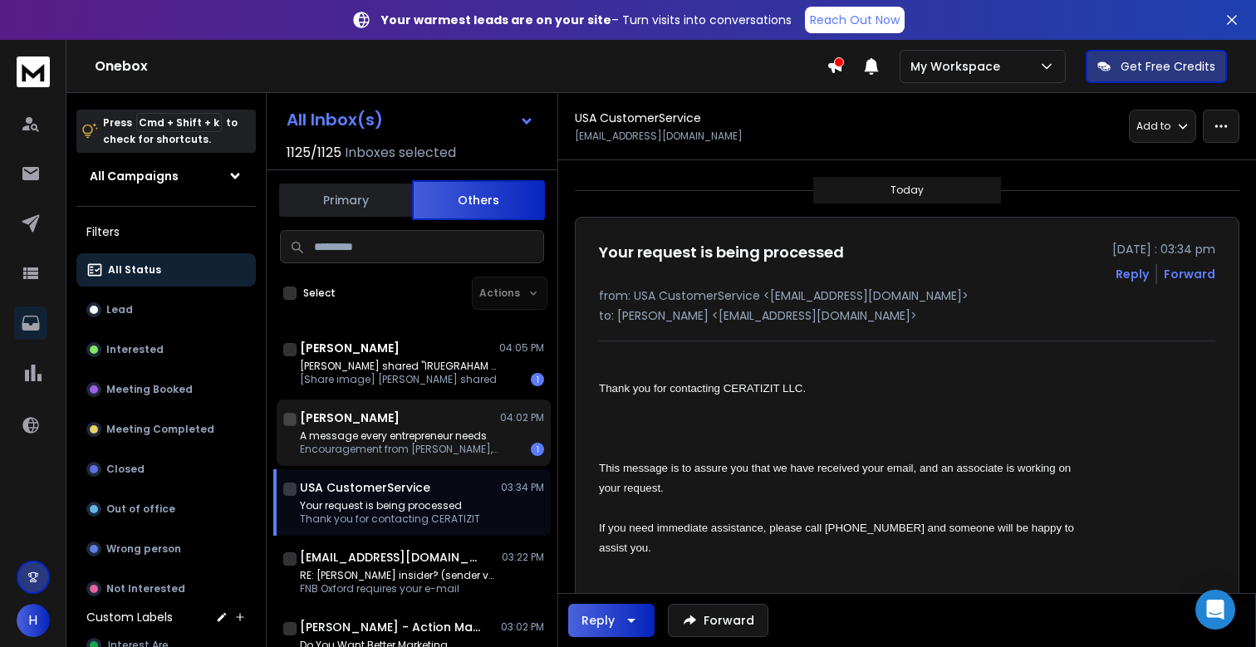
click at [428, 449] on p "Encouragement from [PERSON_NAME], [PERSON_NAME]" at bounding box center [399, 449] width 199 height 13
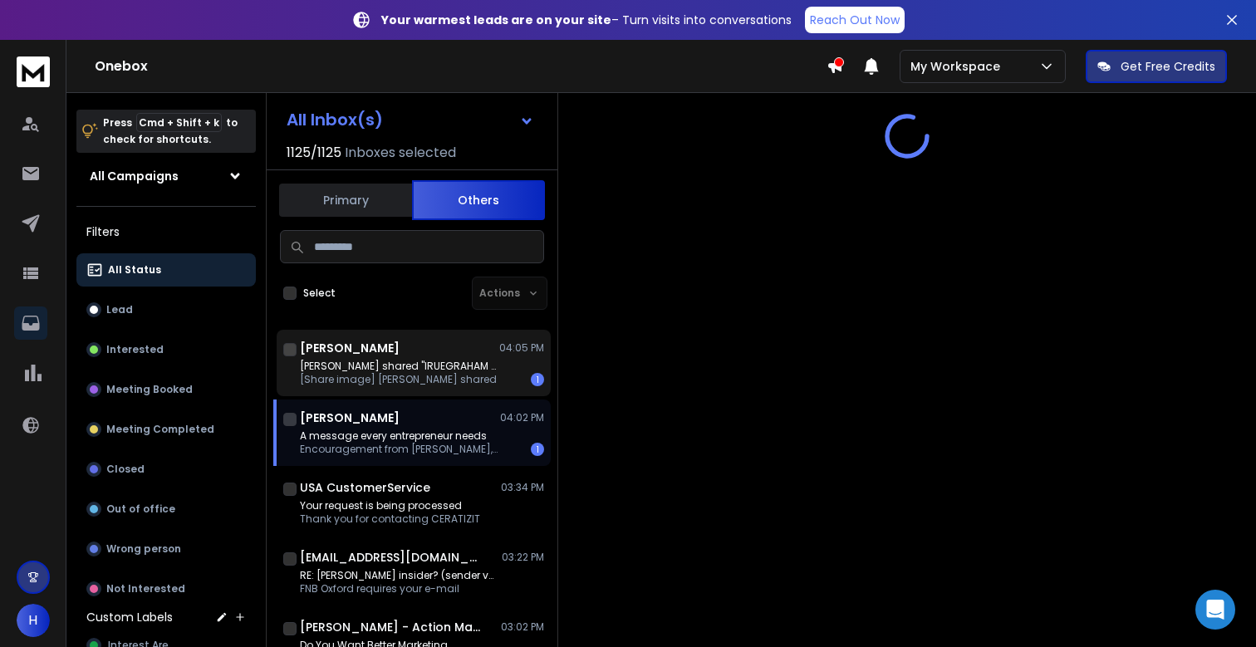
click at [429, 334] on div "[PERSON_NAME] 04:05 PM [PERSON_NAME] shared "IRUEGRAHAM BUSINESS [Share image] …" at bounding box center [414, 363] width 274 height 66
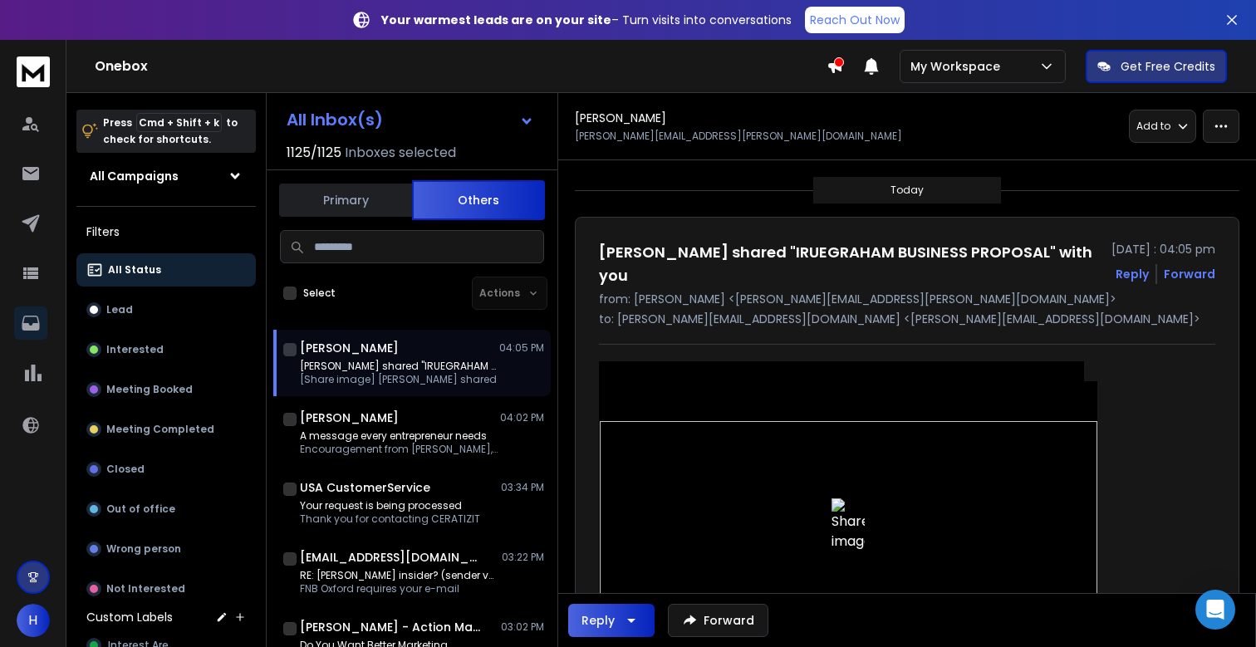
click at [344, 201] on button "Primary" at bounding box center [345, 200] width 133 height 37
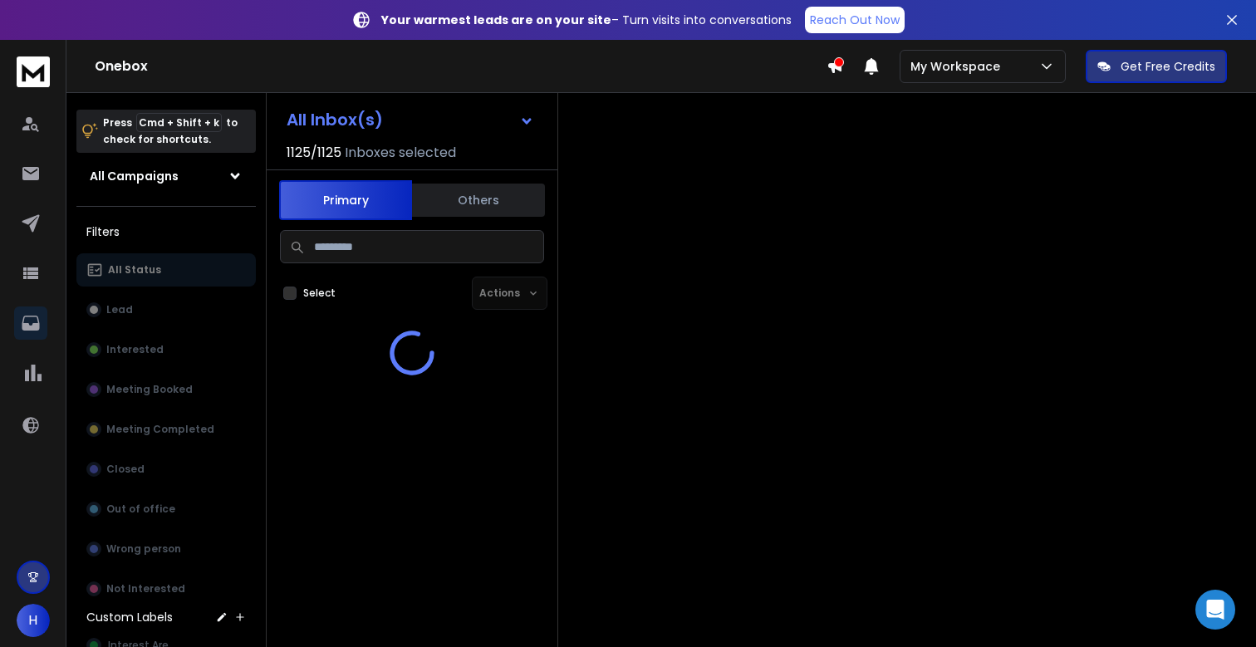
click at [344, 201] on button "Primary" at bounding box center [345, 200] width 133 height 40
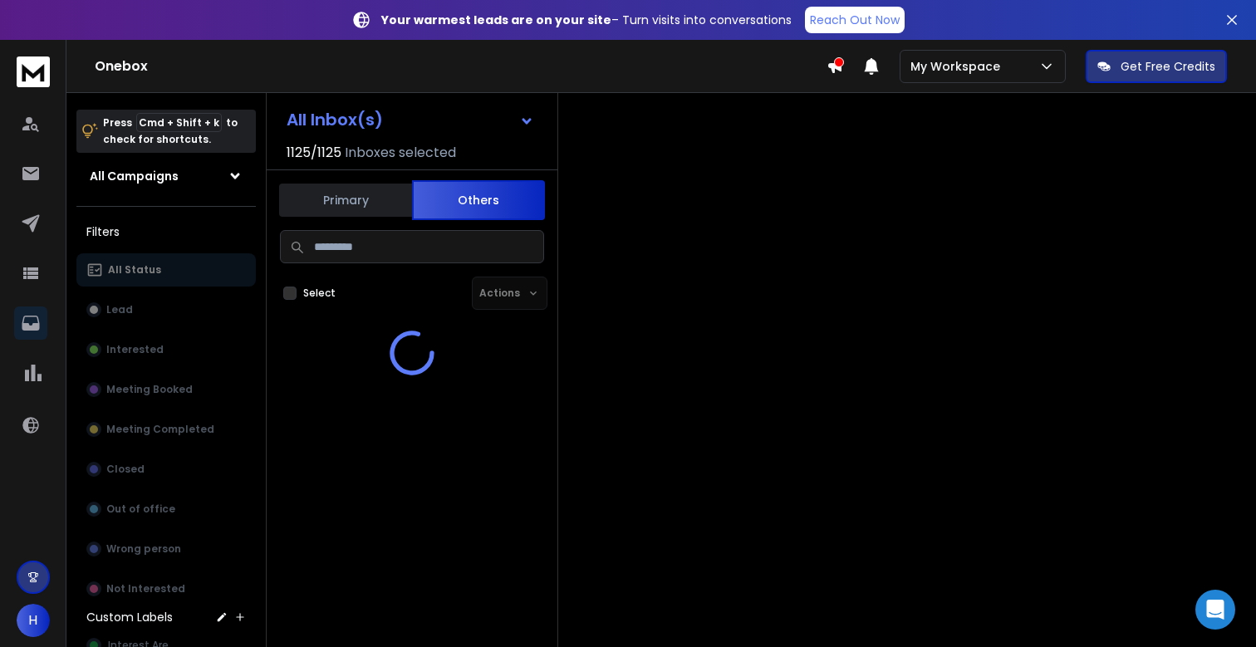
click at [462, 189] on button "Others" at bounding box center [478, 200] width 133 height 40
click at [460, 190] on button "Others" at bounding box center [478, 200] width 133 height 40
drag, startPoint x: 459, startPoint y: 189, endPoint x: 392, endPoint y: 190, distance: 67.3
click at [449, 189] on button "Others" at bounding box center [478, 200] width 133 height 40
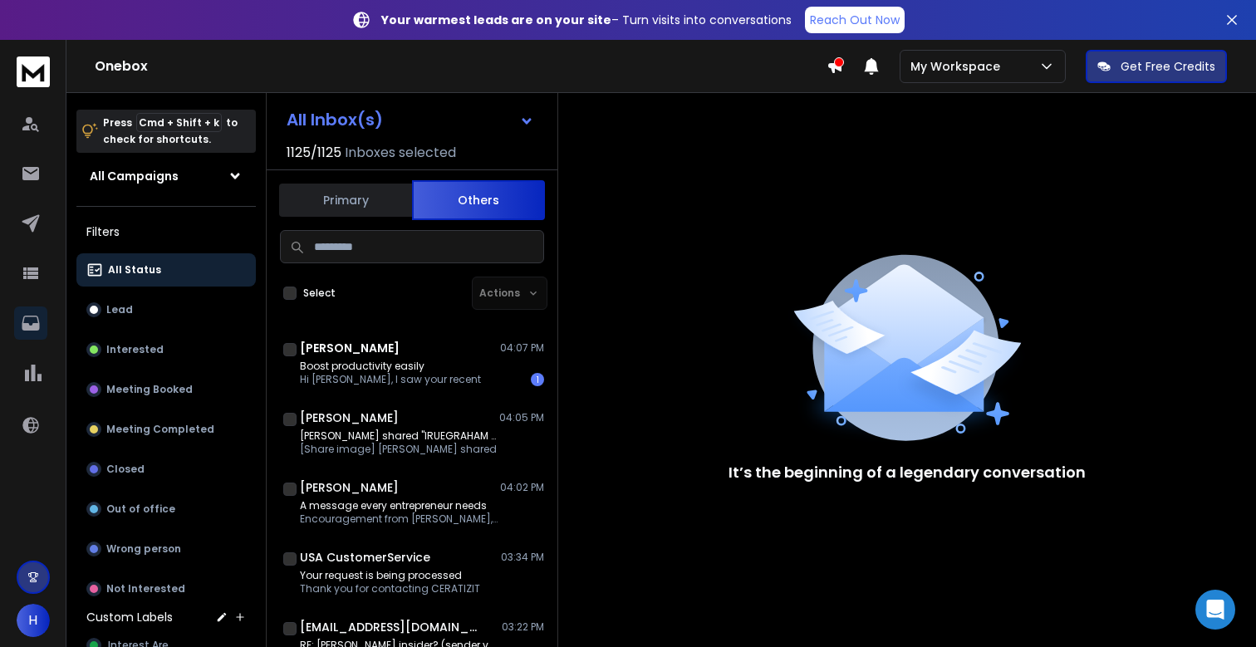
click at [333, 192] on button "Primary" at bounding box center [345, 200] width 133 height 37
